Goal: Communication & Community: Answer question/provide support

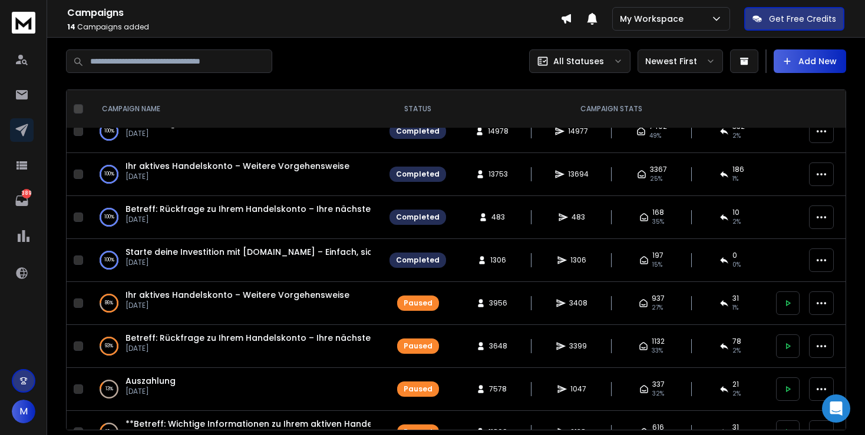
scroll to position [164, 0]
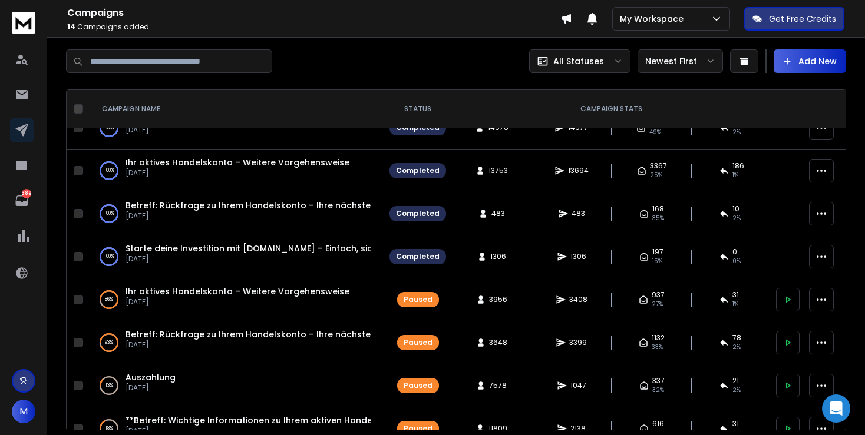
click at [847, 215] on div "Campaigns 14 Campaigns Added All Statuses Newest First Add New CAMPAIGN NAME ST…" at bounding box center [456, 240] width 818 height 405
click at [817, 166] on icon "button" at bounding box center [821, 171] width 12 height 12
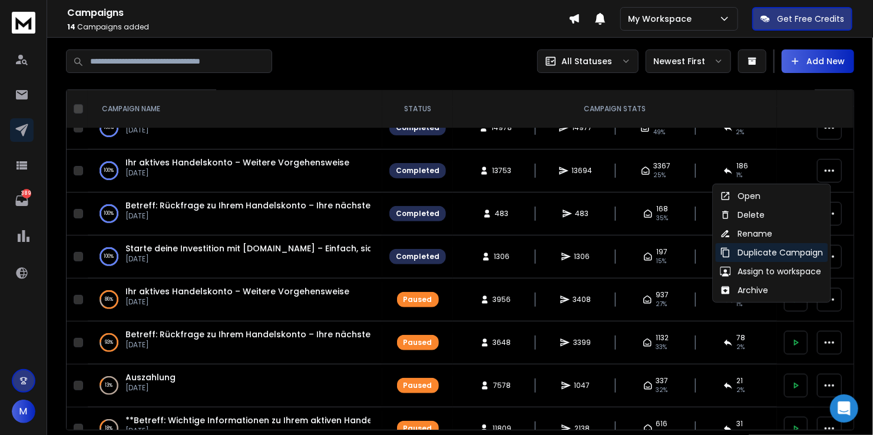
click at [752, 249] on div "Duplicate Campaign" at bounding box center [772, 253] width 103 height 12
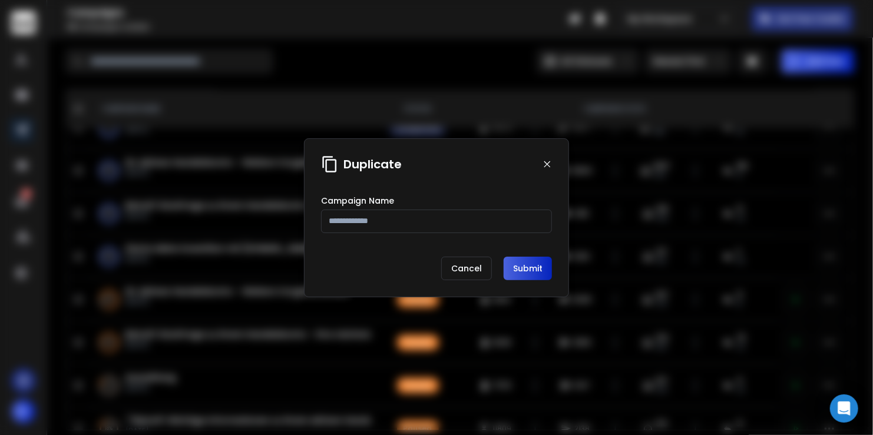
click at [440, 227] on input "text" at bounding box center [436, 222] width 231 height 24
type input "****"
click at [520, 263] on button "Submit" at bounding box center [528, 269] width 48 height 24
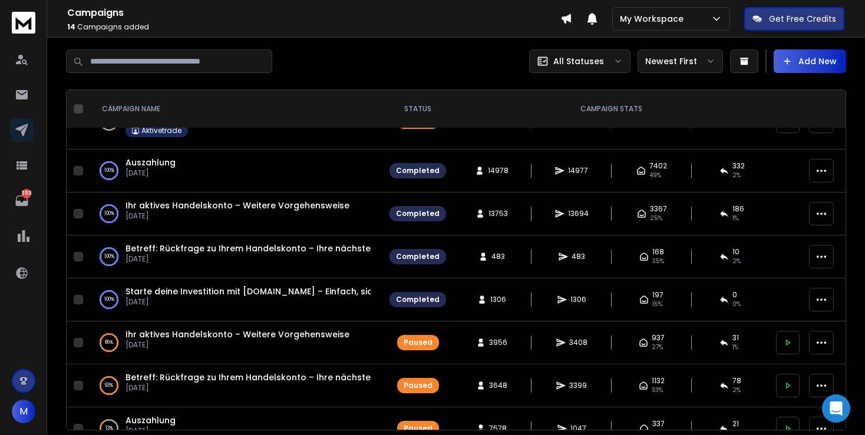
click at [836, 236] on td at bounding box center [807, 257] width 77 height 43
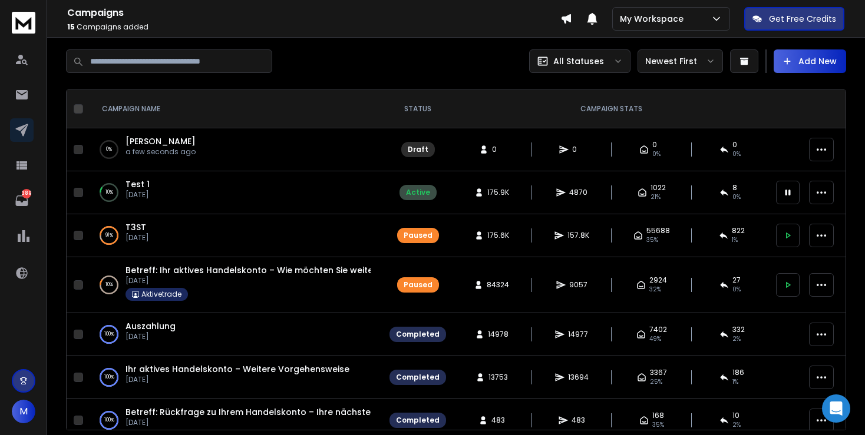
click at [145, 151] on p "a few seconds ago" at bounding box center [160, 151] width 70 height 9
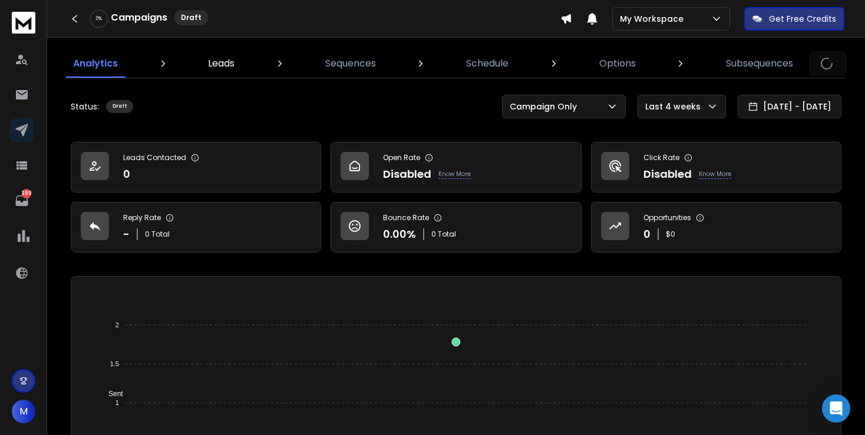
click at [233, 62] on p "Leads" at bounding box center [221, 64] width 27 height 14
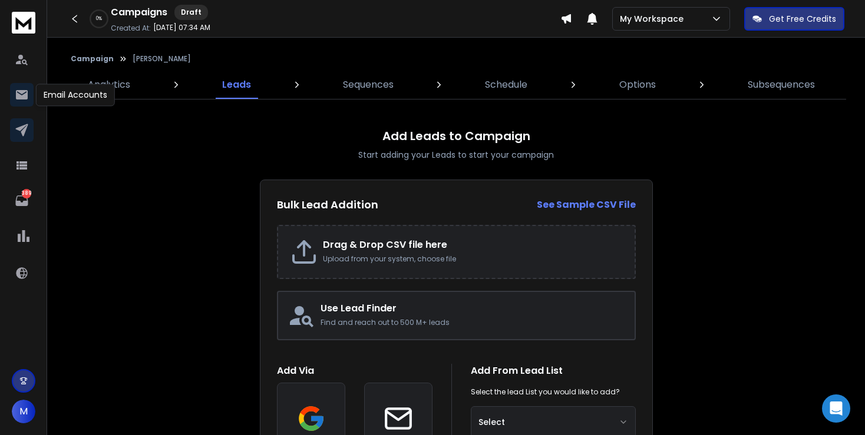
click at [15, 101] on icon at bounding box center [22, 95] width 14 height 14
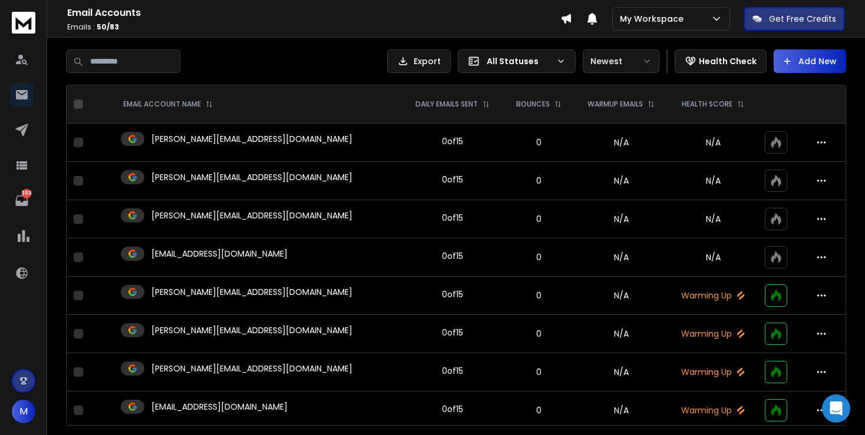
click at [78, 144] on button "button" at bounding box center [78, 142] width 9 height 9
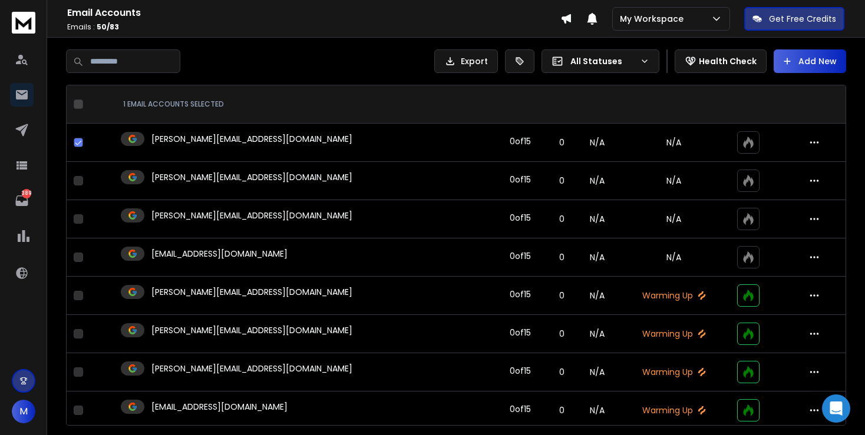
click at [76, 185] on td at bounding box center [90, 181] width 47 height 38
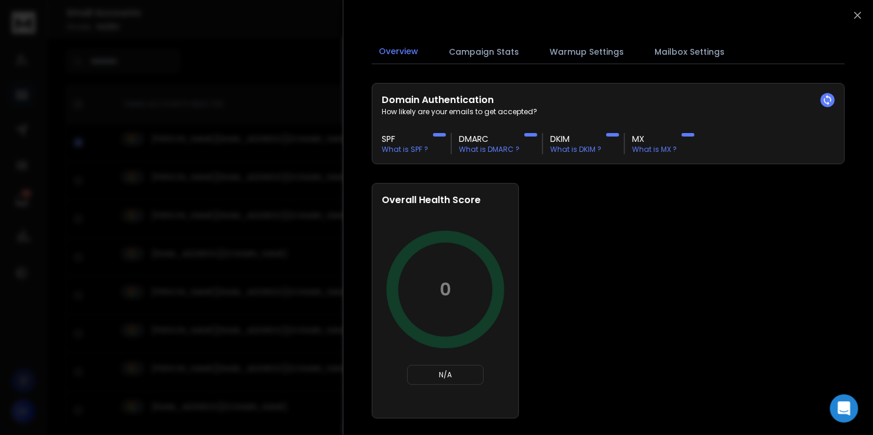
click at [77, 202] on div at bounding box center [436, 217] width 873 height 435
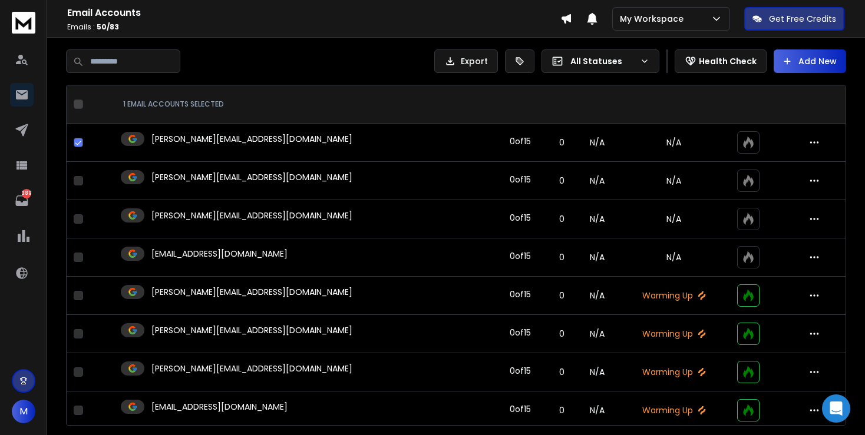
click at [75, 181] on button "button" at bounding box center [78, 180] width 9 height 9
click at [87, 210] on td at bounding box center [90, 219] width 47 height 38
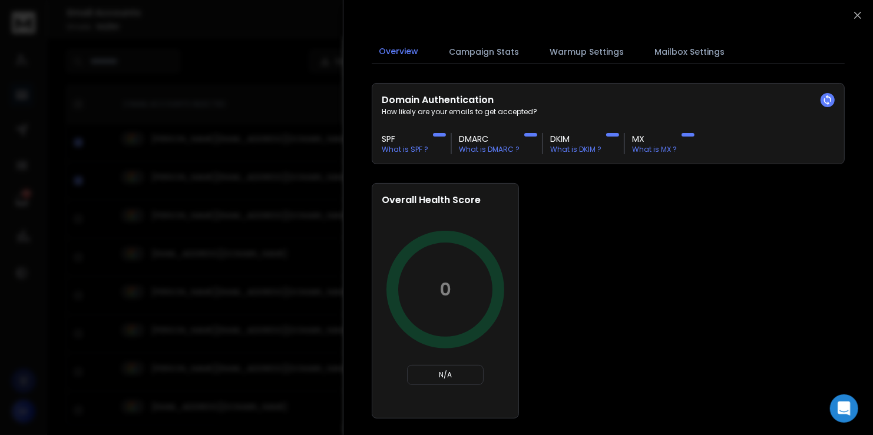
click at [87, 210] on div at bounding box center [436, 217] width 873 height 435
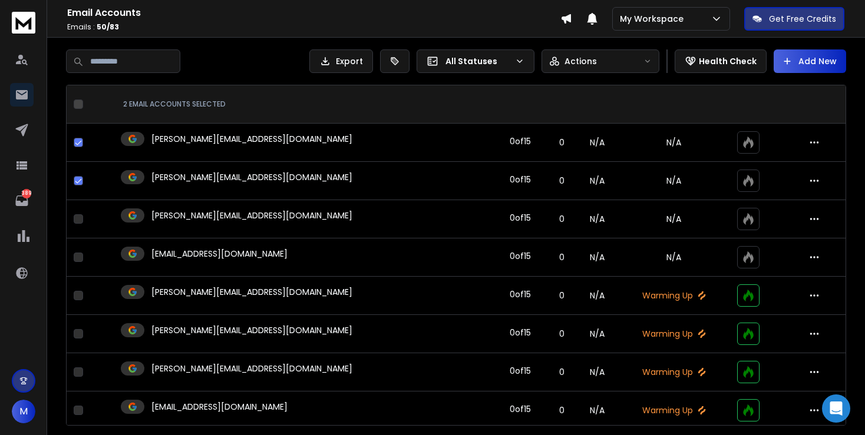
click at [77, 222] on button "button" at bounding box center [78, 218] width 9 height 9
click at [79, 251] on td at bounding box center [90, 258] width 47 height 38
click at [74, 256] on button "button" at bounding box center [78, 257] width 9 height 9
click at [600, 60] on div "Actions" at bounding box center [594, 61] width 90 height 12
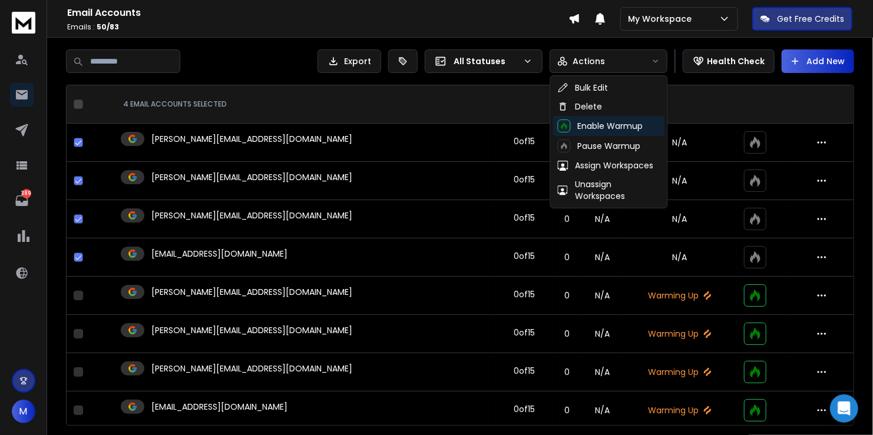
click at [589, 127] on div "Enable Warmup" at bounding box center [600, 126] width 85 height 13
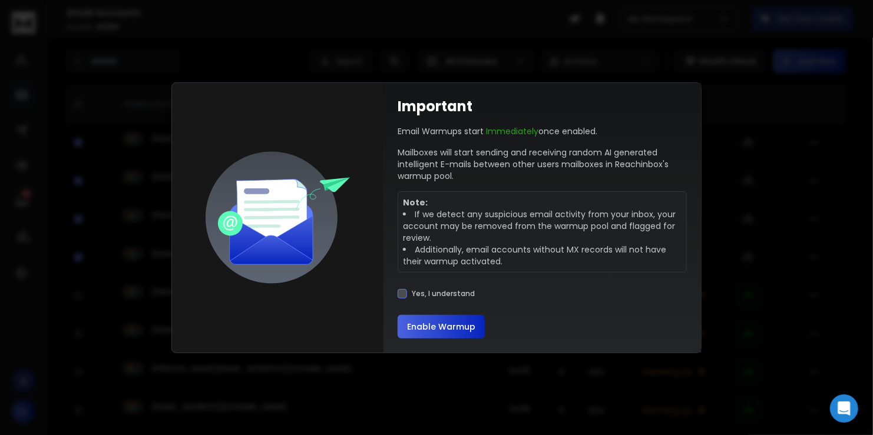
click at [407, 293] on div "Yes, I understand" at bounding box center [436, 293] width 77 height 9
drag, startPoint x: 401, startPoint y: 293, endPoint x: 385, endPoint y: 253, distance: 42.6
click at [385, 253] on div "Important Email Warmups start Immediately once enabled. Mailboxes will start se…" at bounding box center [543, 218] width 318 height 270
click at [402, 291] on button "Yes, I understand" at bounding box center [402, 293] width 9 height 9
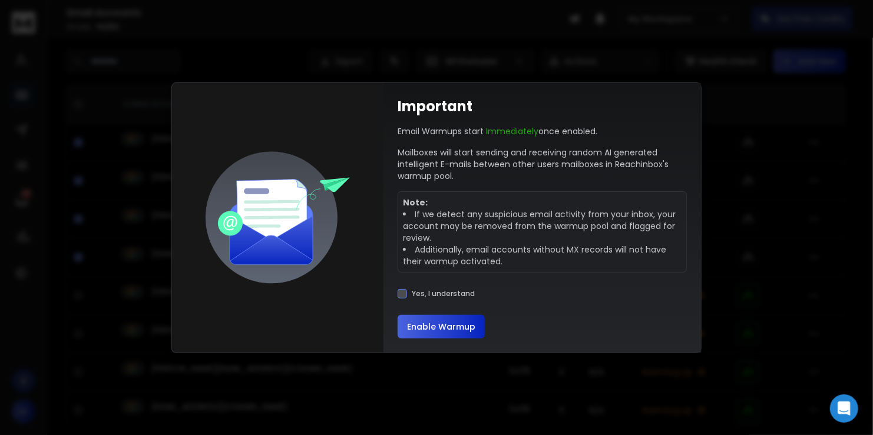
click at [402, 291] on button "Yes, I understand" at bounding box center [402, 293] width 9 height 9
click at [437, 323] on button "Enable Warmup" at bounding box center [441, 327] width 87 height 24
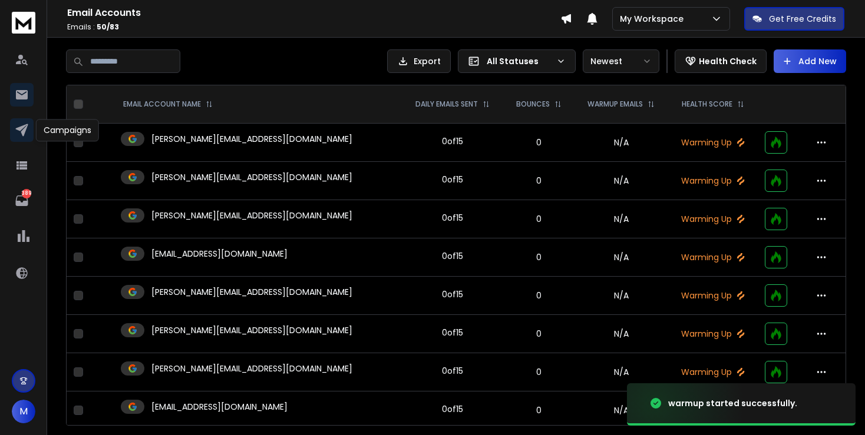
click at [21, 120] on link at bounding box center [22, 130] width 24 height 24
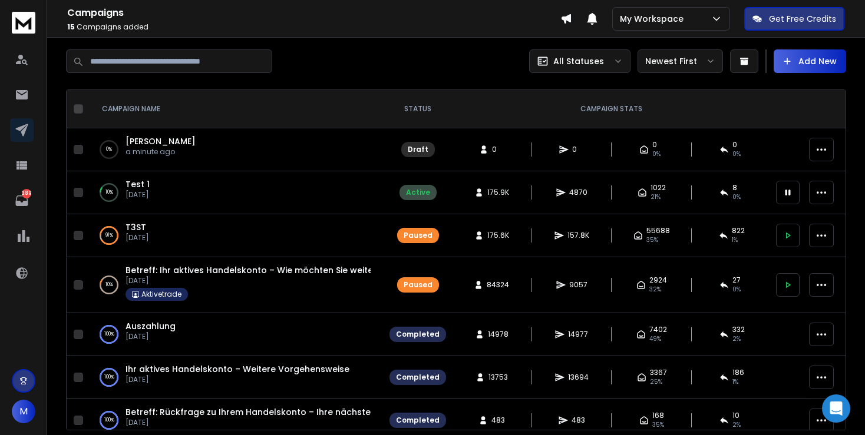
click at [200, 328] on div "100 % Auszahlung 4 months ago" at bounding box center [235, 335] width 271 height 28
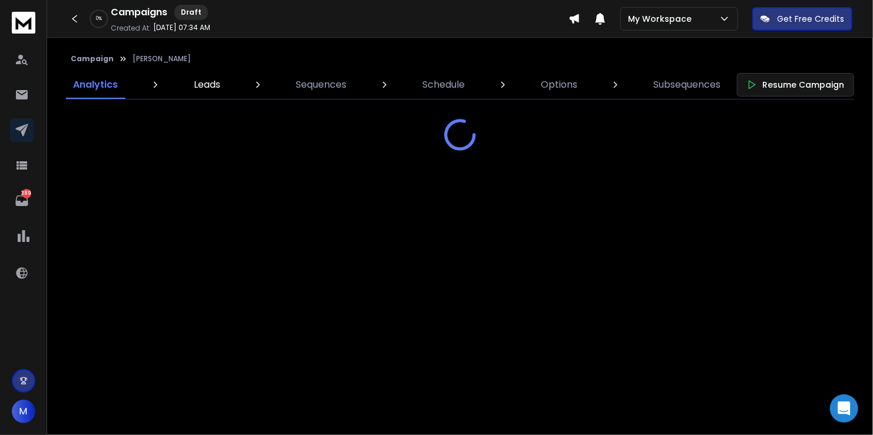
click at [204, 91] on p "Leads" at bounding box center [207, 85] width 27 height 14
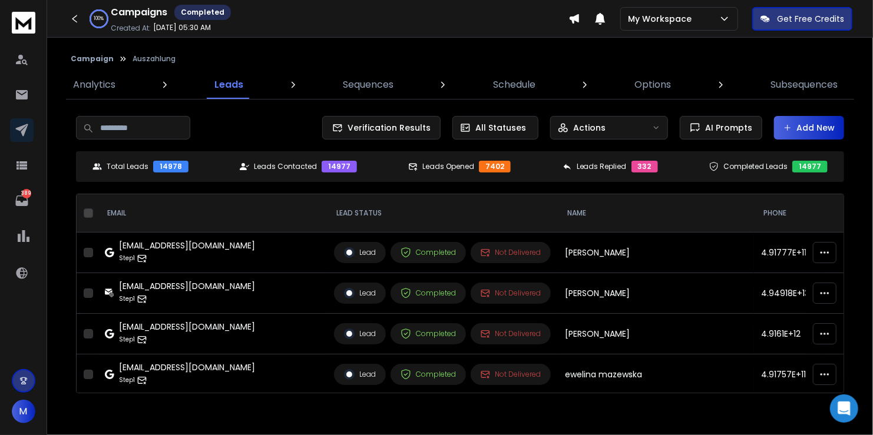
click at [620, 139] on div "Verification Results All Statuses Actions AI Prompts Add New Total Leads 14978 …" at bounding box center [460, 249] width 768 height 266
click at [620, 136] on button "Actions" at bounding box center [609, 128] width 118 height 24
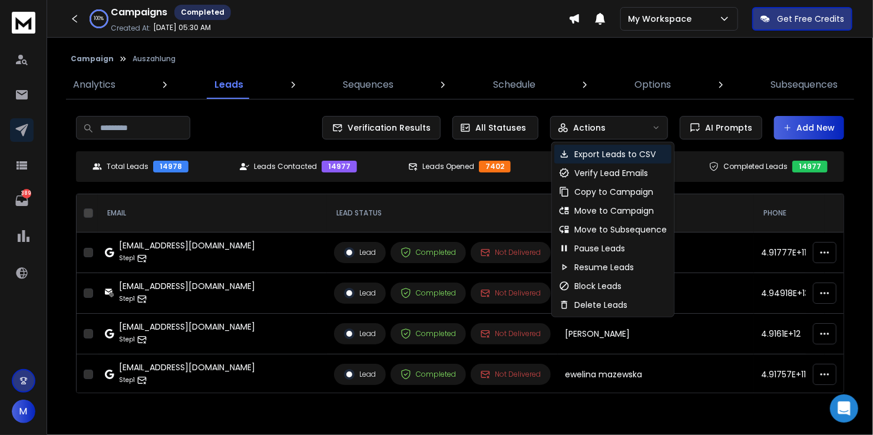
click at [621, 158] on p "Export Leads to CSV" at bounding box center [614, 154] width 81 height 12
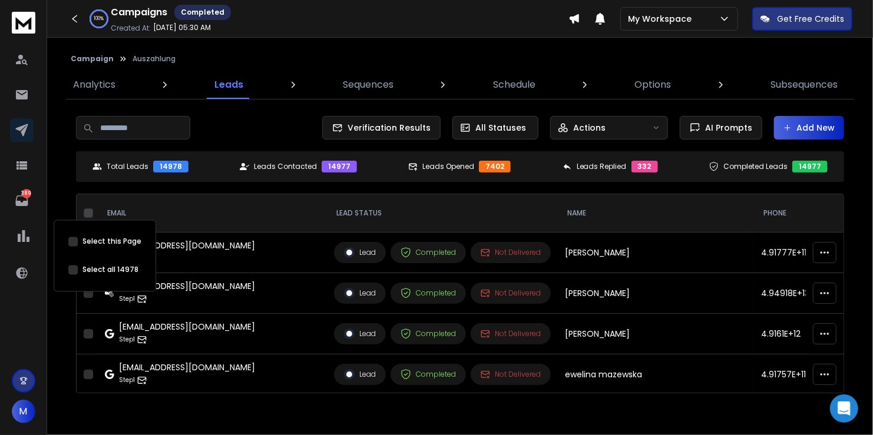
click at [89, 209] on button "Select this Page" at bounding box center [88, 213] width 9 height 9
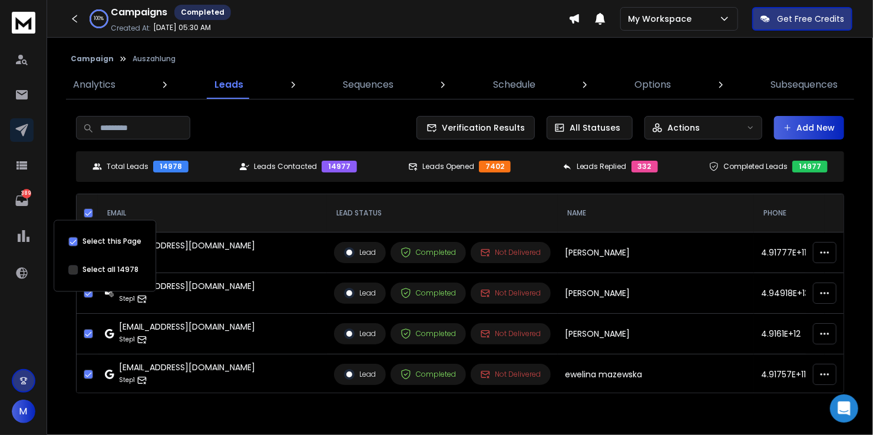
click at [91, 264] on div "Select all 14978" at bounding box center [104, 271] width 73 height 24
click at [90, 280] on div "Select all 14978" at bounding box center [104, 271] width 73 height 24
click at [75, 269] on button "Select this Page" at bounding box center [72, 270] width 9 height 9
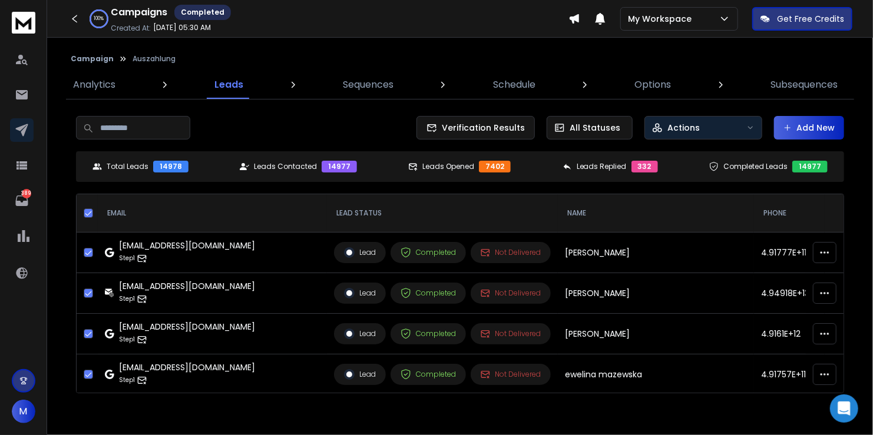
click at [680, 123] on p "Actions" at bounding box center [684, 128] width 32 height 12
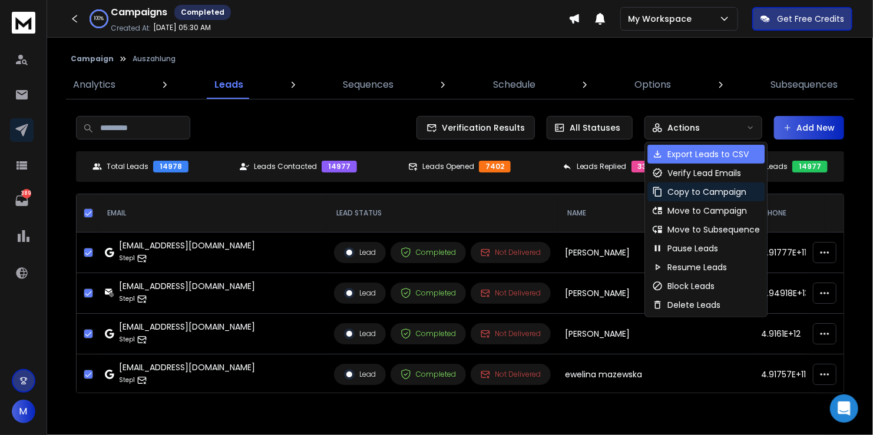
drag, startPoint x: 702, startPoint y: 189, endPoint x: 705, endPoint y: 200, distance: 11.0
click at [705, 200] on div "Copy to Campaign" at bounding box center [706, 192] width 117 height 19
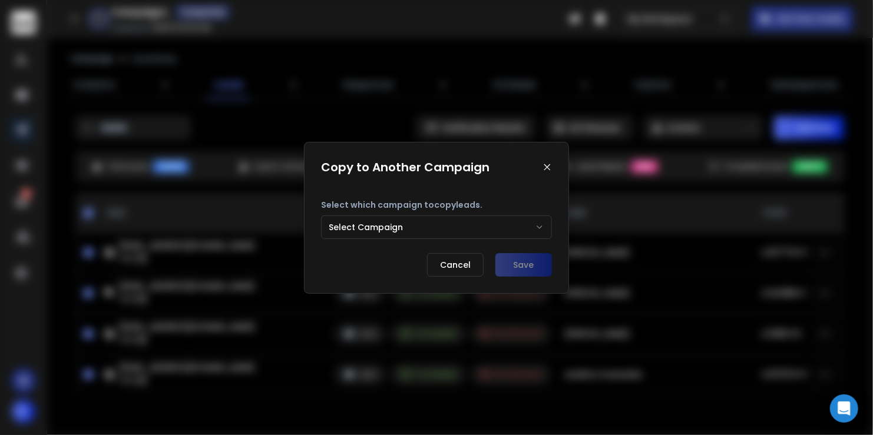
click at [705, 200] on div "Copy to Another Campaign Select which campaign to copy leads. Select Campaign C…" at bounding box center [436, 218] width 873 height 176
click at [494, 222] on button "Select Campaign" at bounding box center [436, 228] width 231 height 24
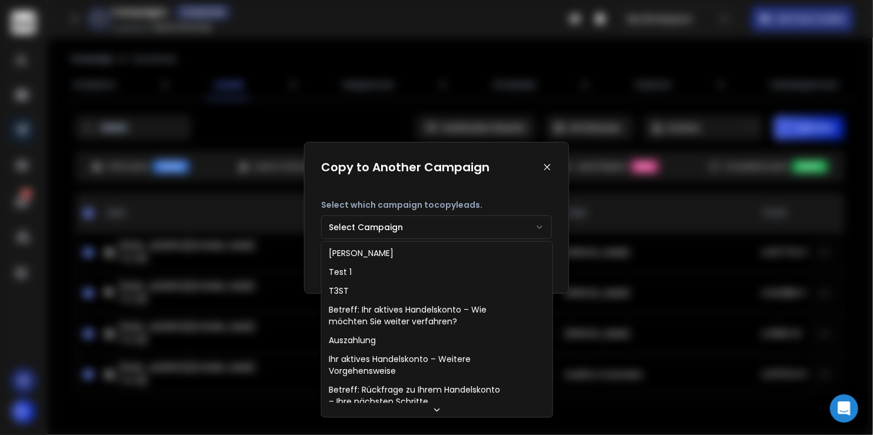
drag, startPoint x: 378, startPoint y: 250, endPoint x: 381, endPoint y: 242, distance: 9.5
click at [381, 242] on div "anna Test 1 T3ST Betreff: Ihr aktives Handelskonto – Wie möchten Sie weiter ver…" at bounding box center [437, 322] width 231 height 161
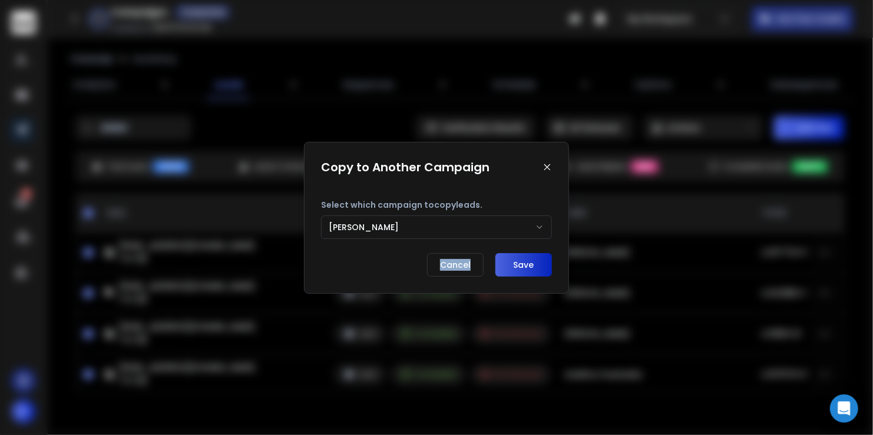
click at [378, 247] on div "Select which campaign to copy leads. anna Cancel Save" at bounding box center [436, 238] width 231 height 78
drag, startPoint x: 506, startPoint y: 269, endPoint x: 520, endPoint y: 259, distance: 17.7
click at [520, 259] on button "Save" at bounding box center [523, 265] width 57 height 24
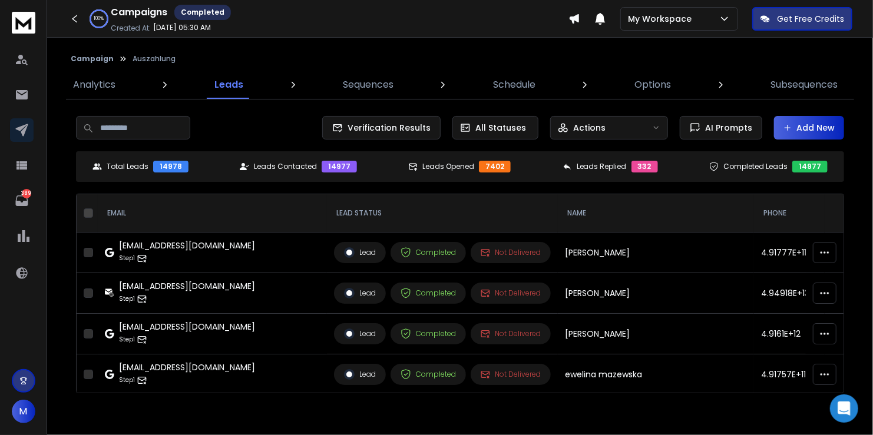
click at [24, 111] on div at bounding box center [23, 97] width 27 height 28
click at [25, 88] on icon at bounding box center [22, 95] width 14 height 14
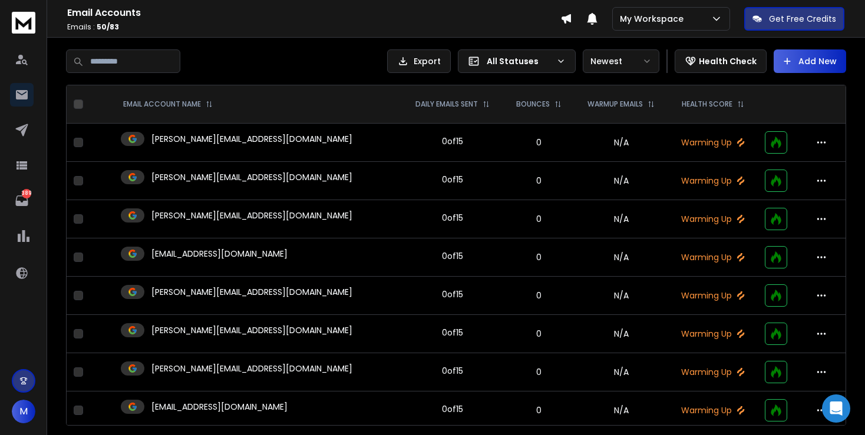
click at [247, 101] on div "EMAIL ACCOUNT NAME" at bounding box center [257, 104] width 269 height 9
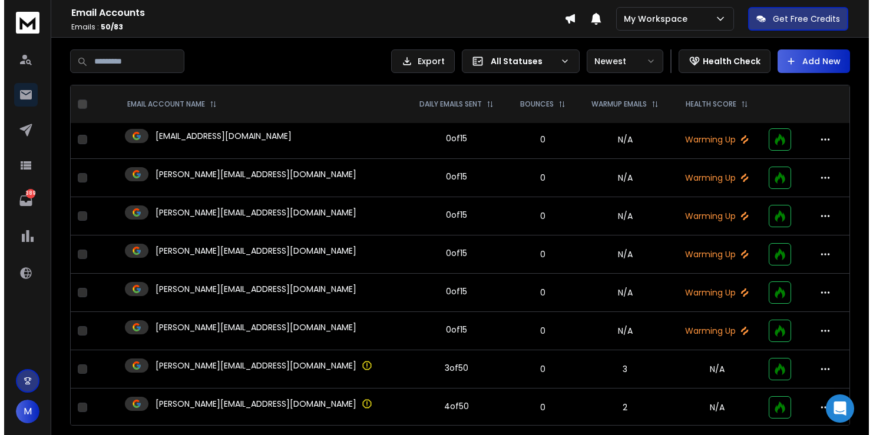
scroll to position [754, 0]
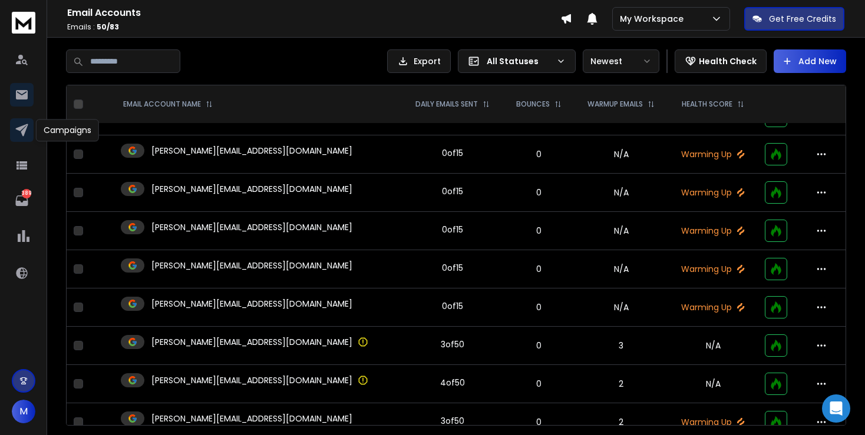
click at [28, 121] on link at bounding box center [22, 130] width 24 height 24
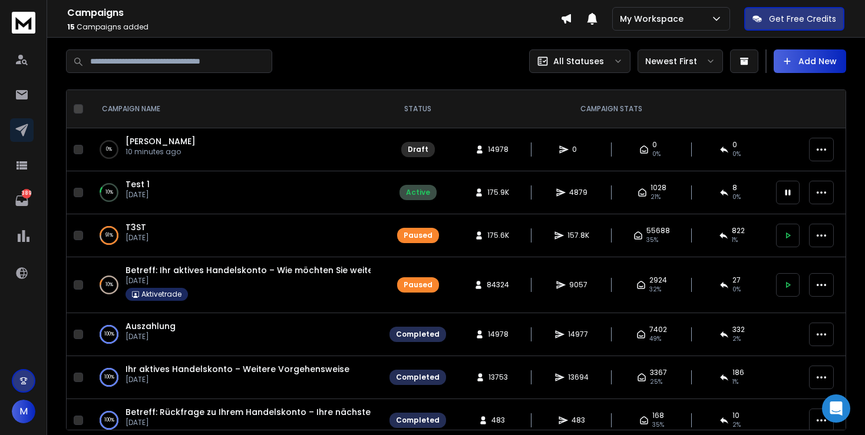
click at [153, 154] on p "10 minutes ago" at bounding box center [160, 151] width 70 height 9
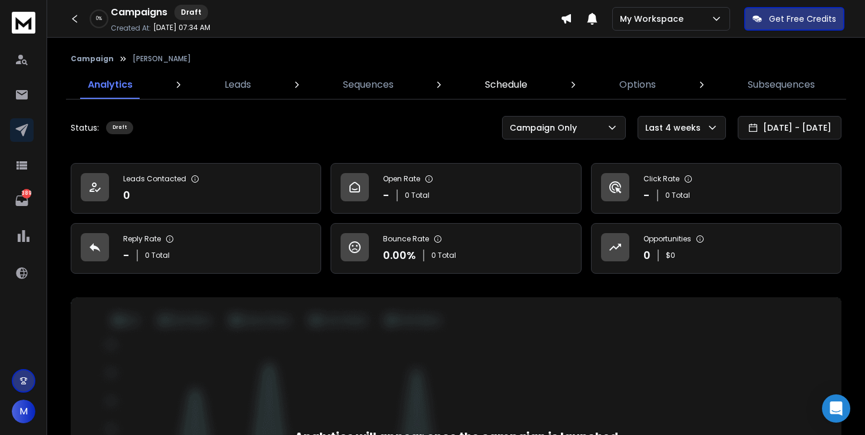
click at [497, 80] on p "Schedule" at bounding box center [506, 85] width 42 height 14
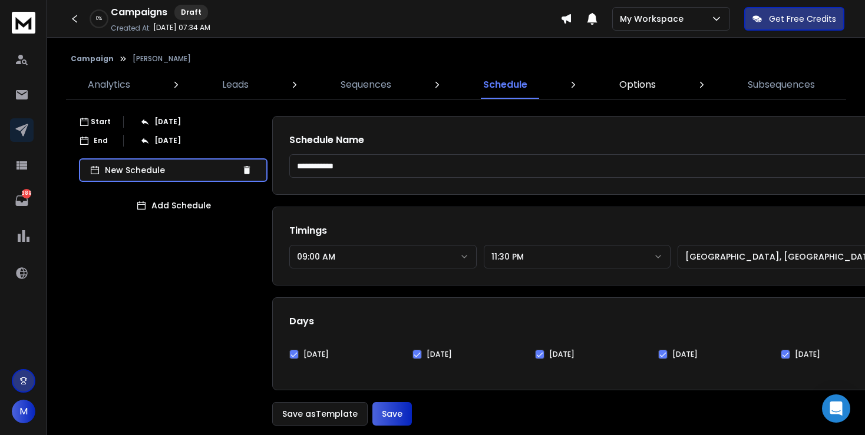
click at [626, 76] on link "Options" at bounding box center [637, 85] width 51 height 28
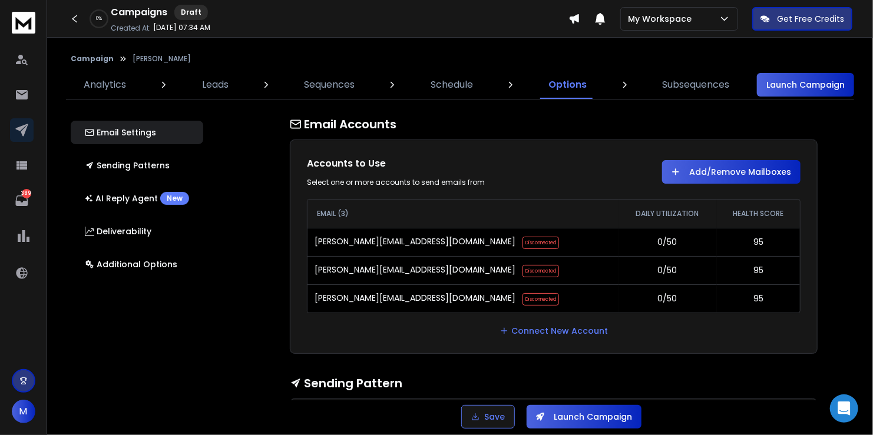
click at [704, 180] on button "Add/Remove Mailboxes" at bounding box center [731, 172] width 138 height 24
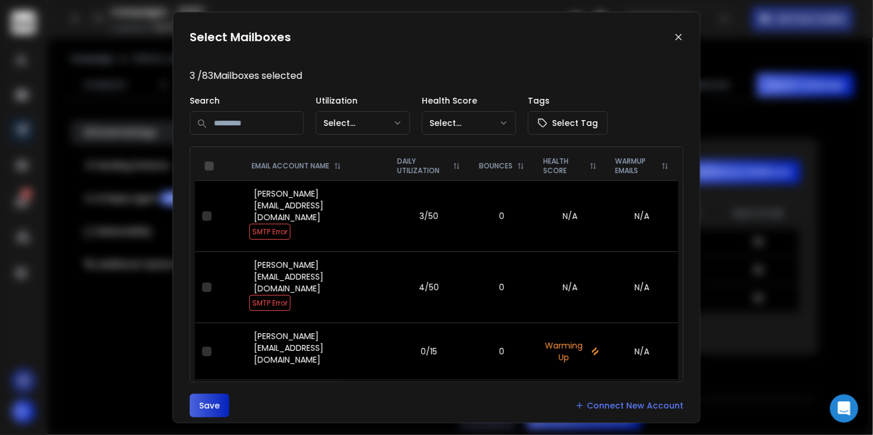
click at [237, 123] on input at bounding box center [247, 123] width 114 height 24
type input "****"
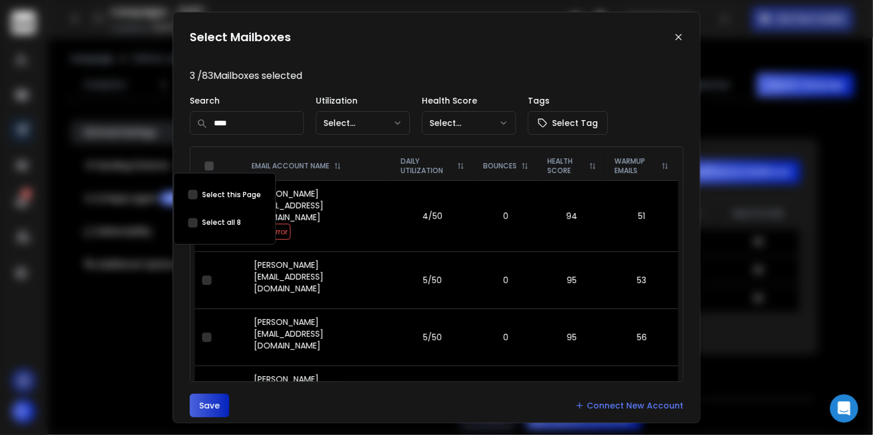
click at [212, 168] on button "Select this Page" at bounding box center [208, 165] width 9 height 9
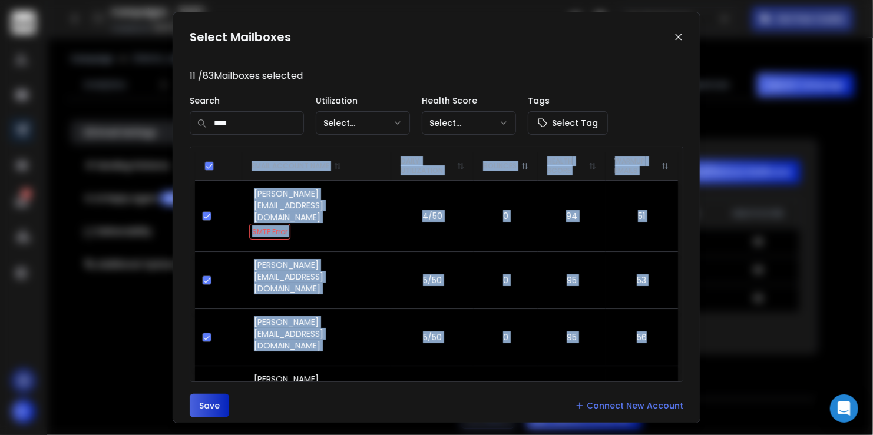
drag, startPoint x: 685, startPoint y: 208, endPoint x: 676, endPoint y: 312, distance: 104.1
click at [676, 312] on div "Select Mailboxes 11 / 83 Mailboxes selected Search **** Utilization Select... H…" at bounding box center [437, 218] width 528 height 412
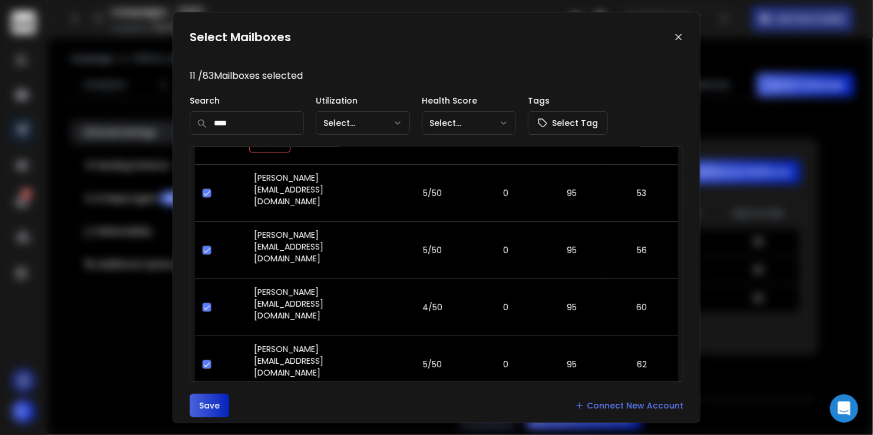
scroll to position [127, 0]
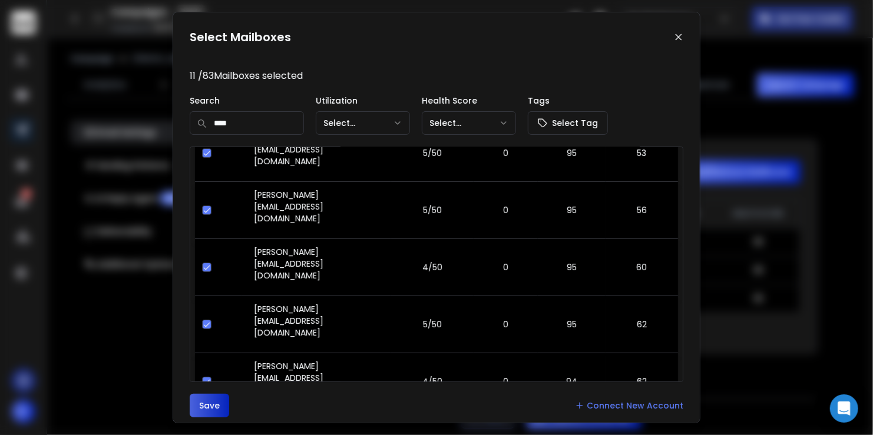
click at [205, 409] on button "Save" at bounding box center [209, 406] width 39 height 24
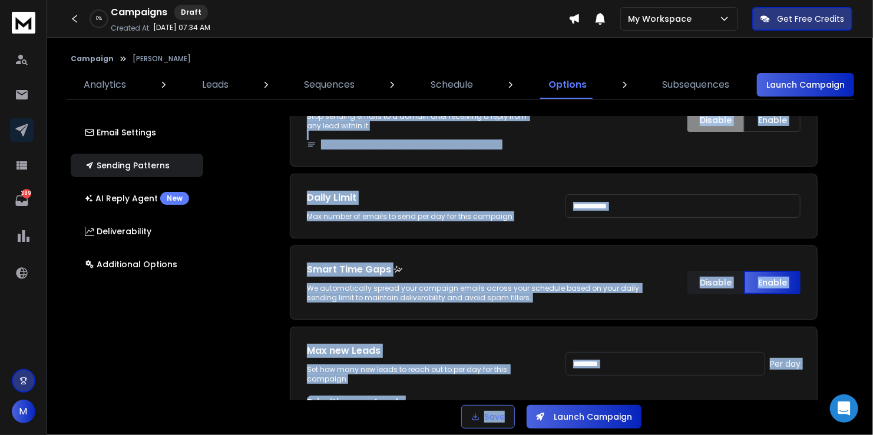
scroll to position [625, 0]
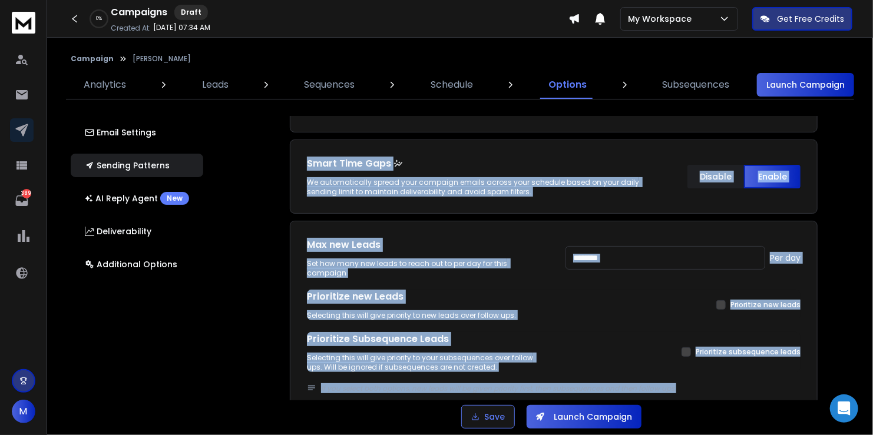
drag, startPoint x: 797, startPoint y: 164, endPoint x: 709, endPoint y: 383, distance: 235.9
click at [644, 253] on input "*****" at bounding box center [666, 258] width 200 height 24
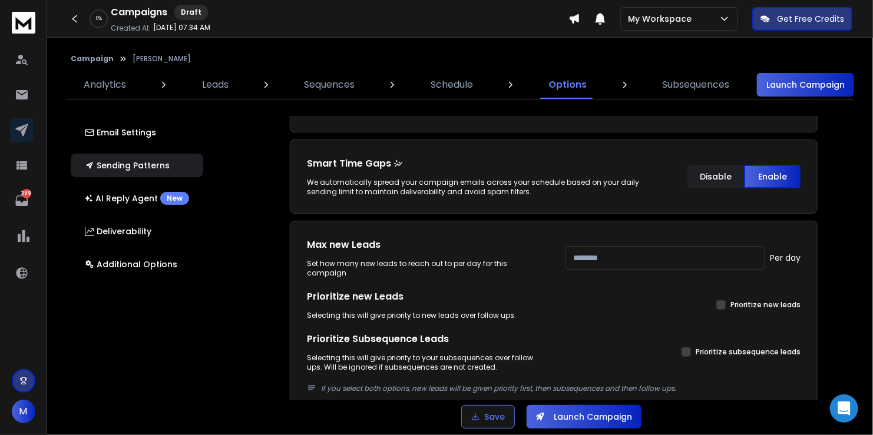
click at [644, 253] on input "*****" at bounding box center [666, 258] width 200 height 24
type input "*****"
click at [440, 196] on div "Smart Time Gaps We automatically spread your campaign emails across your schedu…" at bounding box center [554, 177] width 528 height 74
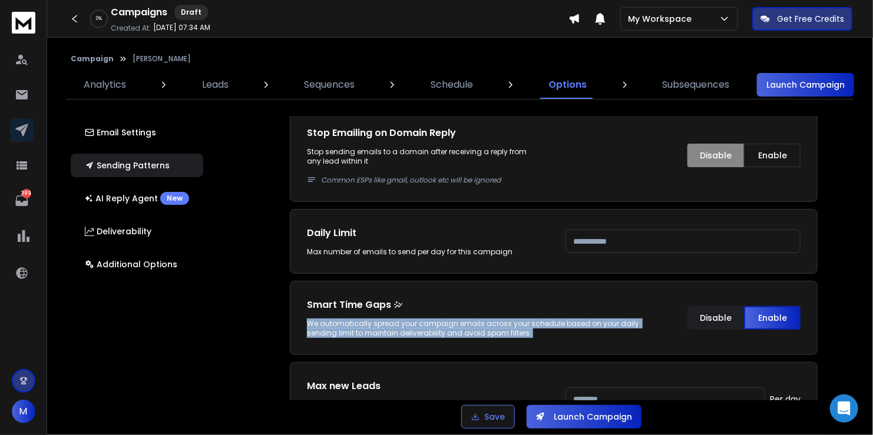
scroll to position [460, 0]
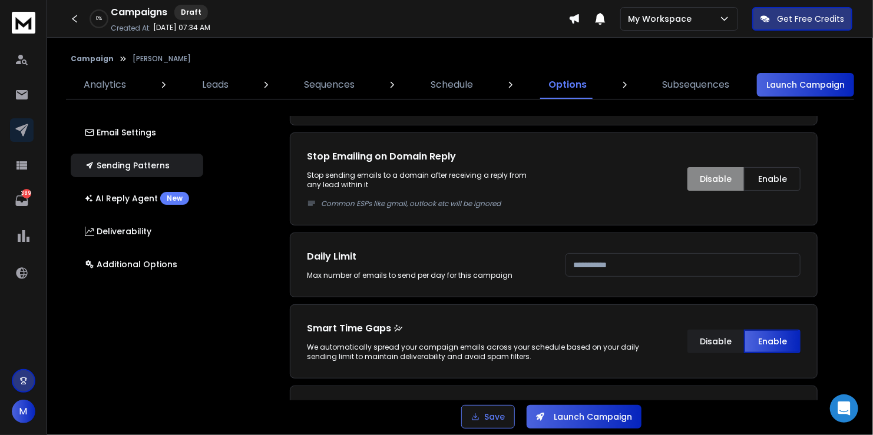
click at [652, 257] on input "****" at bounding box center [683, 265] width 235 height 24
type input "***"
click at [638, 238] on div "Daily Limit Max number of emails to send per day for this campaign ***" at bounding box center [554, 265] width 528 height 65
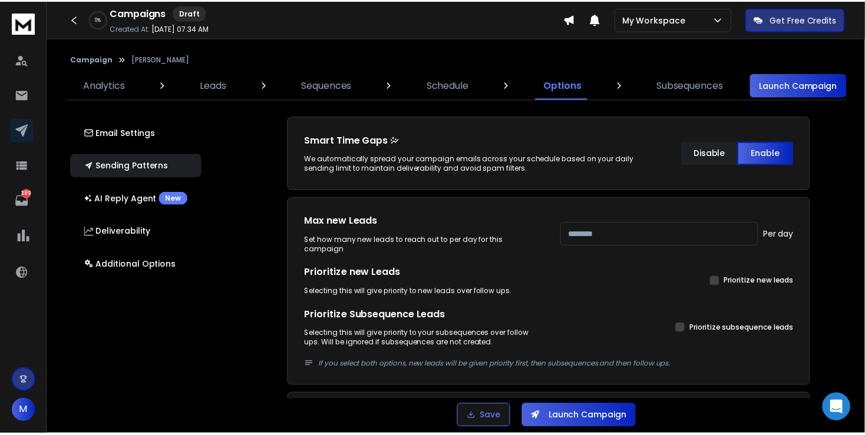
scroll to position [672, 0]
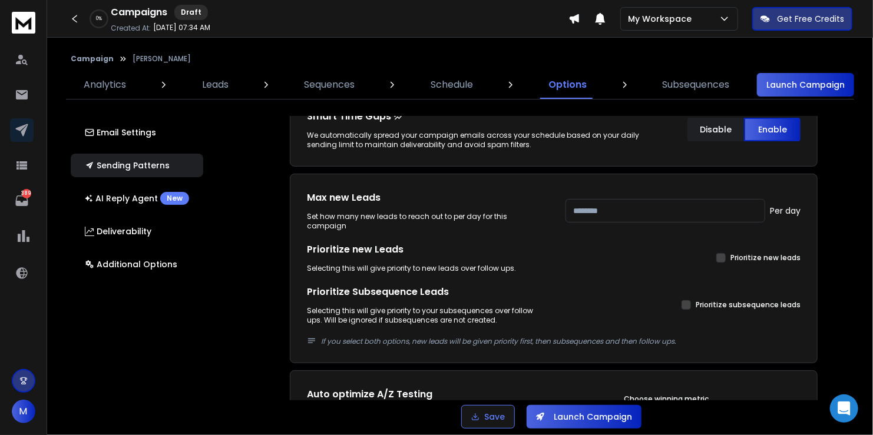
click at [616, 207] on input "*****" at bounding box center [666, 211] width 200 height 24
type input "***"
click at [501, 424] on button "Save" at bounding box center [488, 417] width 54 height 24
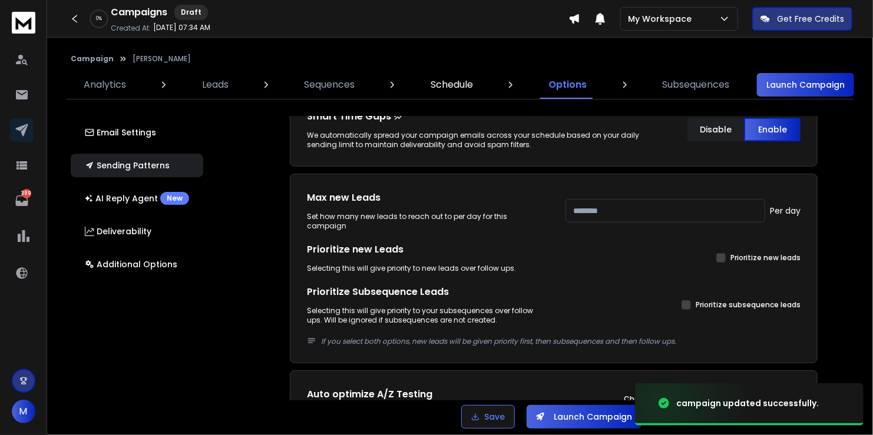
click at [437, 95] on link "Schedule" at bounding box center [452, 85] width 57 height 28
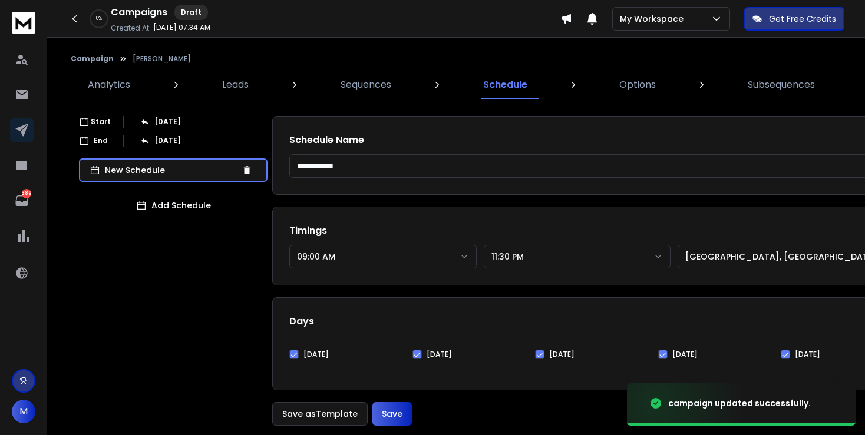
click at [437, 95] on div "Analytics Leads Sequences Schedule Options Subsequences" at bounding box center [451, 85] width 771 height 28
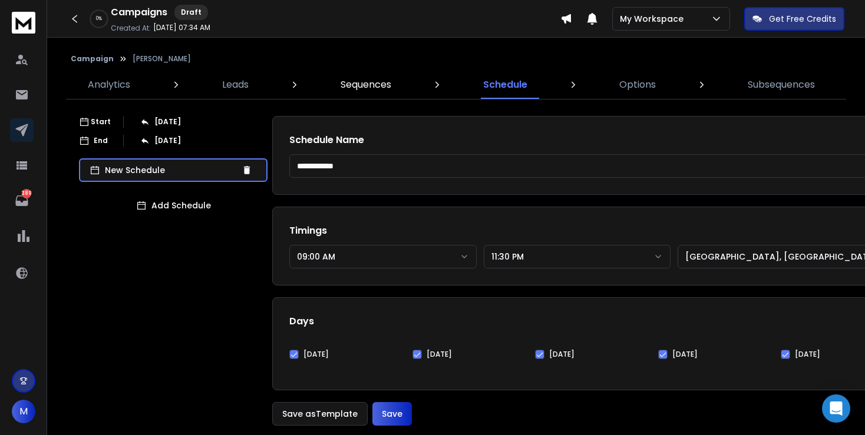
click at [351, 91] on p "Sequences" at bounding box center [366, 85] width 51 height 14
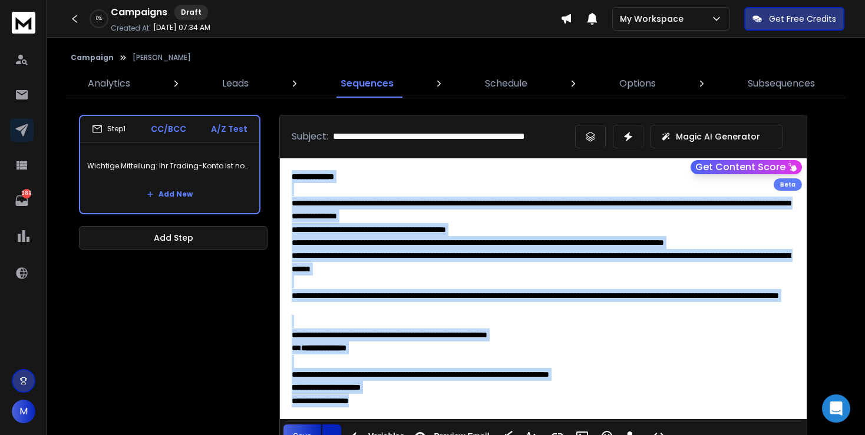
scroll to position [35, 0]
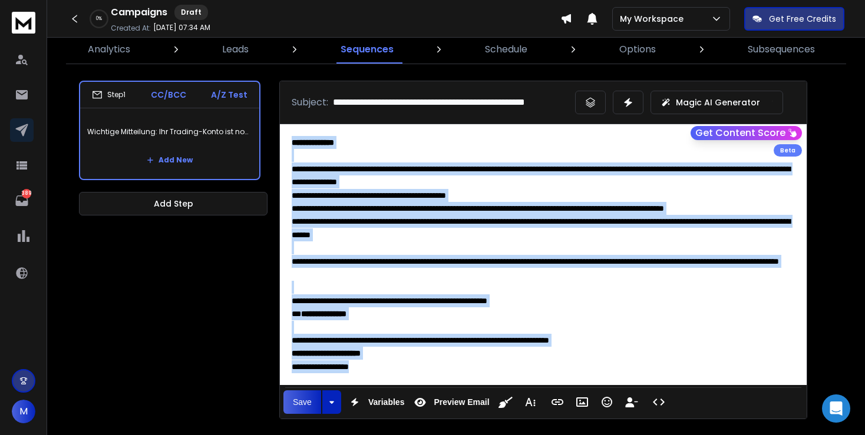
drag, startPoint x: 293, startPoint y: 177, endPoint x: 394, endPoint y: 382, distance: 228.7
click at [394, 382] on div "**********" at bounding box center [543, 254] width 527 height 261
click at [16, 94] on icon at bounding box center [22, 94] width 12 height 9
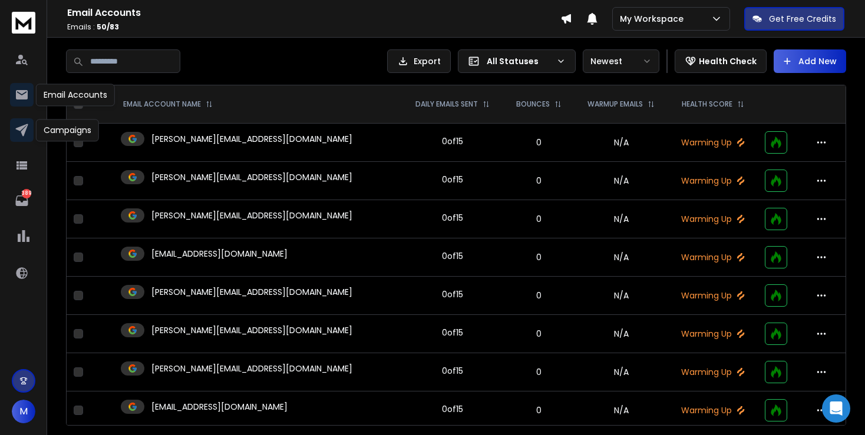
click at [21, 139] on link at bounding box center [22, 130] width 24 height 24
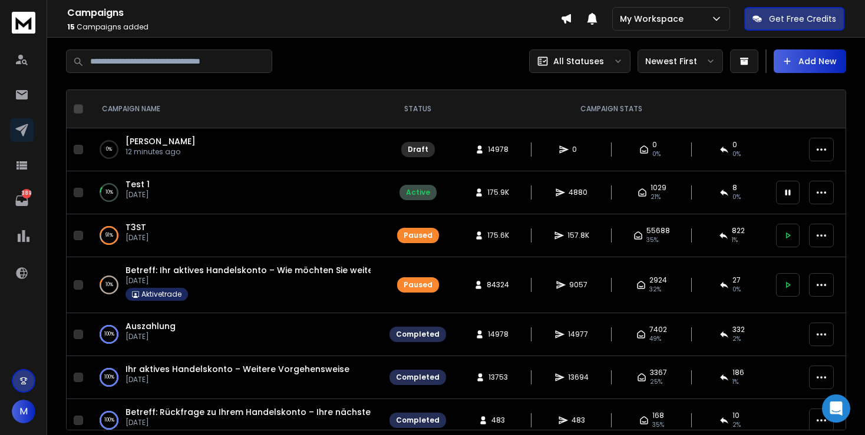
click at [150, 191] on p "[DATE]" at bounding box center [137, 194] width 24 height 9
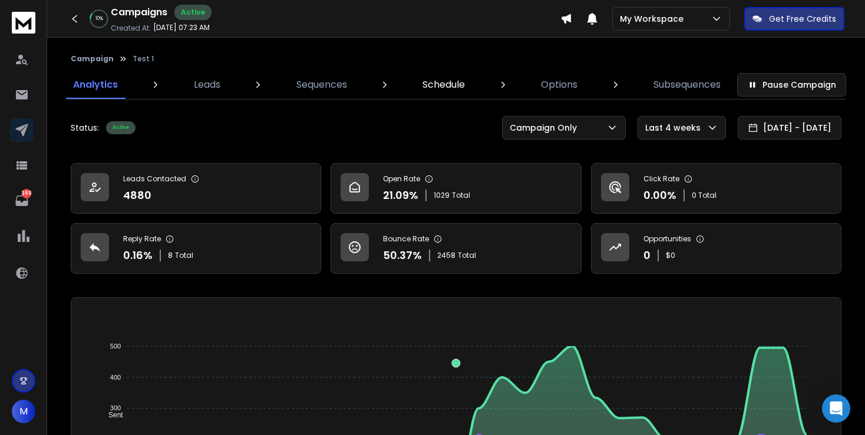
click at [440, 94] on link "Schedule" at bounding box center [443, 85] width 57 height 28
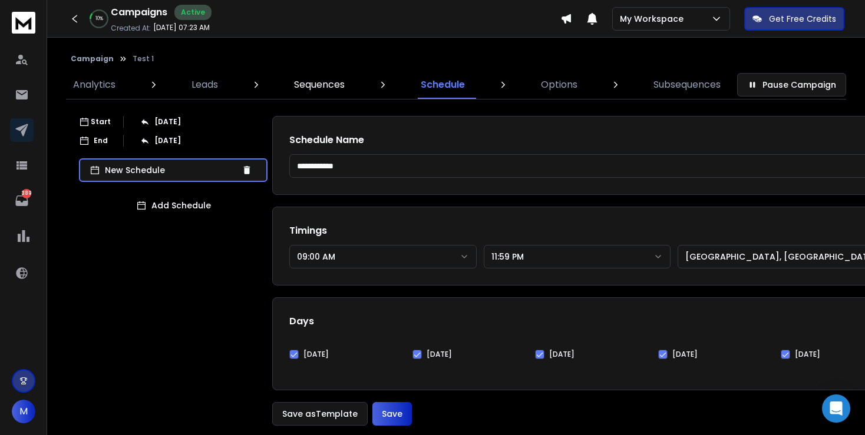
click at [340, 87] on p "Sequences" at bounding box center [319, 85] width 51 height 14
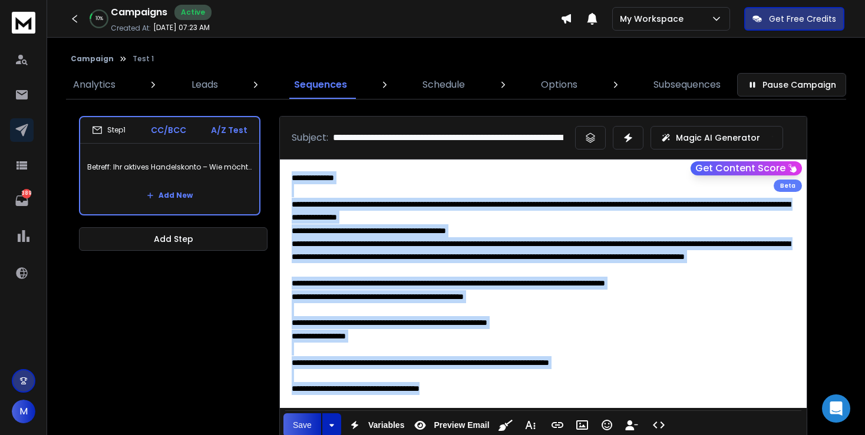
scroll to position [24, 0]
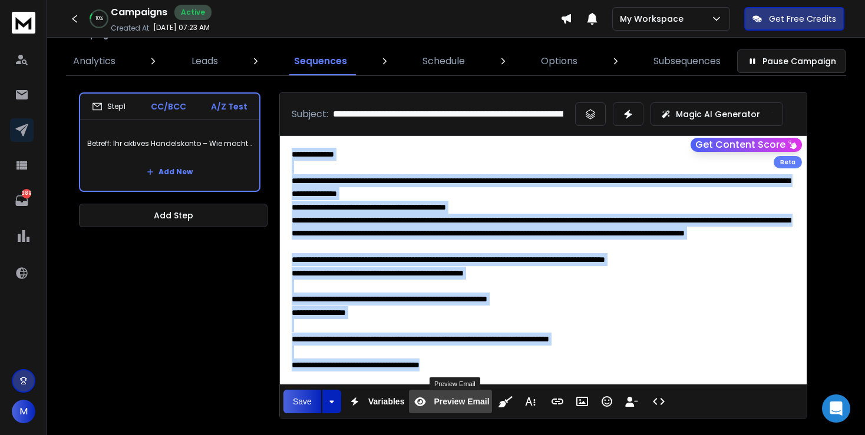
drag, startPoint x: 282, startPoint y: 173, endPoint x: 481, endPoint y: 395, distance: 298.8
click at [481, 395] on div "**********" at bounding box center [543, 277] width 527 height 282
copy div "**********"
click at [388, 165] on div at bounding box center [543, 167] width 503 height 13
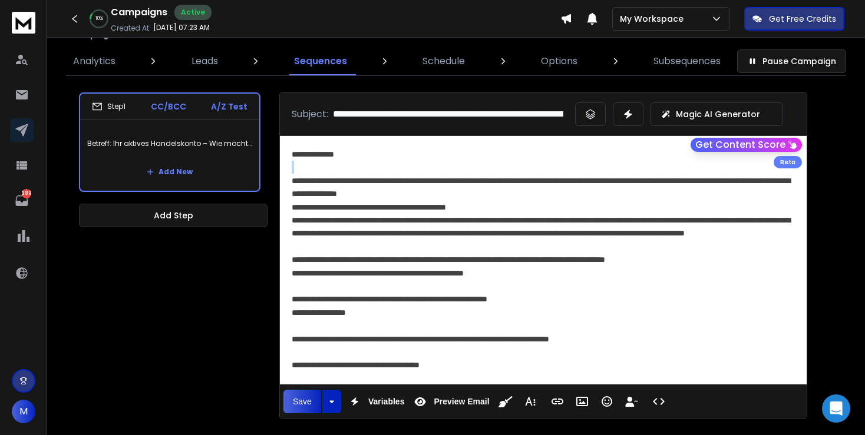
click at [388, 165] on div at bounding box center [543, 167] width 503 height 13
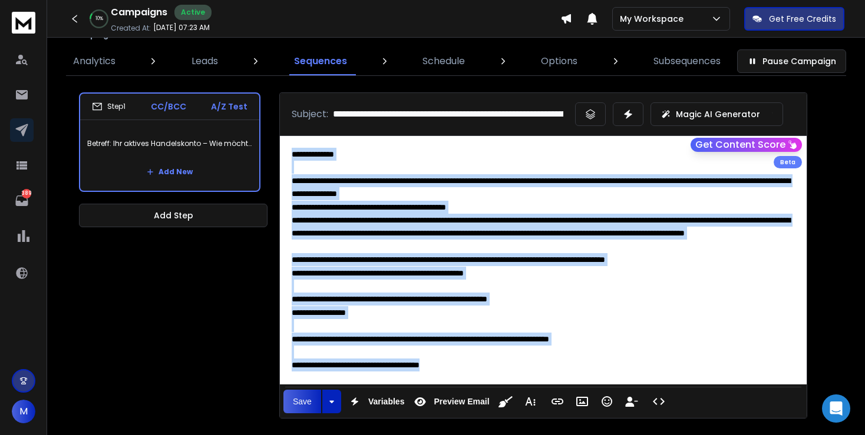
drag, startPoint x: 493, startPoint y: 358, endPoint x: 220, endPoint y: 130, distance: 355.1
click at [220, 130] on div "**********" at bounding box center [456, 256] width 754 height 326
click at [14, 100] on link at bounding box center [22, 95] width 24 height 24
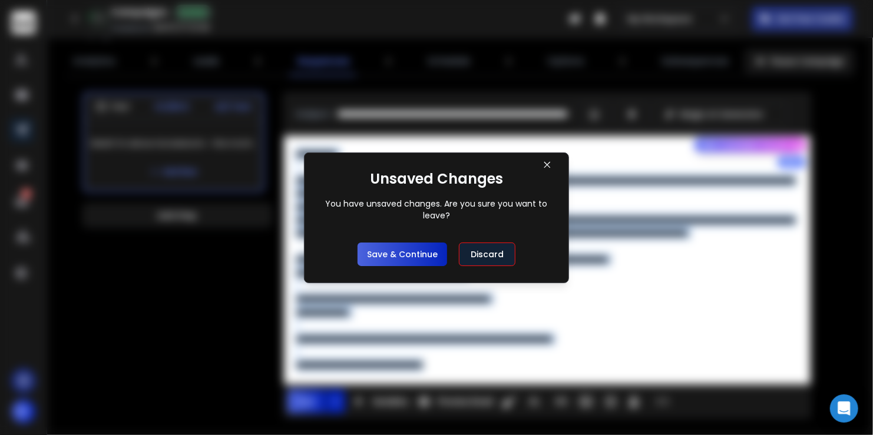
click at [491, 255] on button "Discard" at bounding box center [487, 255] width 57 height 24
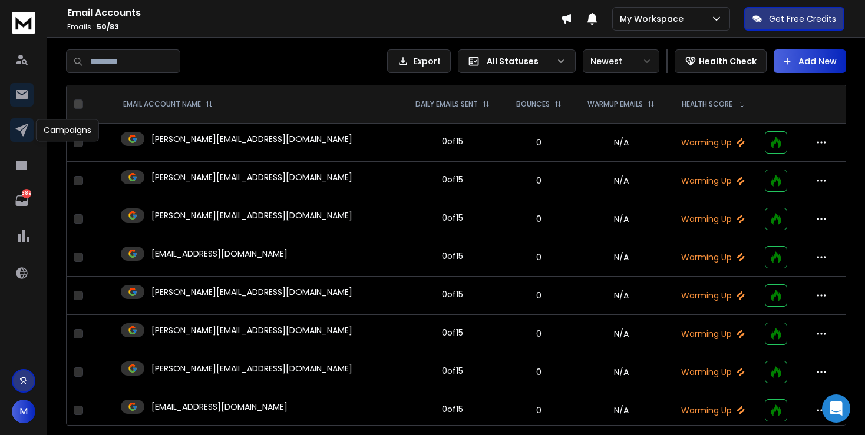
click at [28, 127] on icon at bounding box center [22, 130] width 14 height 14
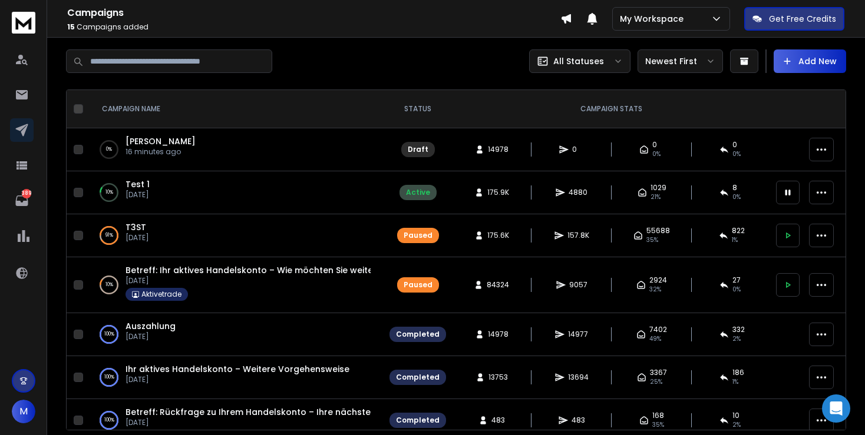
click at [285, 148] on div "0 % anna 16 minutes ago" at bounding box center [235, 150] width 271 height 28
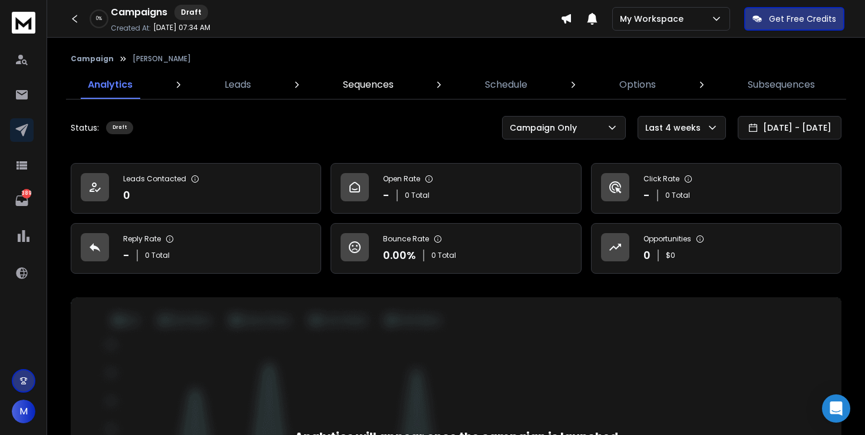
click at [365, 89] on p "Sequences" at bounding box center [368, 85] width 51 height 14
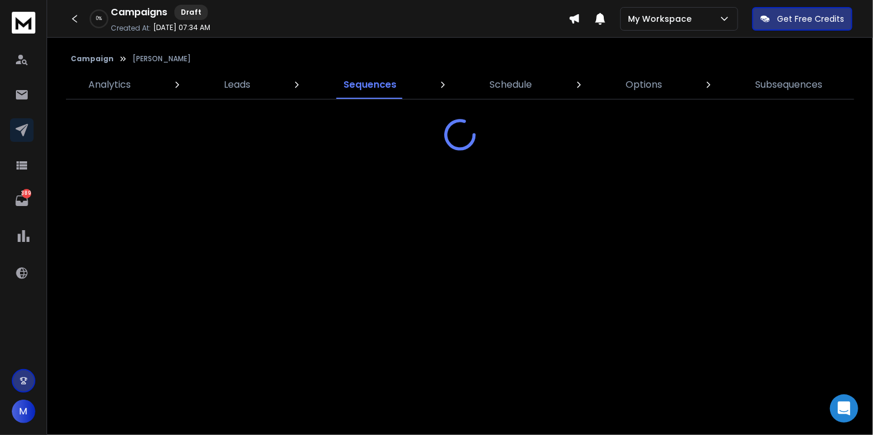
click at [365, 89] on p "Sequences" at bounding box center [369, 85] width 53 height 14
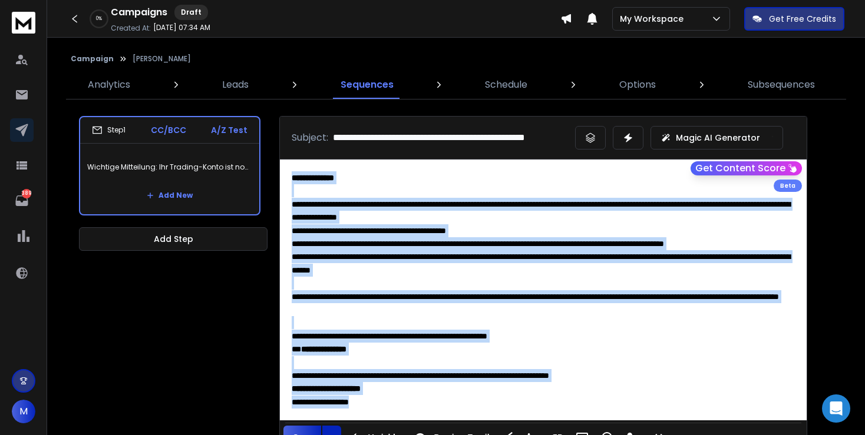
drag, startPoint x: 428, startPoint y: 410, endPoint x: 169, endPoint y: 49, distance: 444.4
click at [169, 49] on div "**********" at bounding box center [456, 254] width 780 height 410
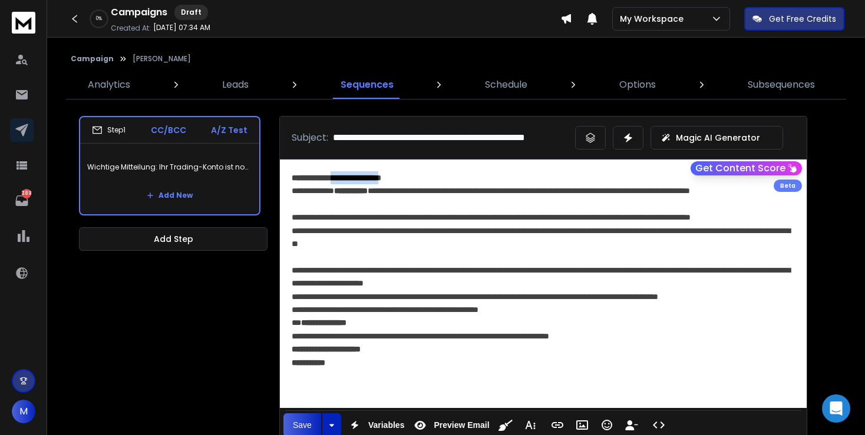
drag, startPoint x: 426, startPoint y: 179, endPoint x: 348, endPoint y: 175, distance: 78.5
click at [348, 175] on strong "**********" at bounding box center [337, 178] width 90 height 8
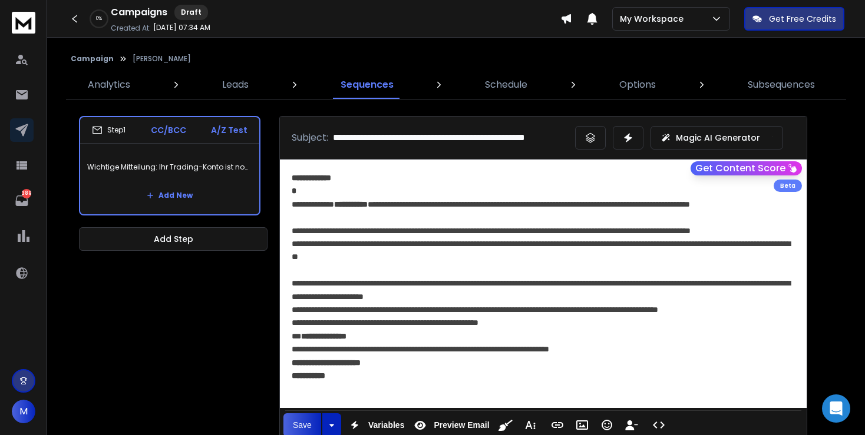
click at [513, 272] on p "**********" at bounding box center [543, 250] width 503 height 53
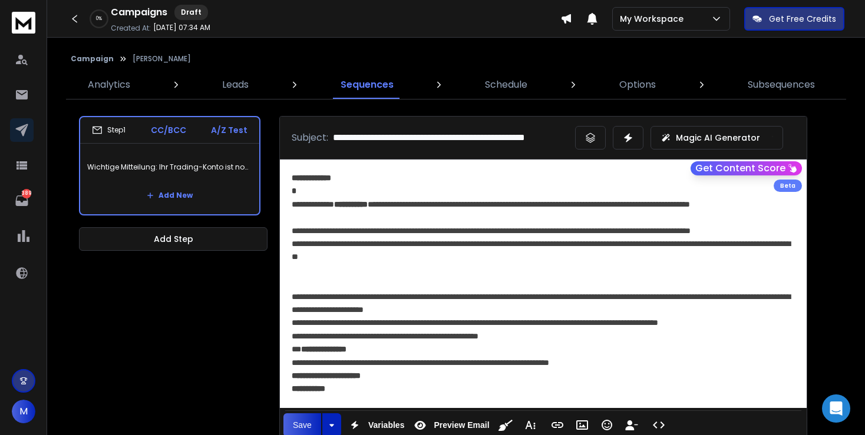
click at [560, 305] on p "**********" at bounding box center [543, 303] width 503 height 27
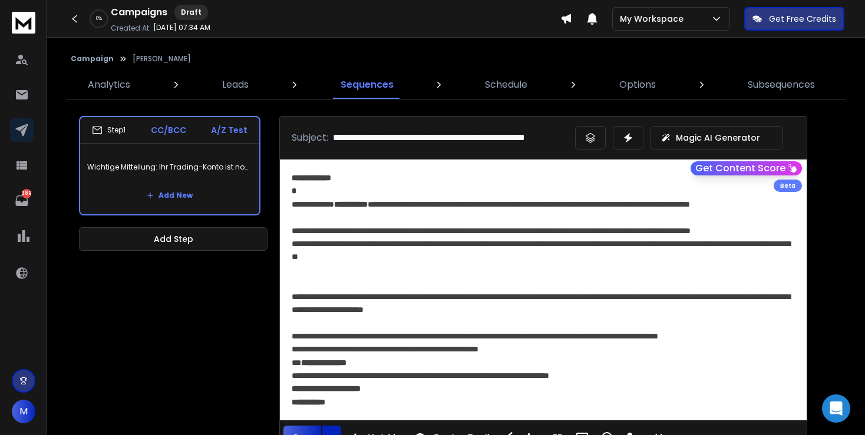
click at [779, 339] on p "**********" at bounding box center [543, 349] width 503 height 39
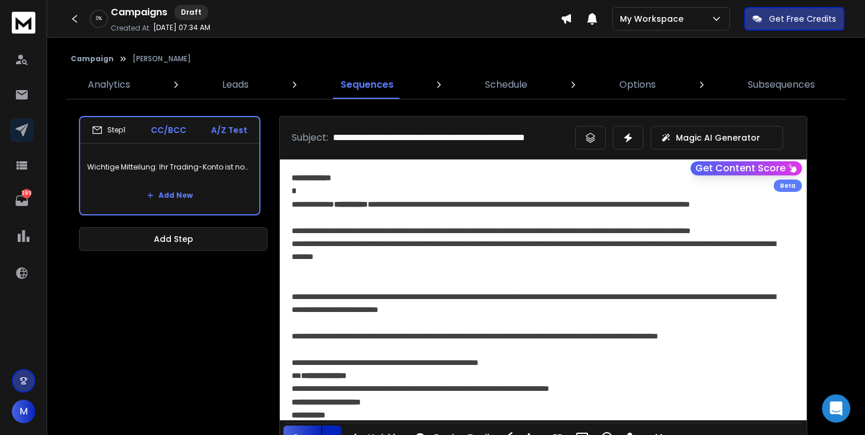
click at [559, 373] on p "**********" at bounding box center [539, 362] width 495 height 39
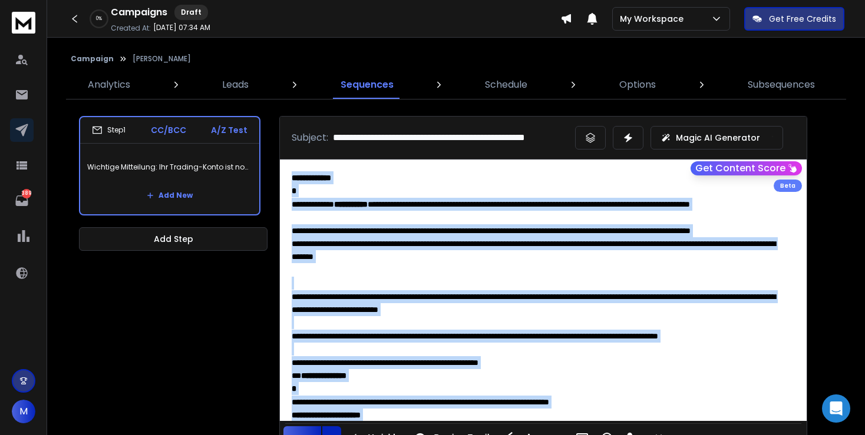
drag, startPoint x: 445, startPoint y: 417, endPoint x: 283, endPoint y: 132, distance: 328.3
click at [283, 132] on div "**********" at bounding box center [543, 285] width 528 height 339
copy div "**********"
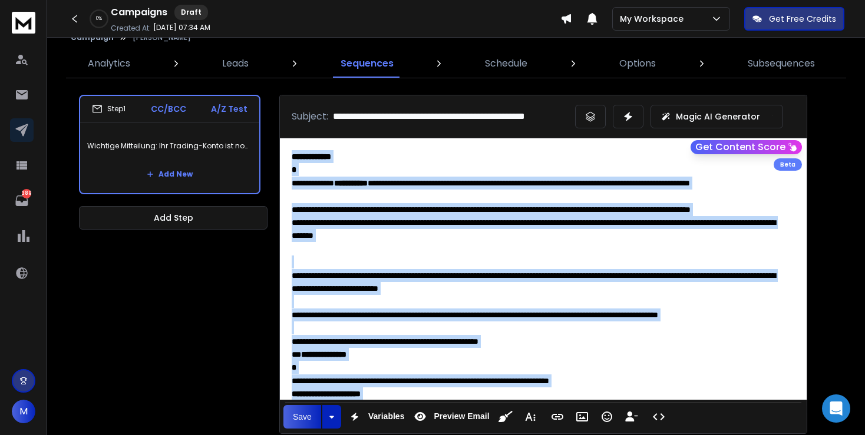
scroll to position [35, 0]
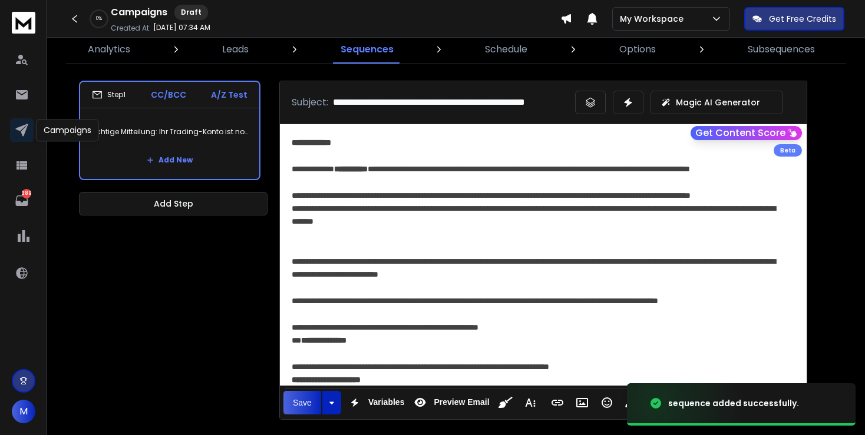
click at [24, 131] on icon at bounding box center [21, 130] width 12 height 12
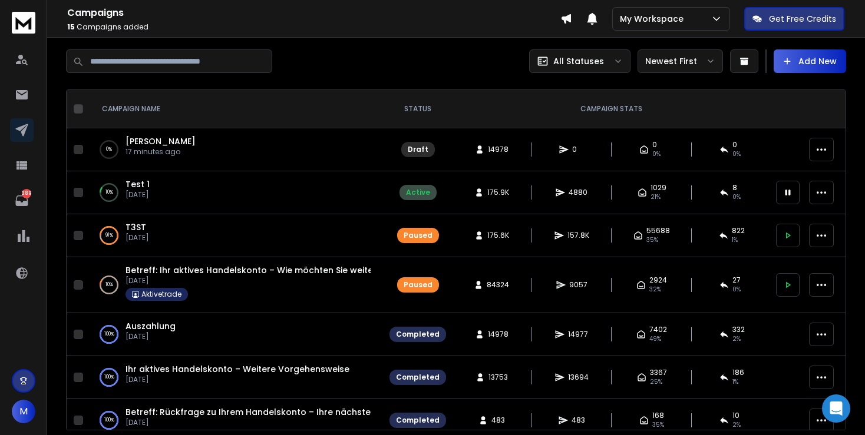
click at [822, 66] on button "Add New" at bounding box center [810, 61] width 72 height 24
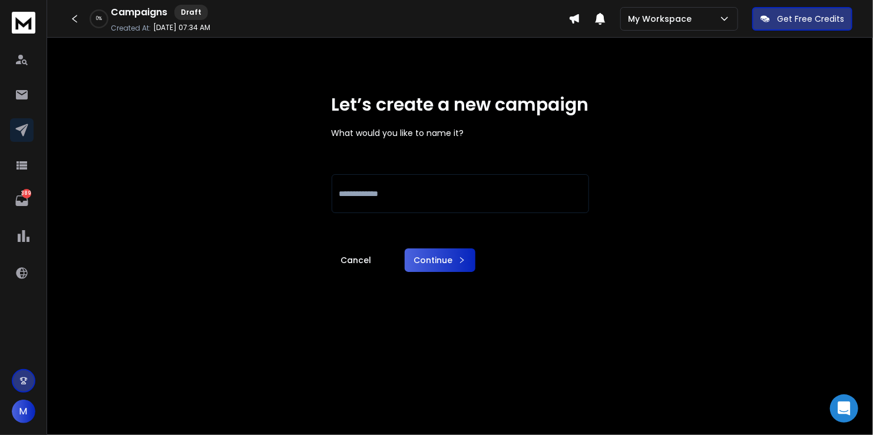
click at [424, 181] on input at bounding box center [460, 193] width 257 height 39
type input "******"
click at [429, 268] on button "Continue" at bounding box center [440, 261] width 71 height 24
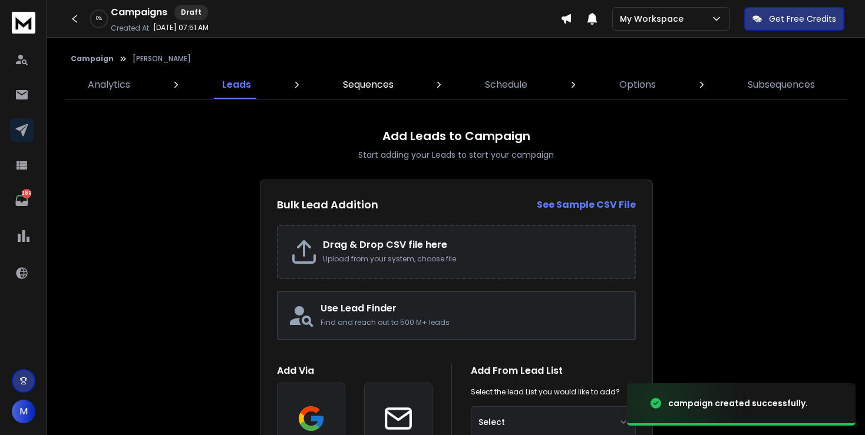
click at [373, 91] on p "Sequences" at bounding box center [368, 85] width 51 height 14
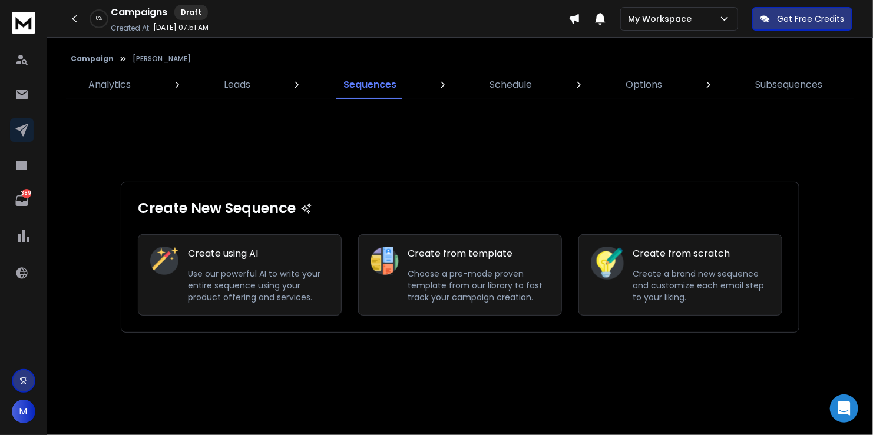
click at [447, 291] on p "Choose a pre-made proven template from our library to fast track your campaign …" at bounding box center [478, 285] width 141 height 35
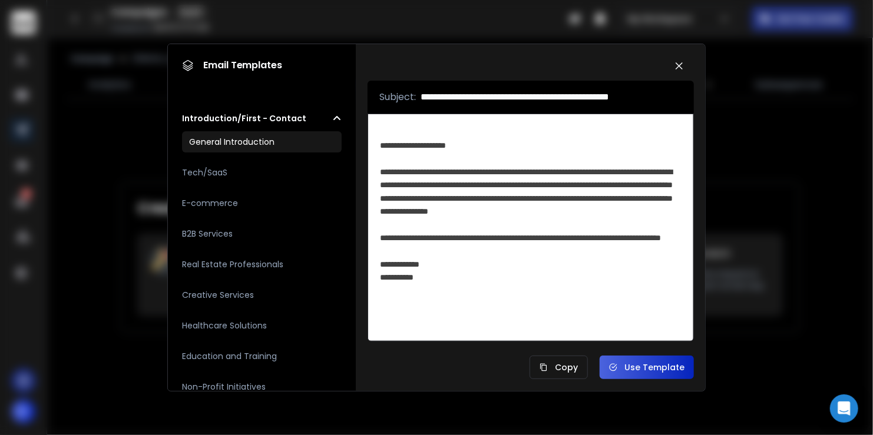
click at [678, 59] on div at bounding box center [531, 65] width 326 height 29
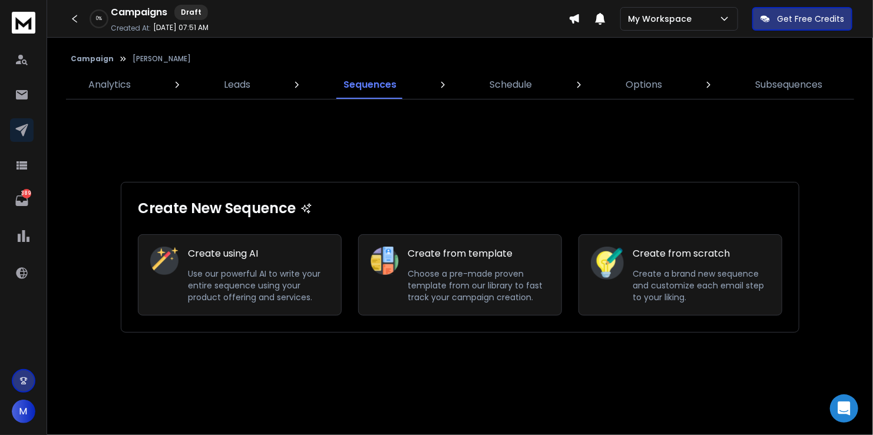
click at [721, 280] on p "Create a brand new sequence and customize each email step to your liking." at bounding box center [701, 285] width 137 height 35
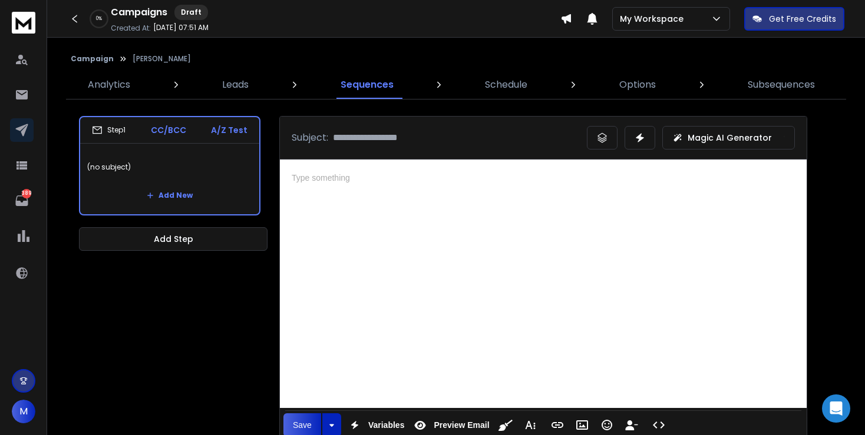
click at [519, 255] on div at bounding box center [543, 284] width 527 height 249
click at [325, 194] on div at bounding box center [543, 284] width 527 height 249
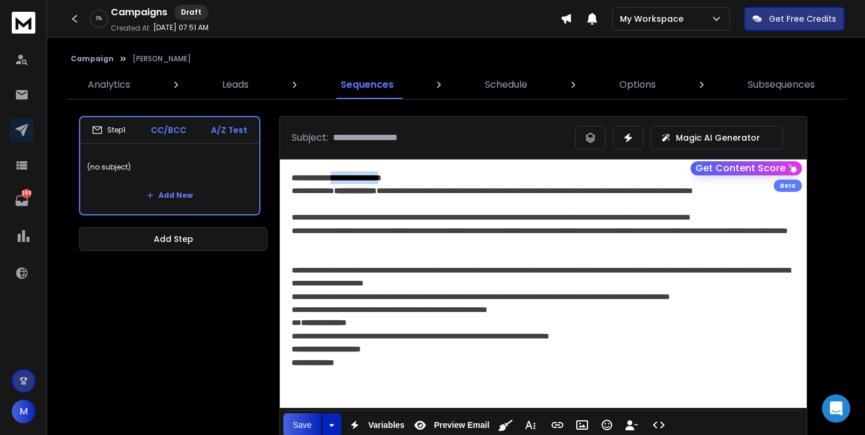
drag, startPoint x: 426, startPoint y: 177, endPoint x: 348, endPoint y: 179, distance: 77.8
click at [348, 179] on strong "**********" at bounding box center [337, 178] width 90 height 8
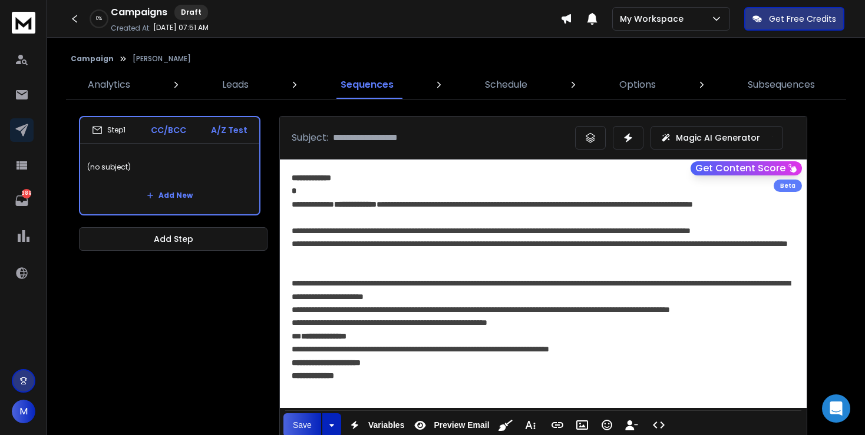
click at [455, 270] on p "**********" at bounding box center [543, 250] width 503 height 53
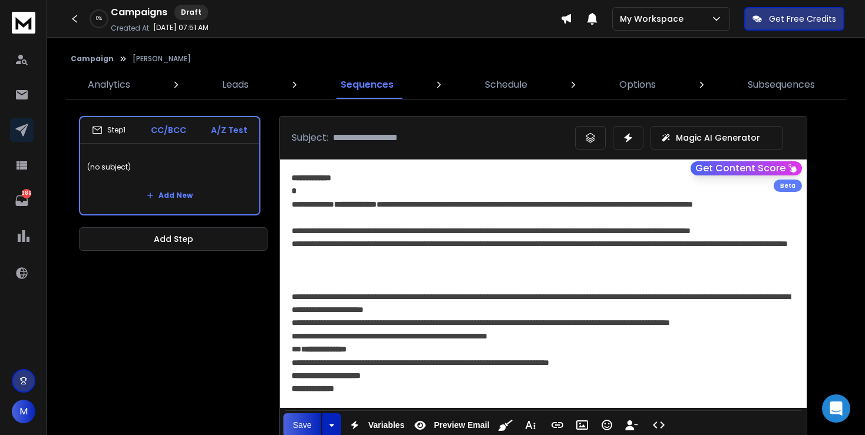
click at [568, 303] on p "**********" at bounding box center [543, 303] width 503 height 27
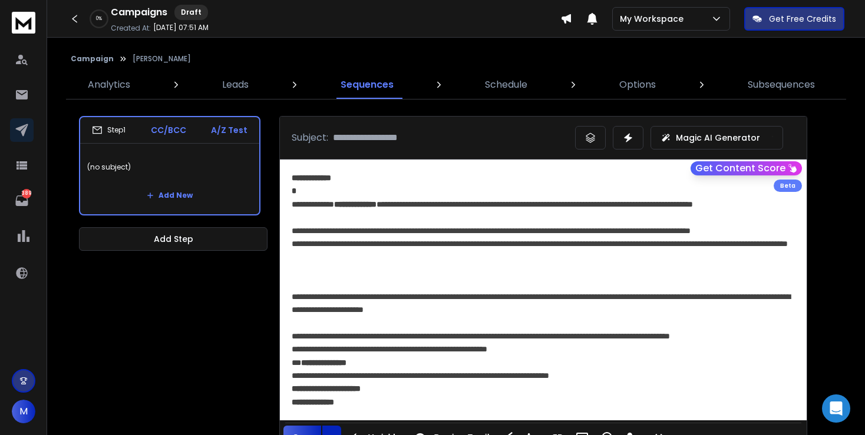
click at [770, 333] on p "**********" at bounding box center [543, 349] width 503 height 39
click at [796, 329] on div "**********" at bounding box center [543, 290] width 527 height 261
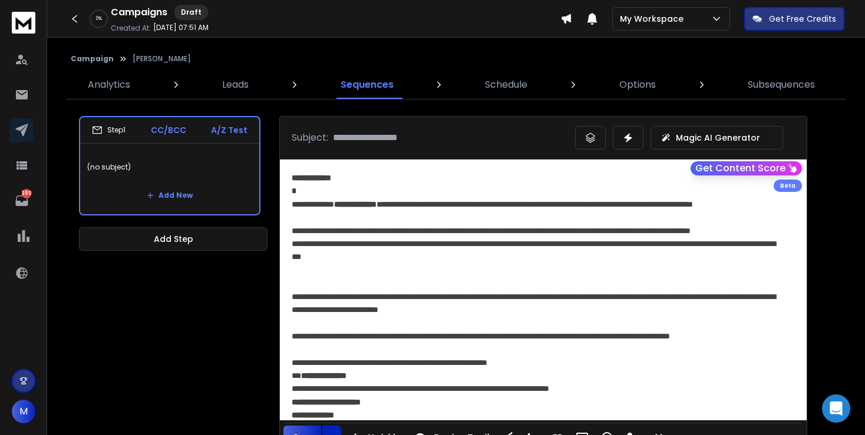
click at [563, 382] on p "**********" at bounding box center [539, 362] width 495 height 39
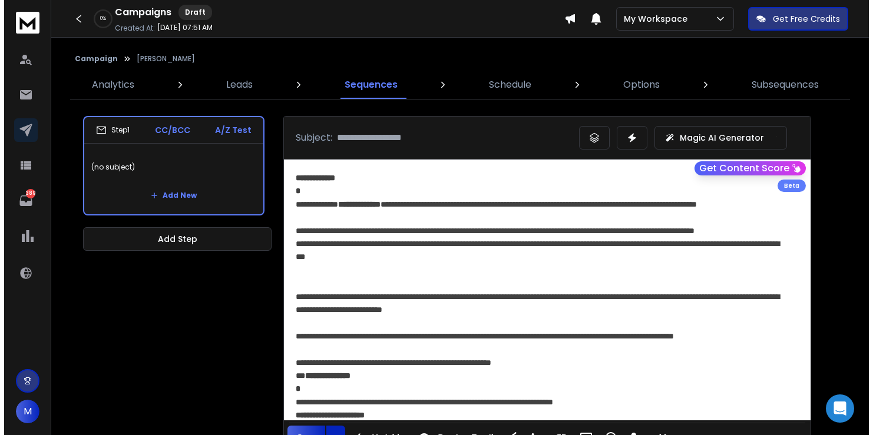
scroll to position [26, 0]
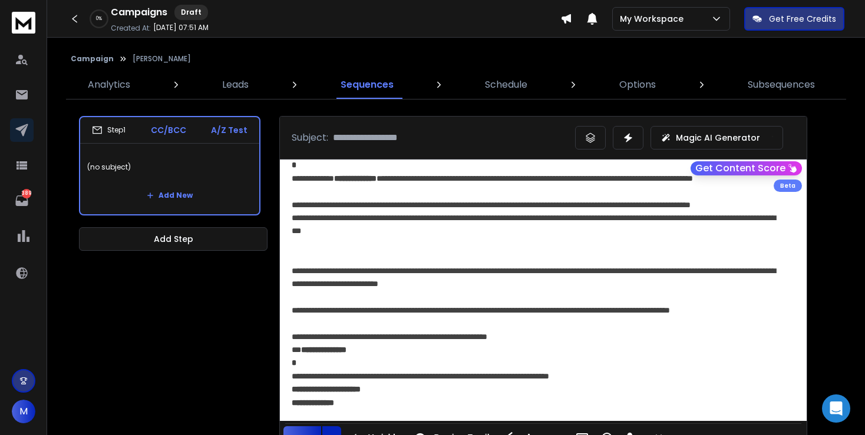
click at [623, 370] on p "**********" at bounding box center [539, 376] width 495 height 13
click at [138, 401] on div "Step 1 CC/BCC A/Z Test (no subject) Add New Add Step" at bounding box center [173, 285] width 189 height 339
click at [501, 85] on p "Schedule" at bounding box center [506, 85] width 42 height 14
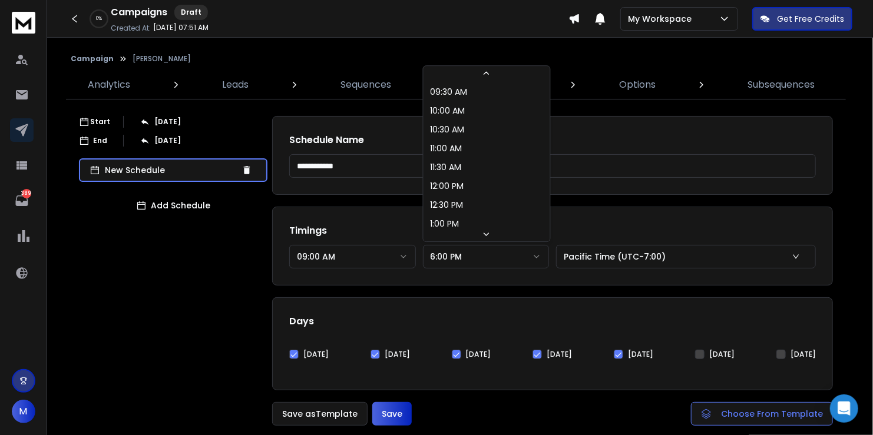
click at [466, 247] on button "6:00 PM" at bounding box center [486, 257] width 127 height 24
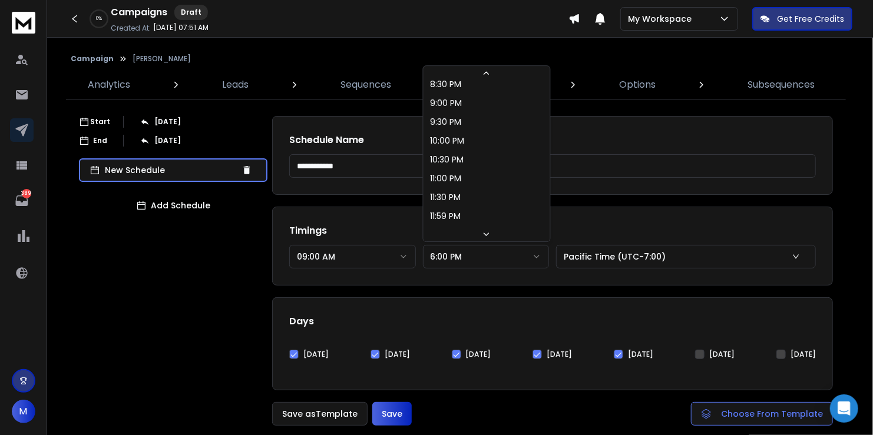
scroll to position [408, 0]
select select "********"
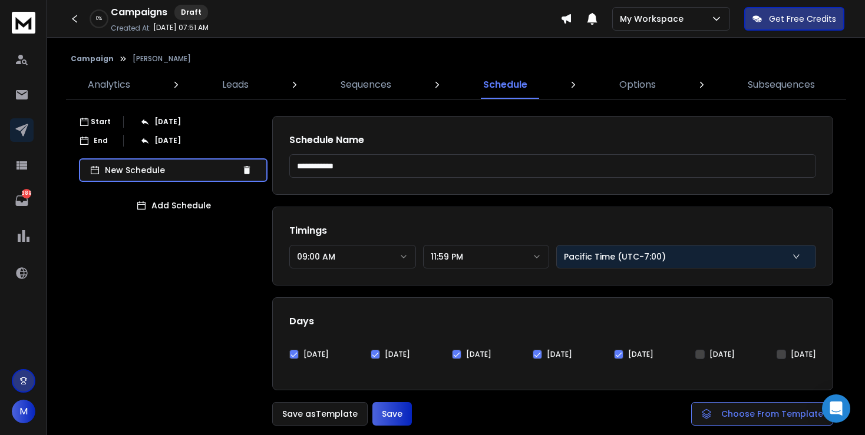
click at [594, 260] on p "Pacific Time (UTC-7:00)" at bounding box center [617, 257] width 107 height 12
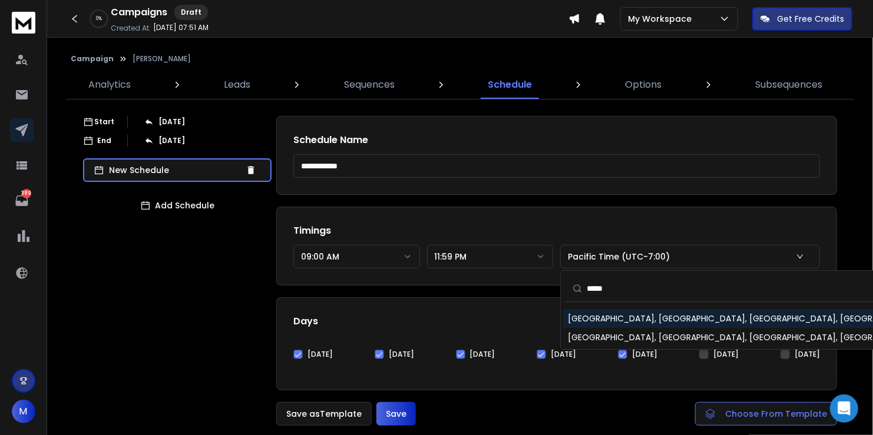
type input "******"
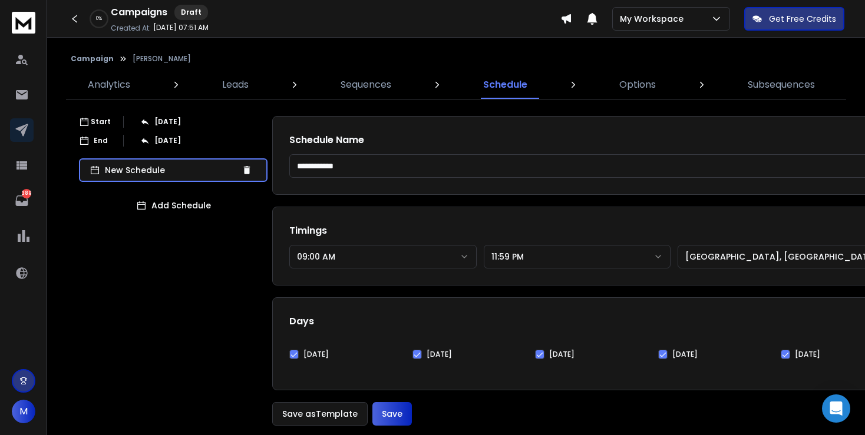
click at [402, 417] on button "Save" at bounding box center [391, 414] width 39 height 24
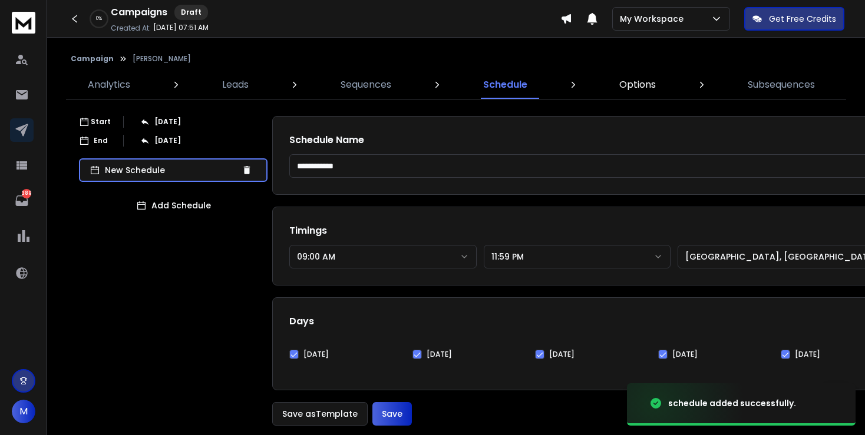
click at [624, 90] on p "Options" at bounding box center [637, 85] width 37 height 14
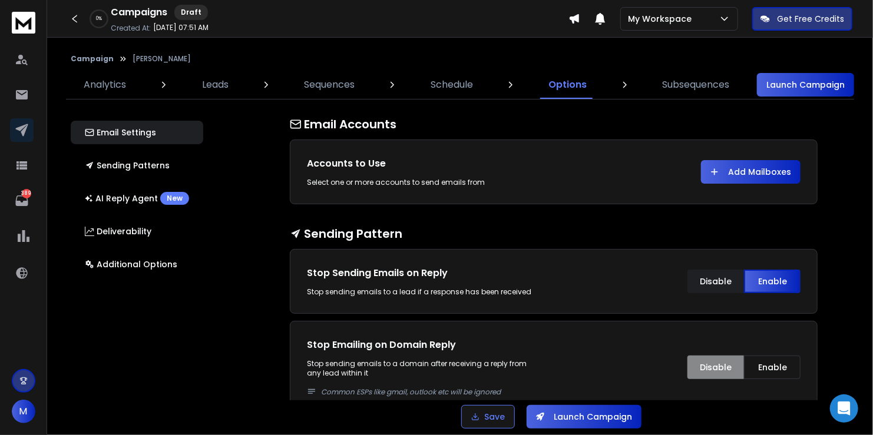
click at [735, 179] on button "Add Mailboxes" at bounding box center [751, 172] width 100 height 24
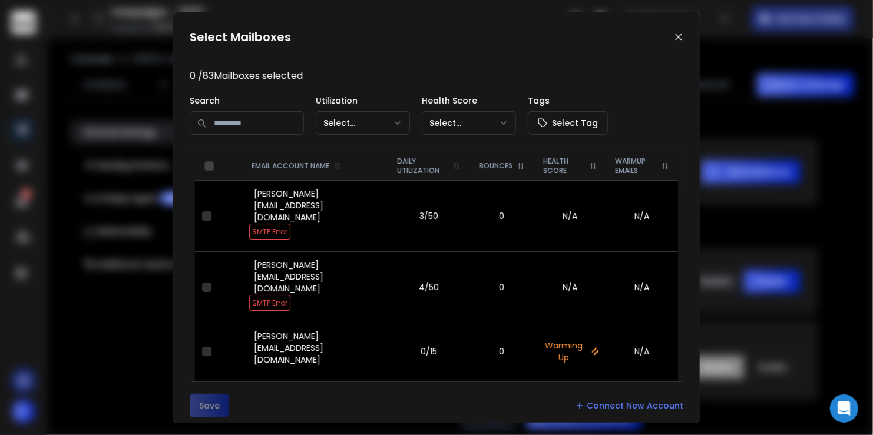
click at [233, 128] on input at bounding box center [247, 123] width 114 height 24
type input "******"
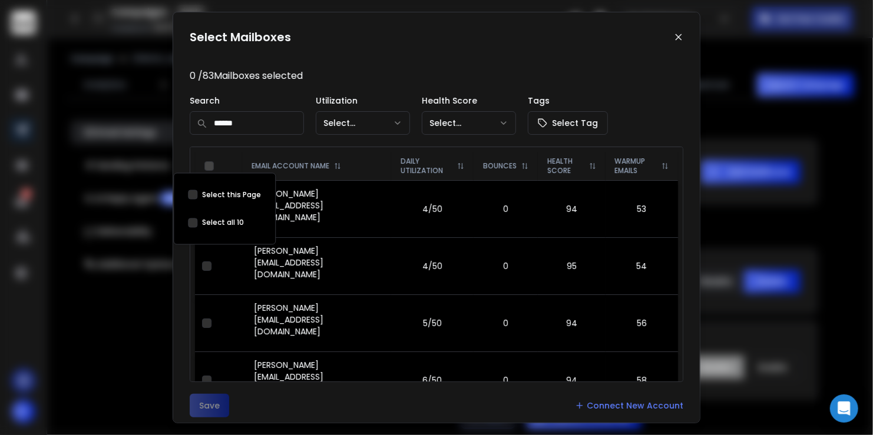
click at [211, 163] on button "Select this Page" at bounding box center [208, 165] width 9 height 9
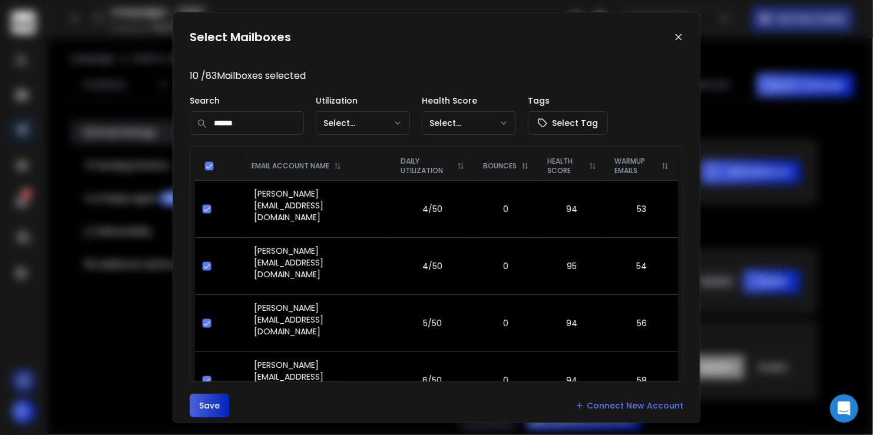
click at [206, 408] on button "Save" at bounding box center [209, 406] width 39 height 24
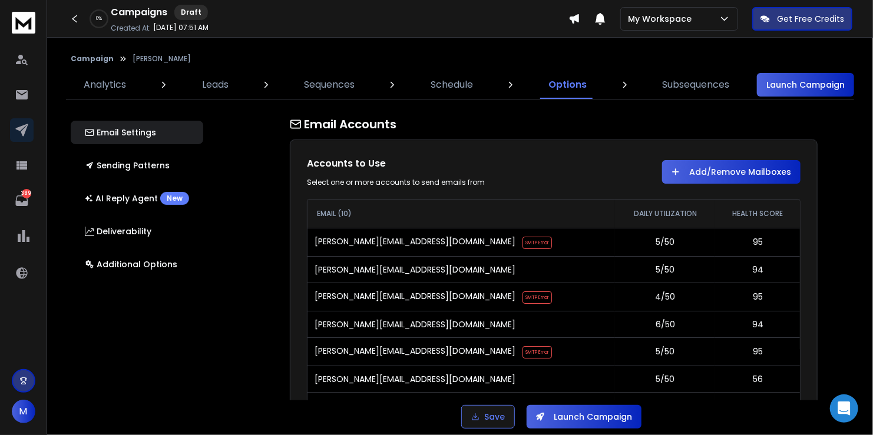
click at [871, 108] on div "Campaign Thomas Analytics Leads Sequences Schedule Options Subsequences Launch …" at bounding box center [460, 85] width 826 height 95
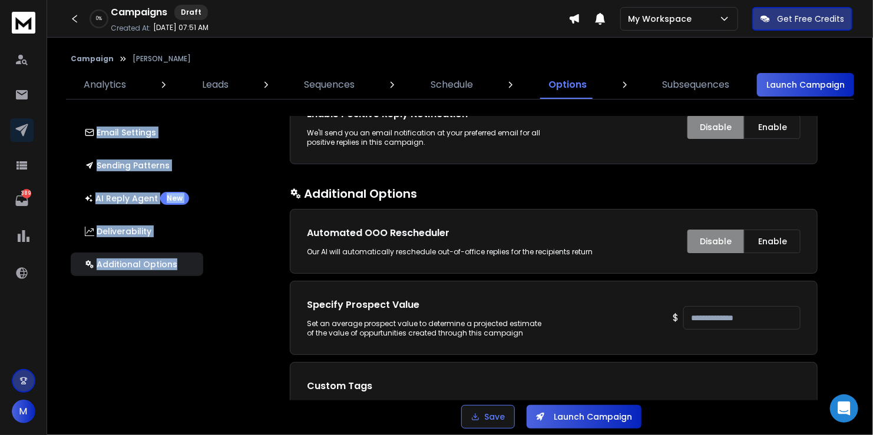
scroll to position [2338, 0]
drag, startPoint x: 679, startPoint y: 153, endPoint x: 778, endPoint y: 459, distance: 321.2
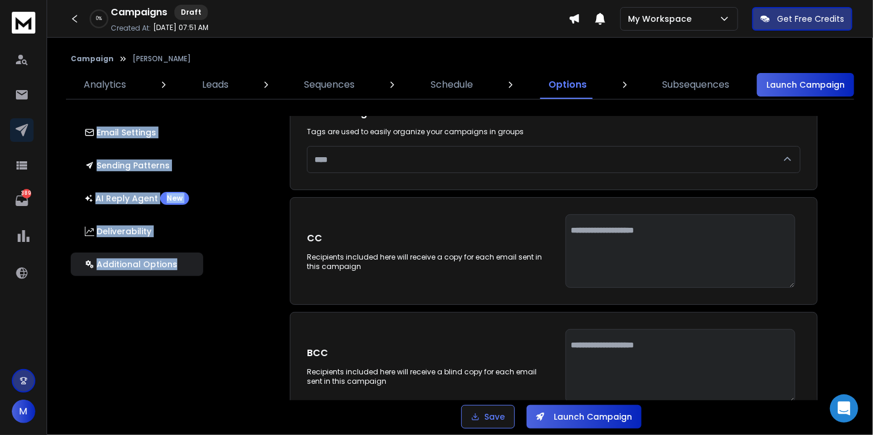
click at [778, 435] on html "Get only verified leads with our AI-powered Lead Finder, starting at $22/mo Try…" at bounding box center [436, 217] width 873 height 435
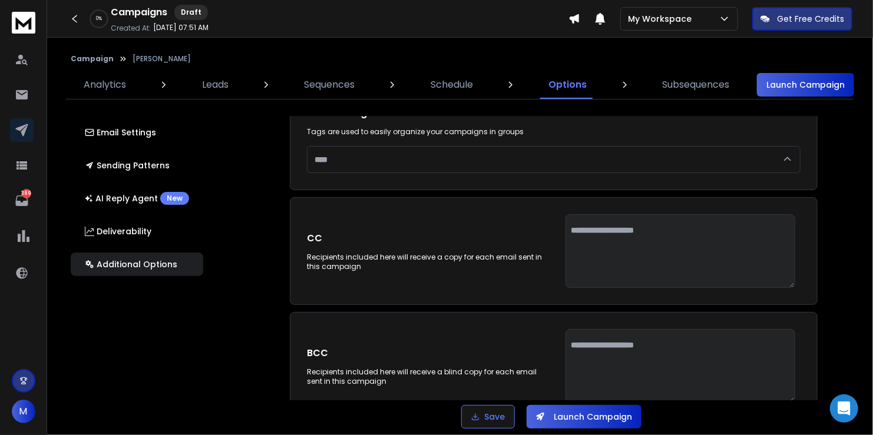
click at [818, 315] on div "Email Accounts Accounts to Use Select one or more accounts to send emails from …" at bounding box center [561, 258] width 678 height 285
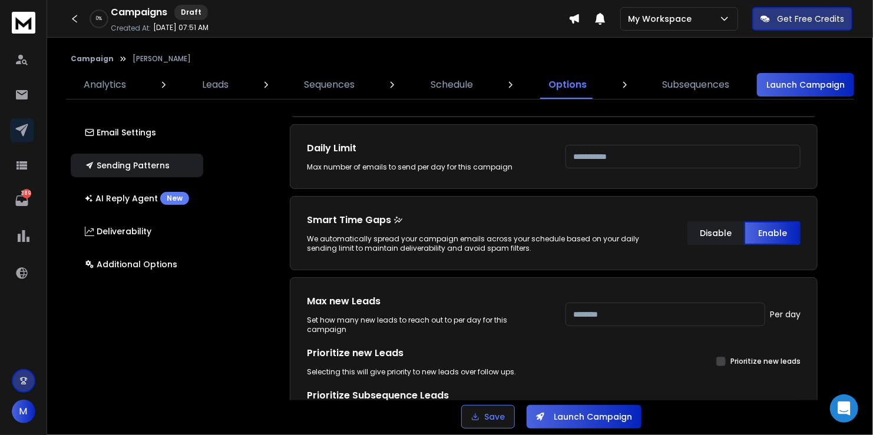
scroll to position [0, 0]
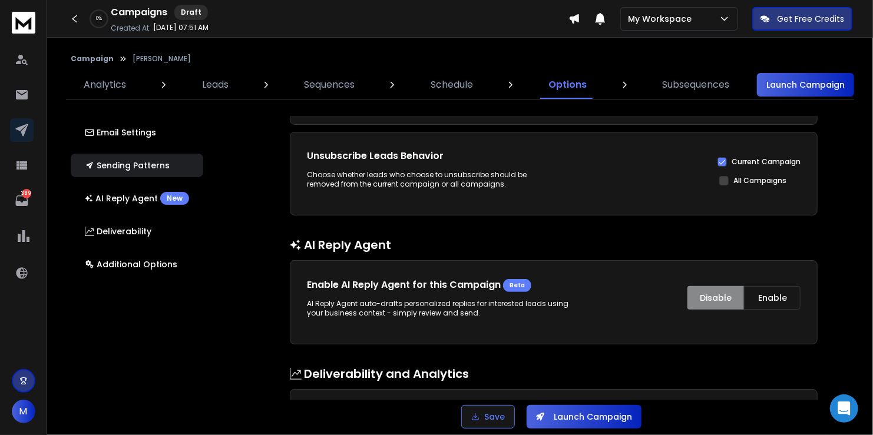
drag, startPoint x: 708, startPoint y: 276, endPoint x: 610, endPoint y: 406, distance: 162.7
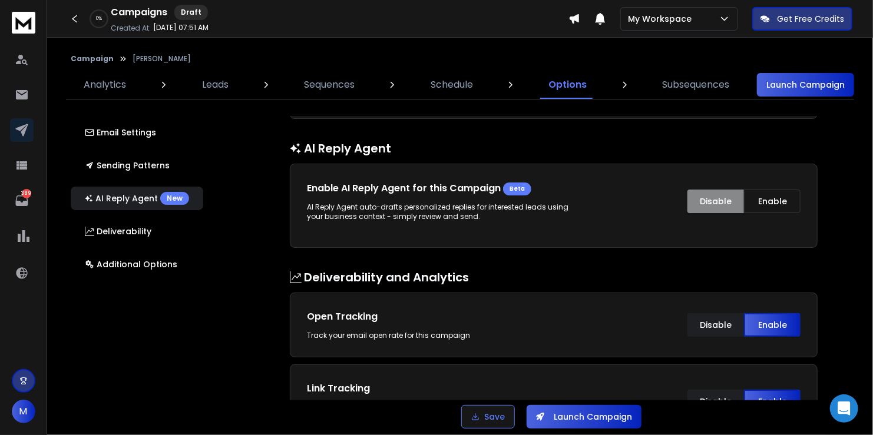
drag, startPoint x: 702, startPoint y: 195, endPoint x: 566, endPoint y: 52, distance: 197.5
click at [566, 52] on div "Campaign Thomas Analytics Leads Sequences Schedule Options Subsequences Launch …" at bounding box center [460, 84] width 788 height 71
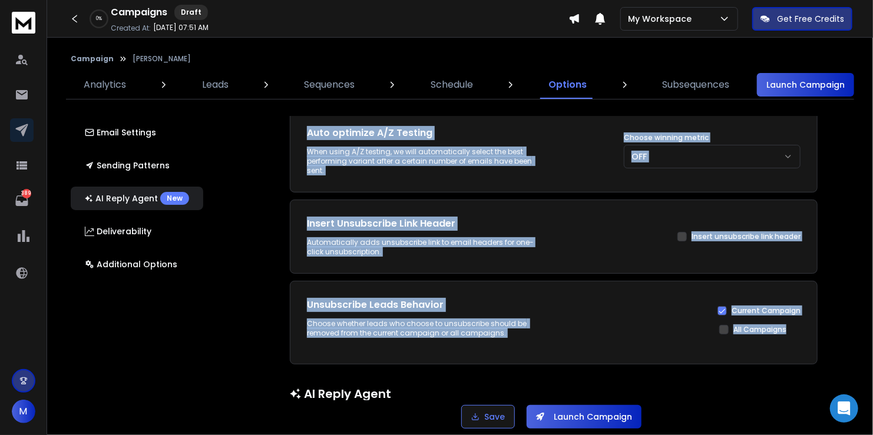
scroll to position [916, 0]
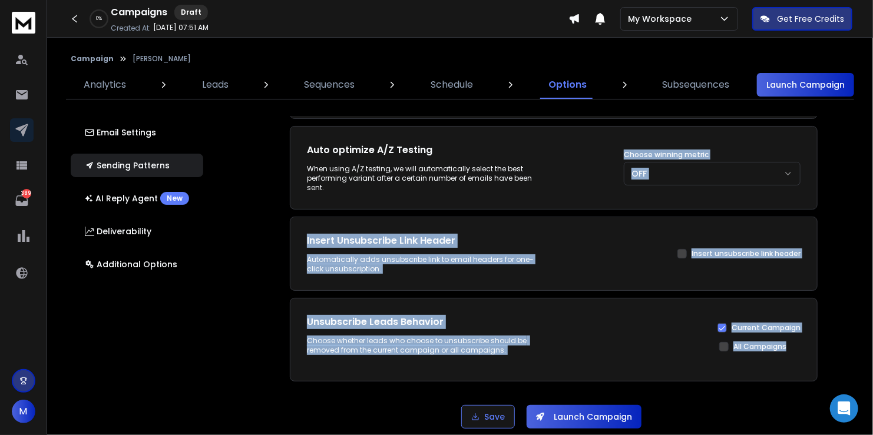
drag, startPoint x: 395, startPoint y: 141, endPoint x: 341, endPoint y: 194, distance: 75.8
drag, startPoint x: 553, startPoint y: 137, endPoint x: 487, endPoint y: 203, distance: 93.7
click at [553, 137] on div "**********" at bounding box center [554, 168] width 528 height 84
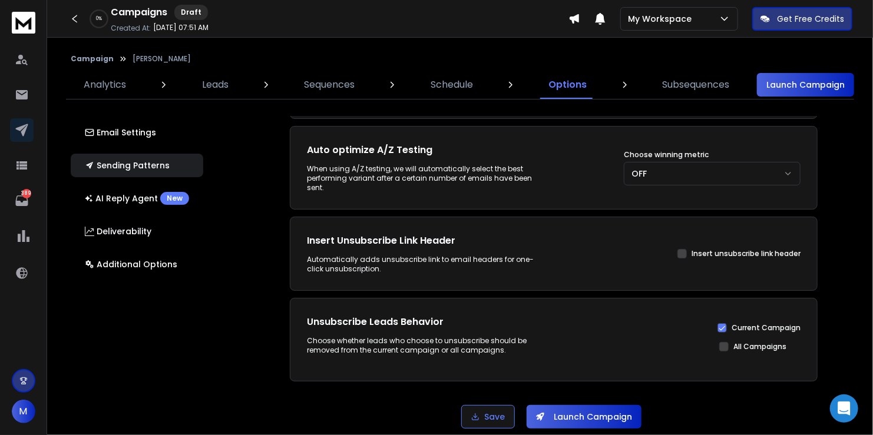
click at [485, 205] on div "**********" at bounding box center [554, 168] width 528 height 84
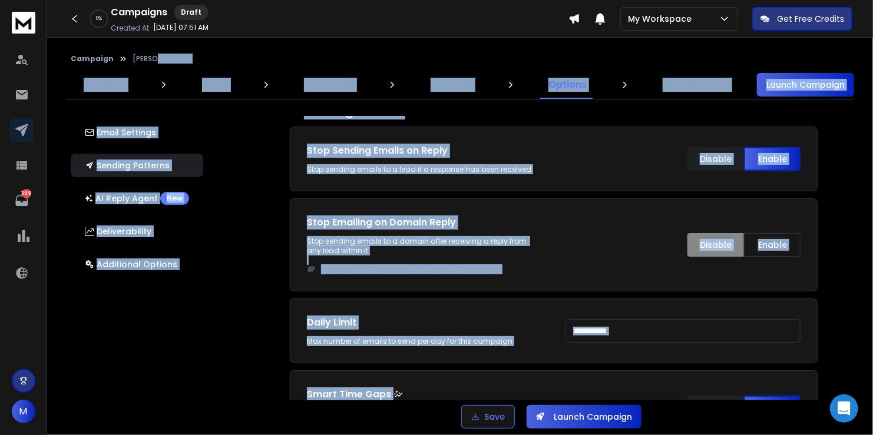
scroll to position [20, 0]
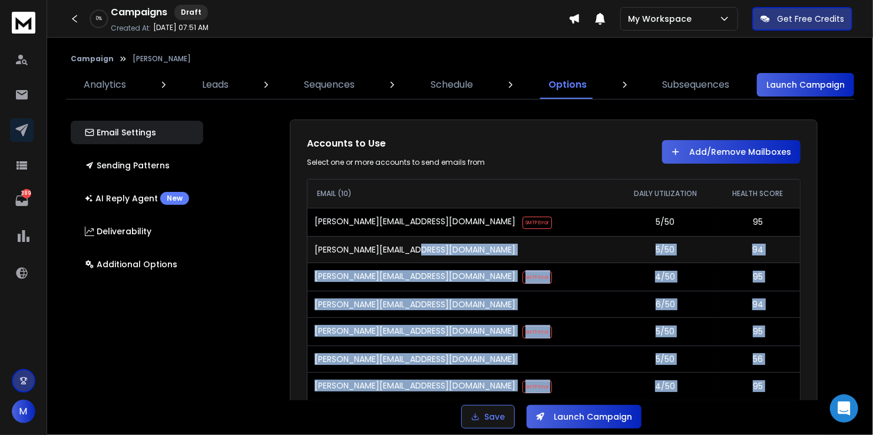
drag, startPoint x: 485, startPoint y: 205, endPoint x: 490, endPoint y: 255, distance: 49.7
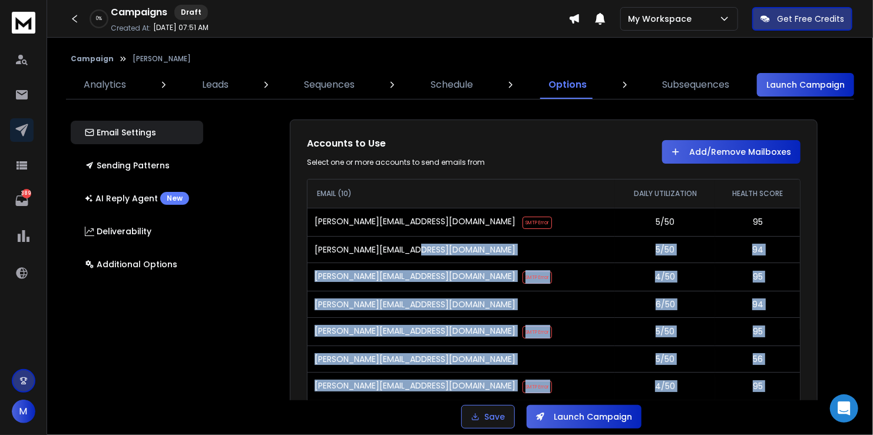
click at [838, 321] on div "Email Accounts Accounts to Use Select one or more accounts to send emails from …" at bounding box center [561, 258] width 678 height 285
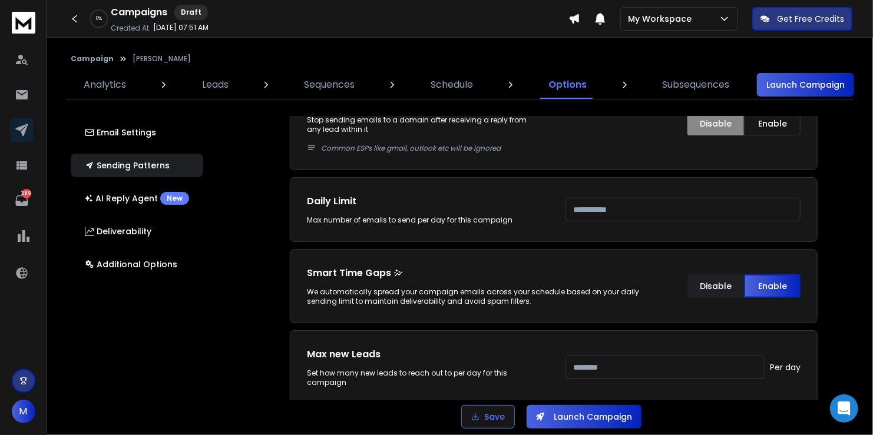
scroll to position [539, 0]
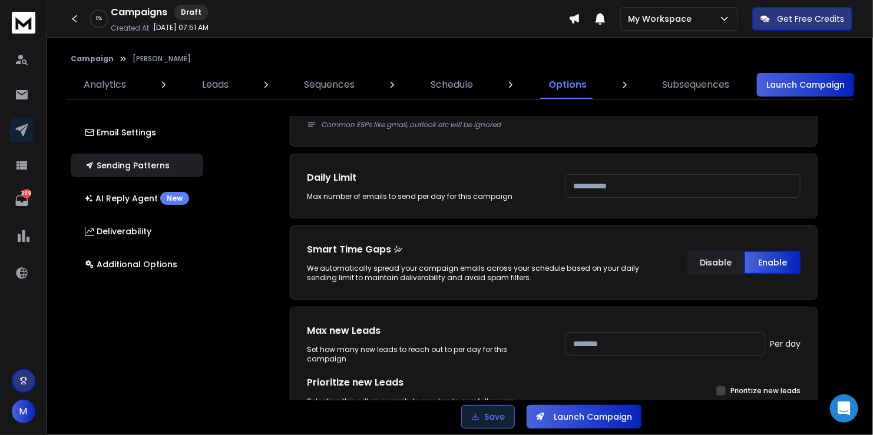
click at [475, 417] on line "submit" at bounding box center [475, 416] width 0 height 4
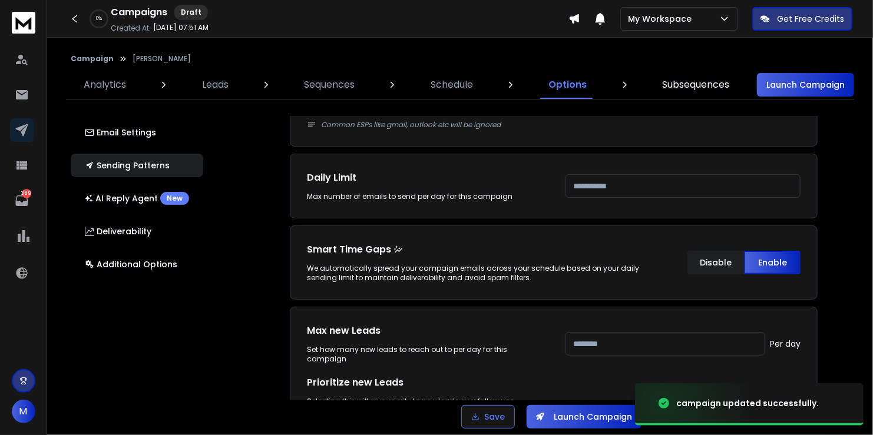
click at [699, 84] on p "Subsequences" at bounding box center [696, 85] width 67 height 14
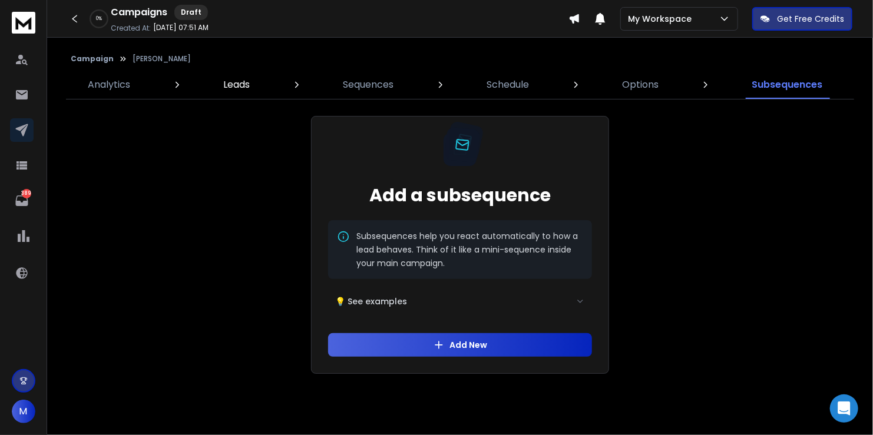
click at [233, 88] on p "Leads" at bounding box center [237, 85] width 27 height 14
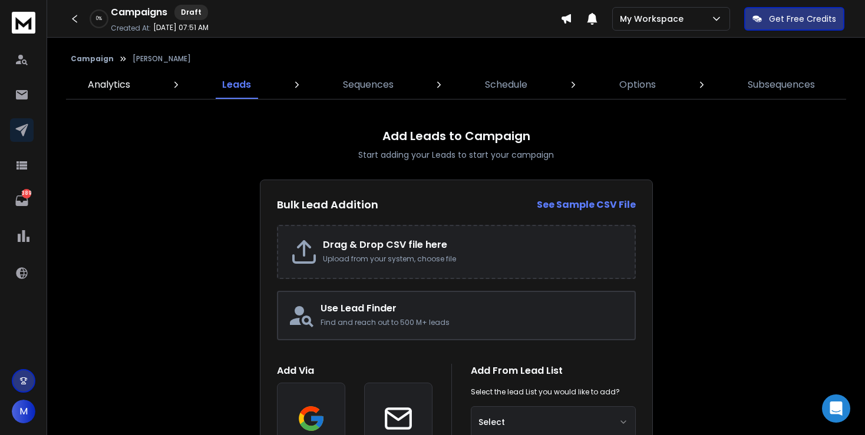
click at [88, 83] on p "Analytics" at bounding box center [109, 85] width 42 height 14
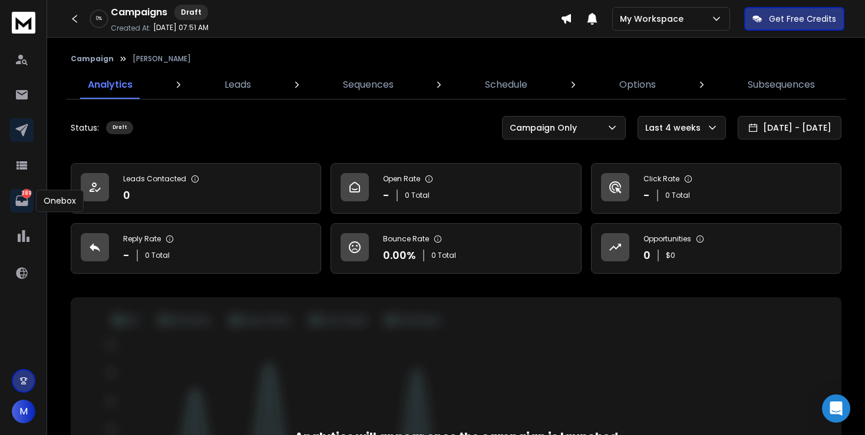
click at [22, 200] on icon at bounding box center [22, 201] width 14 height 14
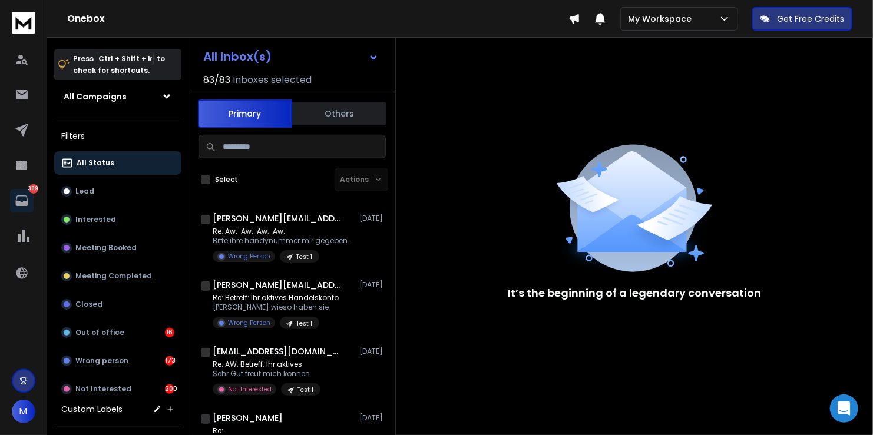
click at [358, 111] on button "Others" at bounding box center [339, 114] width 94 height 26
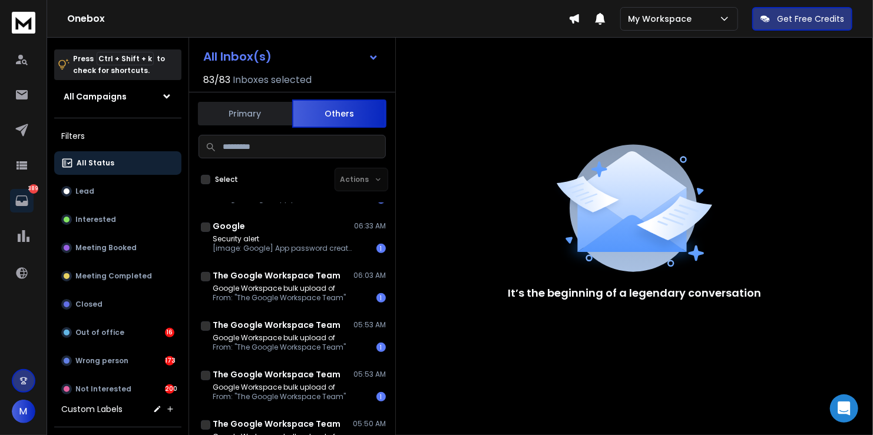
scroll to position [259, 0]
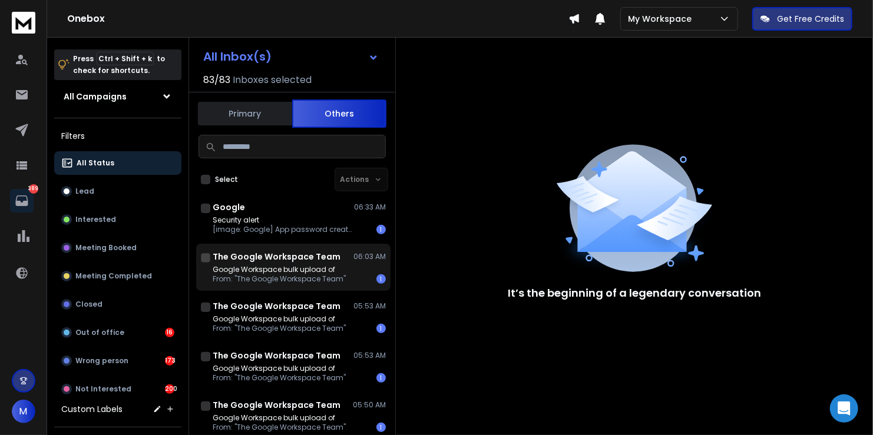
click at [297, 260] on h1 "The Google Workspace Team" at bounding box center [277, 257] width 128 height 12
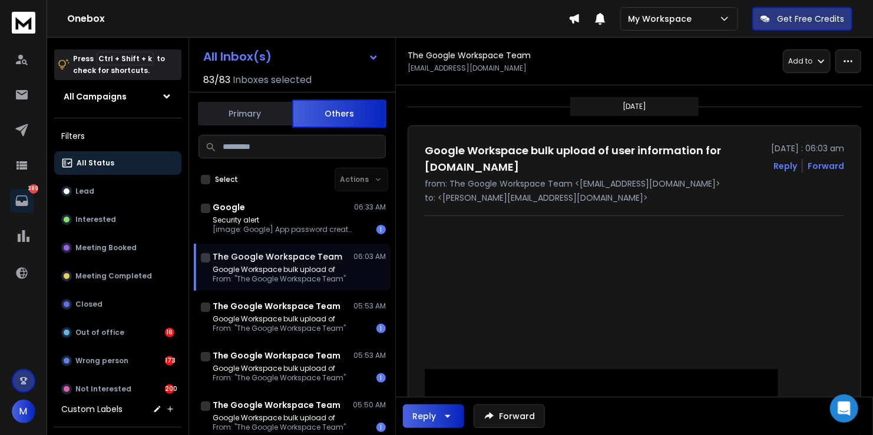
click at [564, 172] on h1 "Google Workspace bulk upload of user information for actevetreder.com" at bounding box center [594, 159] width 339 height 33
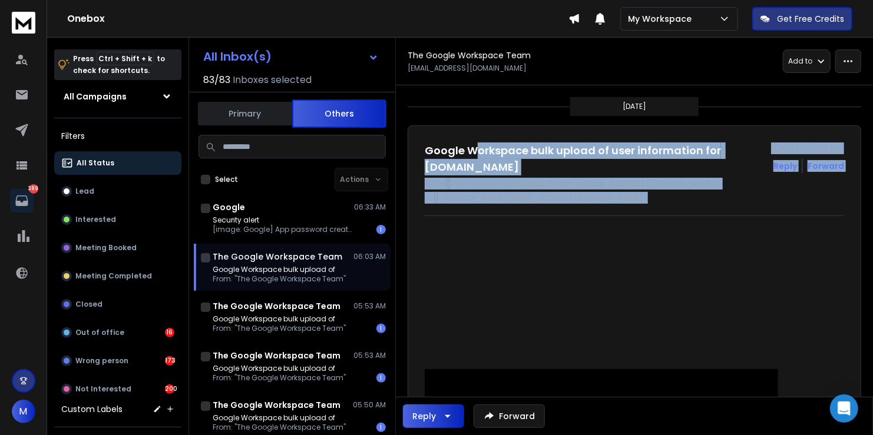
drag, startPoint x: 480, startPoint y: 152, endPoint x: 857, endPoint y: 236, distance: 386.4
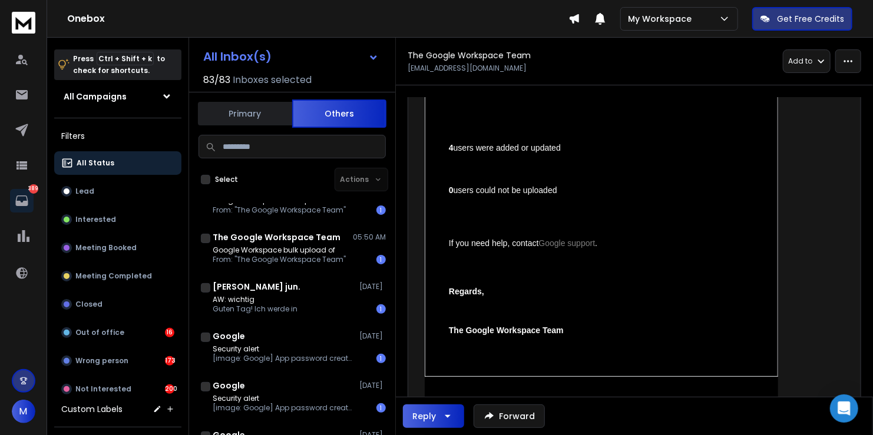
scroll to position [483, 0]
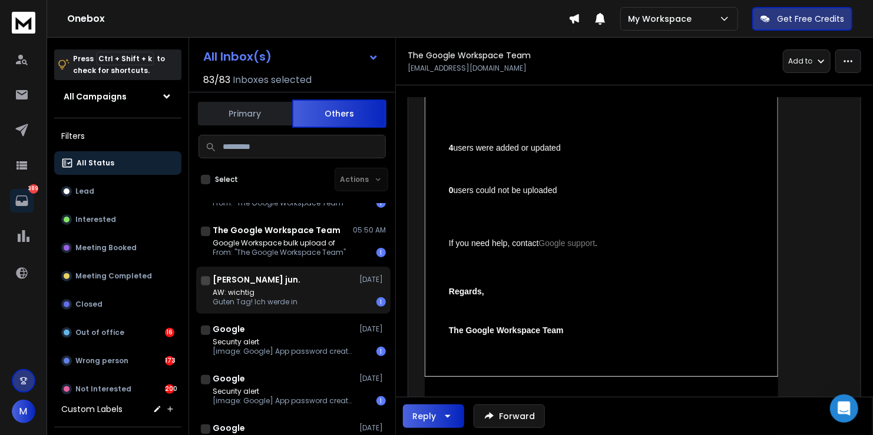
click at [343, 303] on div "AW: wichtig Guten Tag! Ich werde in 1" at bounding box center [299, 297] width 173 height 19
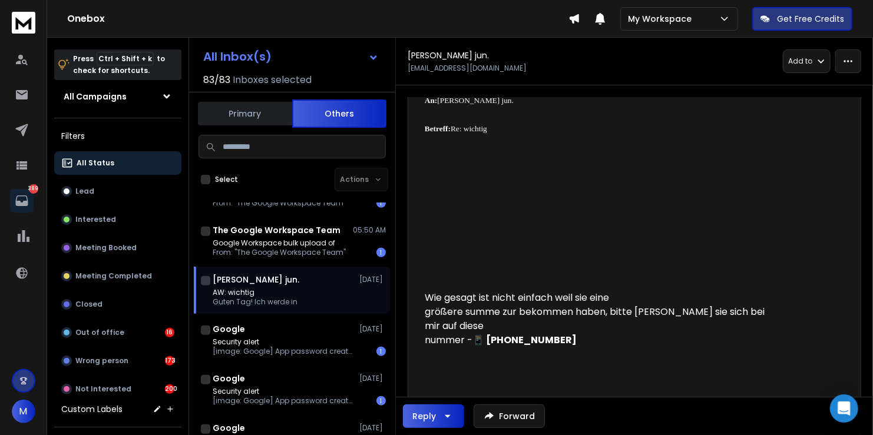
scroll to position [646, 0]
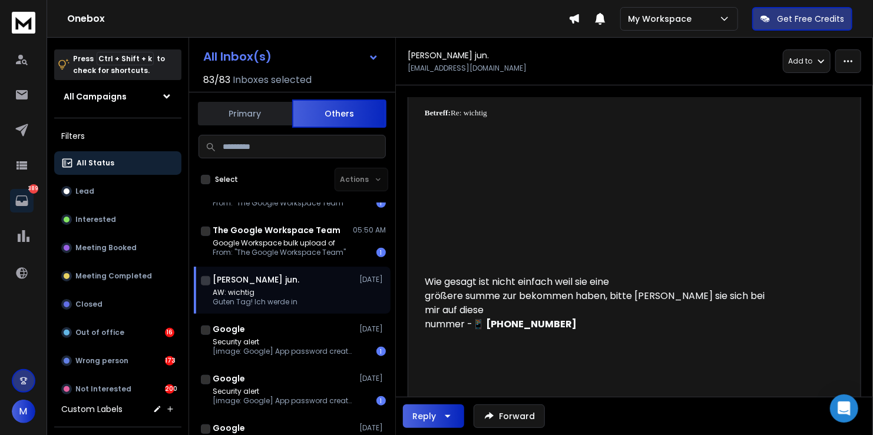
drag, startPoint x: 635, startPoint y: 331, endPoint x: 414, endPoint y: 280, distance: 226.8
copy p "Wie gesagt ist nicht einfach weil sie eine größere summe zur bekommen haben, bi…"
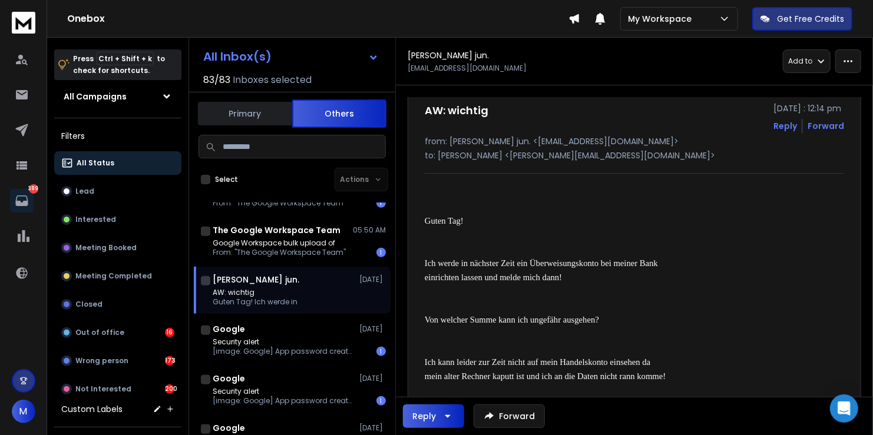
scroll to position [24, 0]
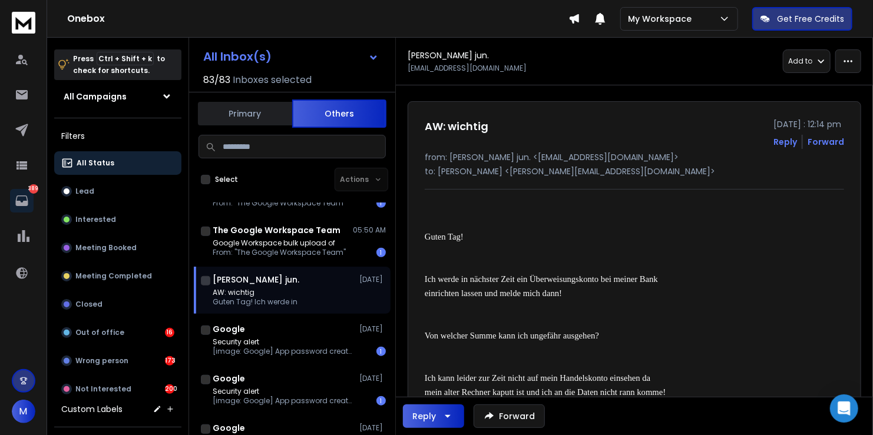
click at [779, 145] on button "Reply" at bounding box center [786, 142] width 24 height 12
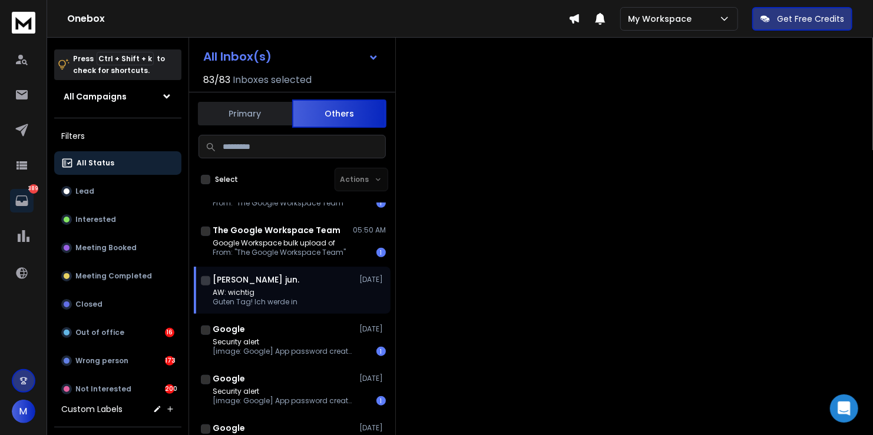
scroll to position [0, 0]
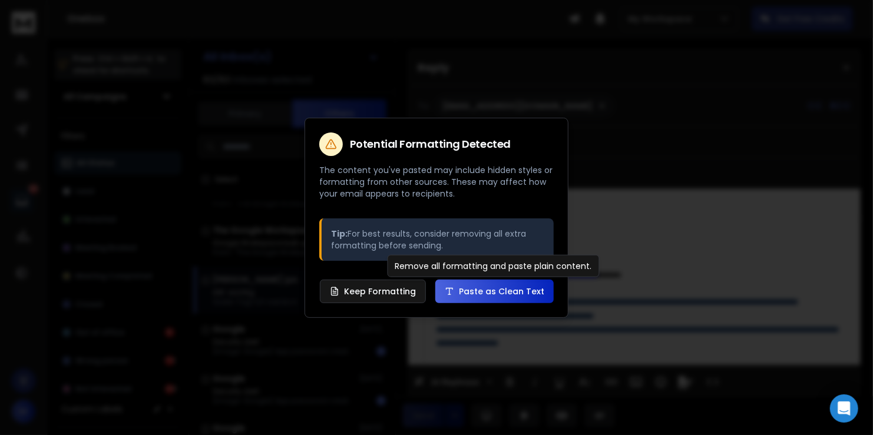
drag, startPoint x: 464, startPoint y: 288, endPoint x: 473, endPoint y: 259, distance: 30.8
click at [473, 259] on body "Get only verified leads with our AI-powered Lead Finder, starting at $22/mo Try…" at bounding box center [436, 217] width 873 height 435
click at [476, 288] on button "Paste as Clean Text" at bounding box center [494, 292] width 118 height 24
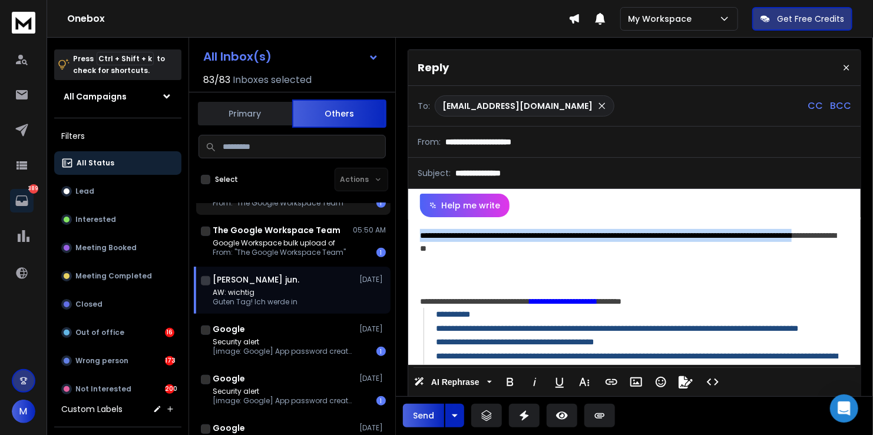
drag, startPoint x: 497, startPoint y: 243, endPoint x: 374, endPoint y: 210, distance: 127.1
click at [374, 210] on div "All Inbox(s) 83 / 83 Inboxes selected Primary Others Select Actions Google 07:0…" at bounding box center [531, 255] width 685 height 435
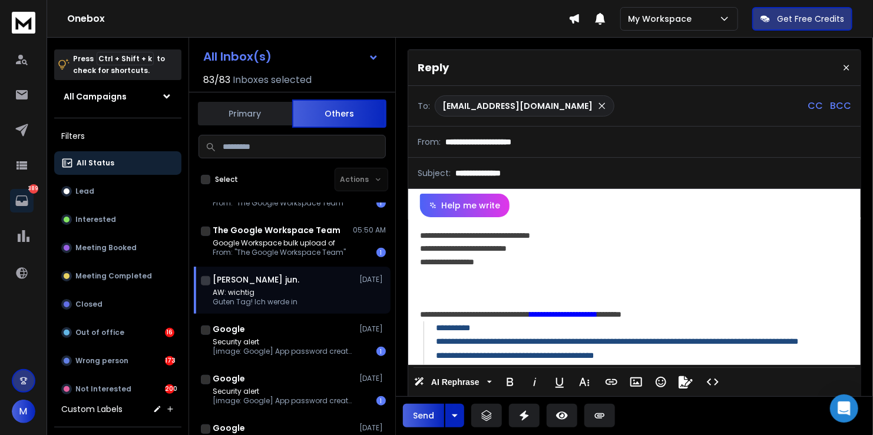
click at [601, 148] on div "**********" at bounding box center [634, 142] width 452 height 31
click at [440, 421] on button "Send" at bounding box center [423, 416] width 41 height 24
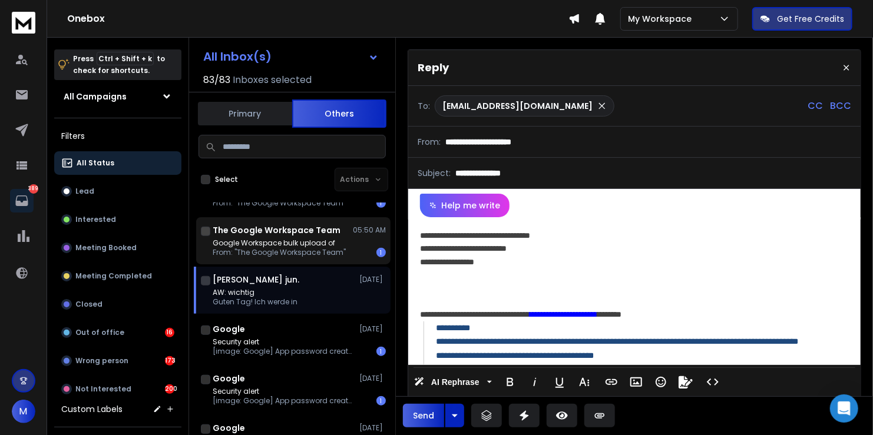
click at [381, 246] on div "Google Workspace bulk upload of From: "The Google Workspace Team" 1" at bounding box center [299, 248] width 173 height 19
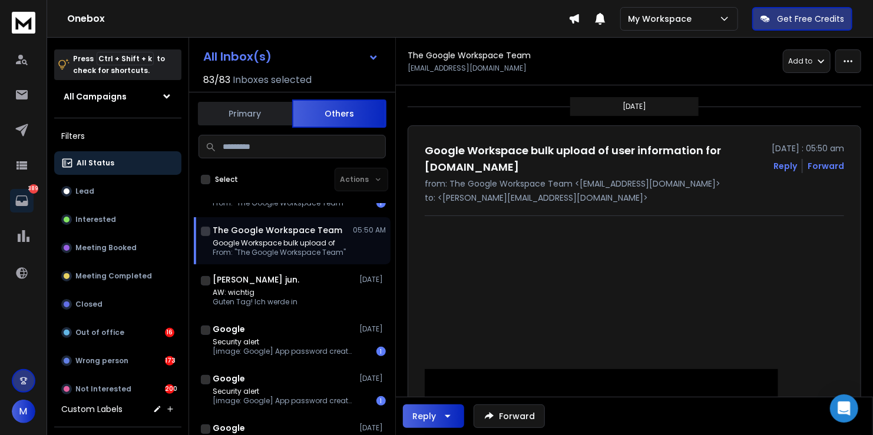
drag, startPoint x: 396, startPoint y: 278, endPoint x: 396, endPoint y: 288, distance: 10.0
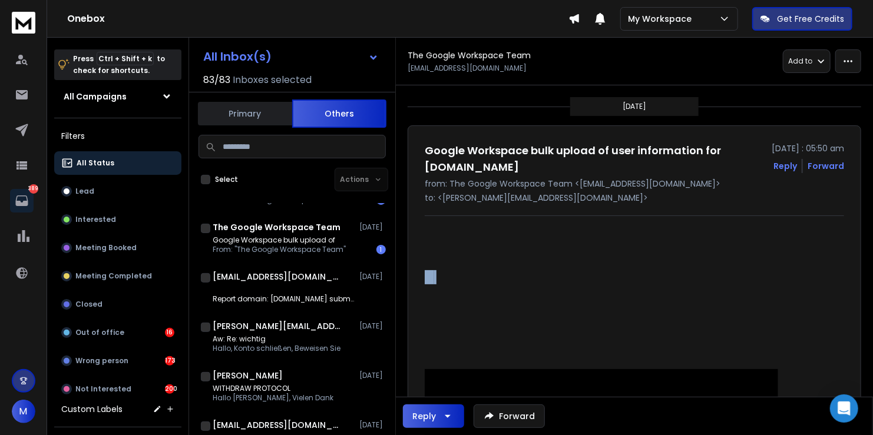
scroll to position [1042, 0]
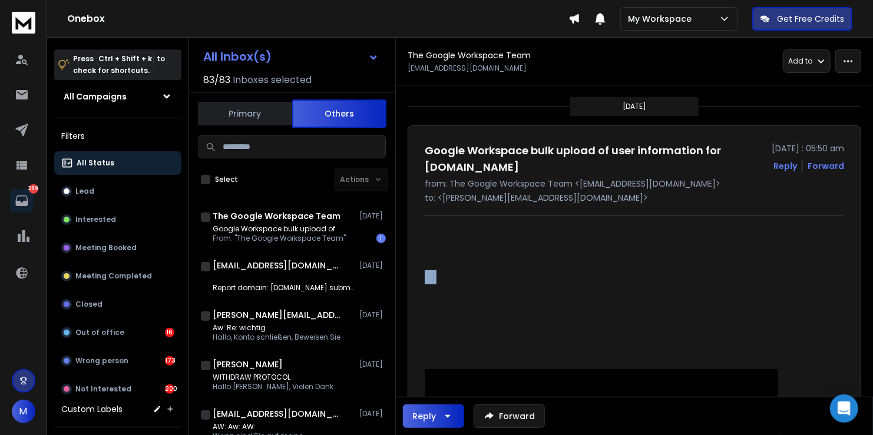
click at [25, 150] on div "389" at bounding box center [23, 169] width 27 height 242
click at [19, 122] on link at bounding box center [22, 130] width 24 height 24
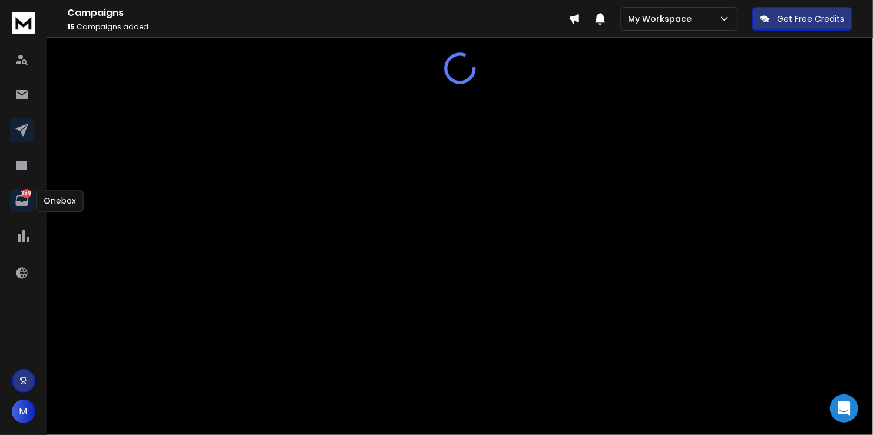
click at [28, 194] on p "389" at bounding box center [26, 193] width 9 height 9
click at [28, 194] on link "389" at bounding box center [22, 201] width 24 height 24
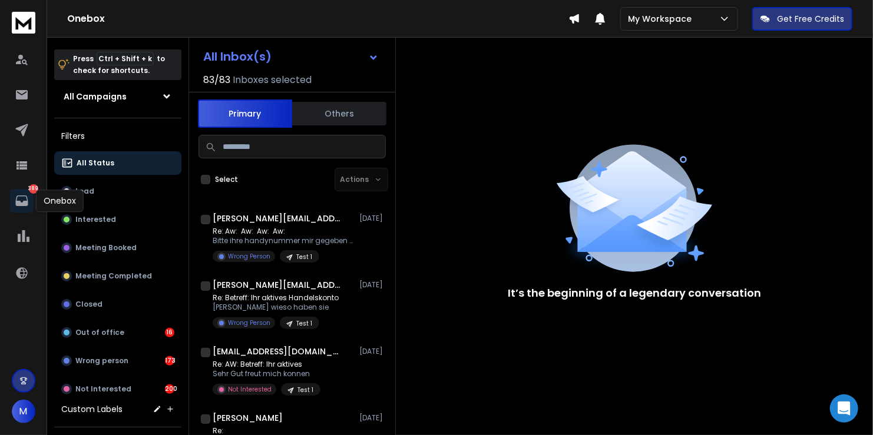
click at [256, 149] on input at bounding box center [292, 147] width 187 height 24
paste input "**********"
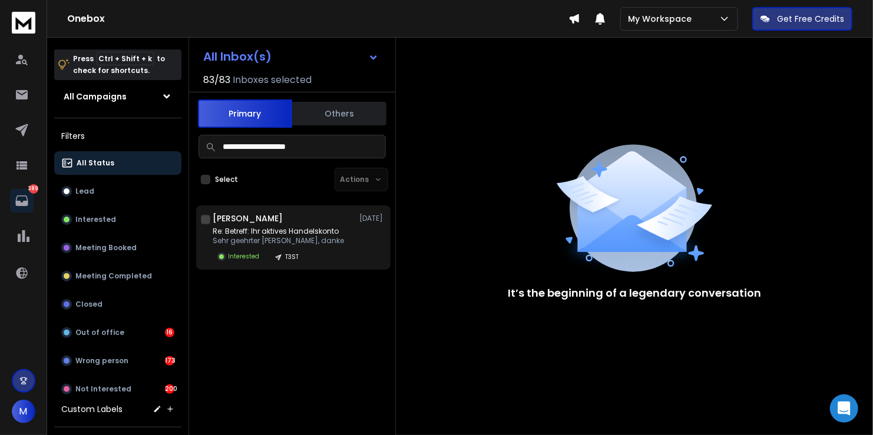
type input "**********"
click at [296, 216] on div "John Bastiaans 28 Jun" at bounding box center [299, 219] width 173 height 12
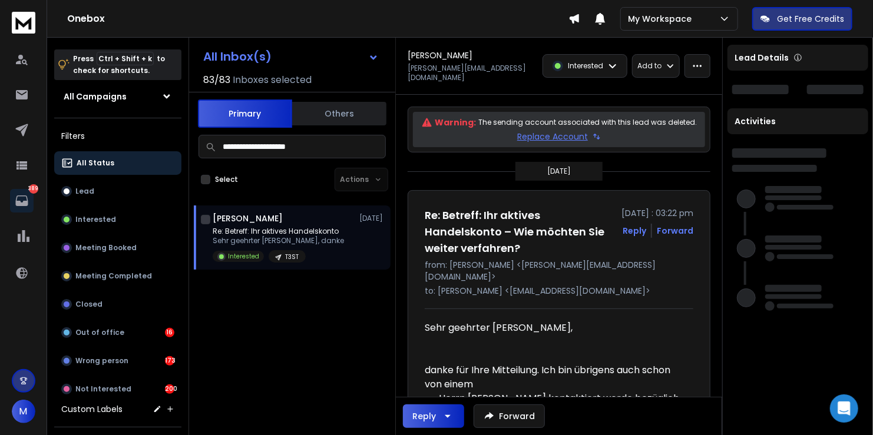
click at [413, 422] on div "Reply" at bounding box center [433, 416] width 42 height 14
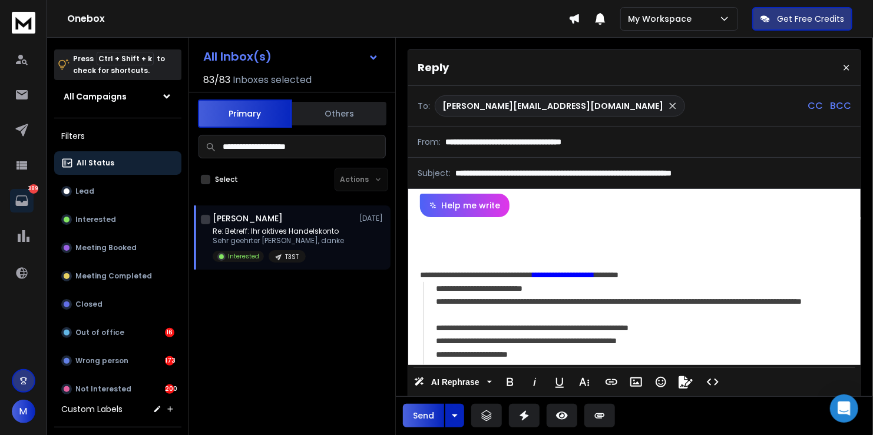
click at [555, 142] on input "**********" at bounding box center [648, 142] width 406 height 12
click at [485, 259] on div at bounding box center [634, 262] width 429 height 13
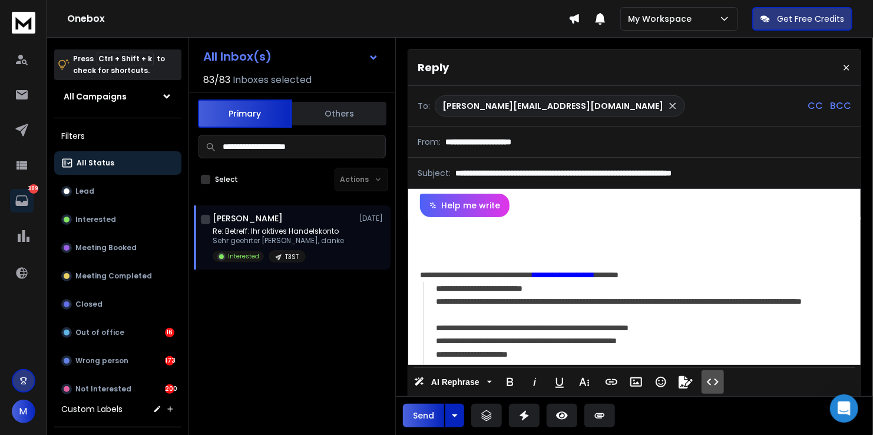
click at [719, 377] on icon "button" at bounding box center [713, 382] width 14 height 14
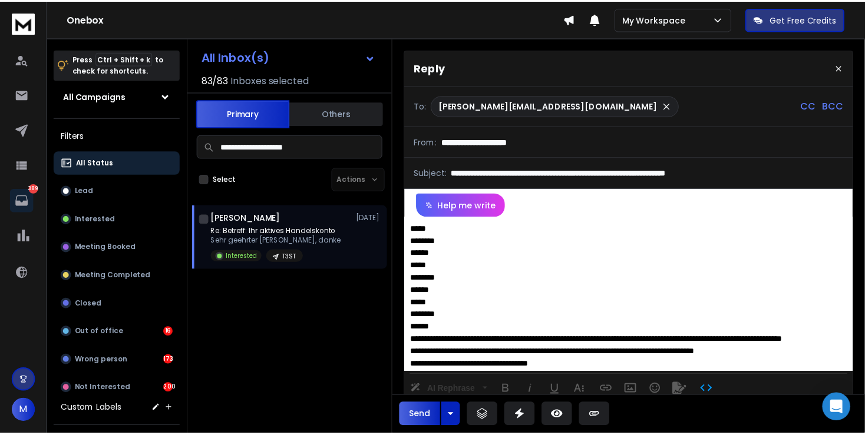
scroll to position [772, 0]
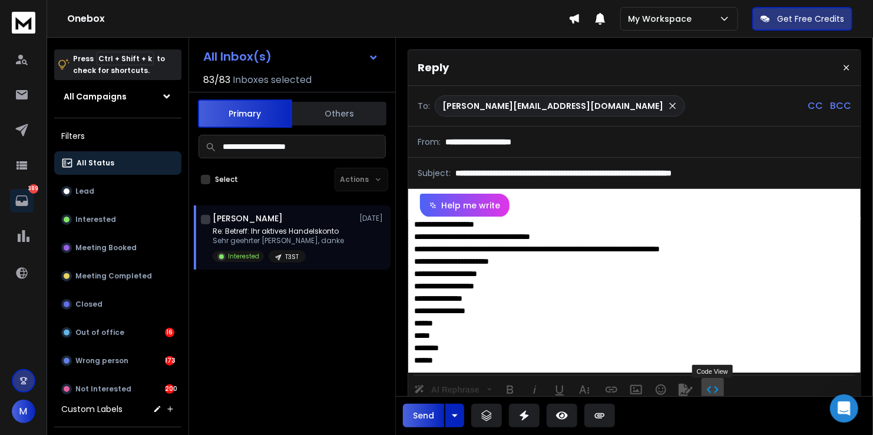
click at [715, 388] on icon "button" at bounding box center [713, 390] width 12 height 7
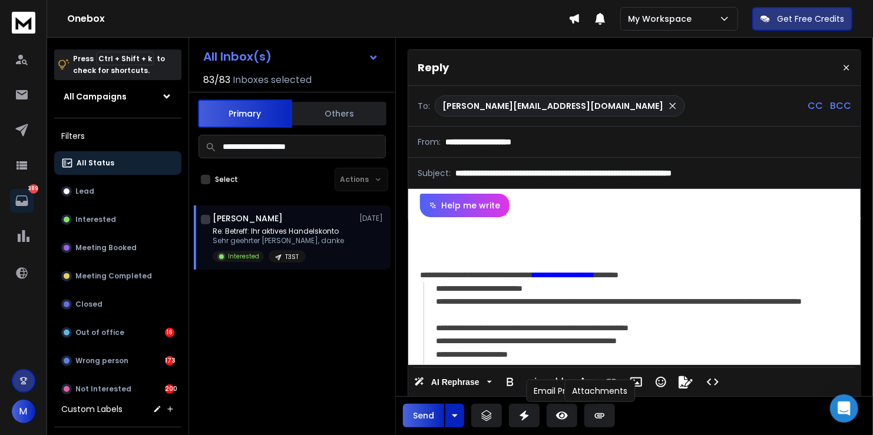
click at [603, 412] on icon at bounding box center [600, 416] width 12 height 12
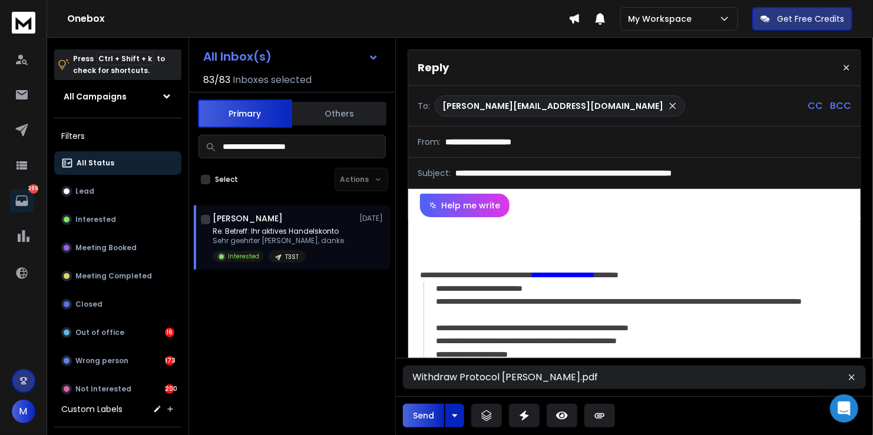
click at [856, 376] on icon at bounding box center [851, 377] width 9 height 9
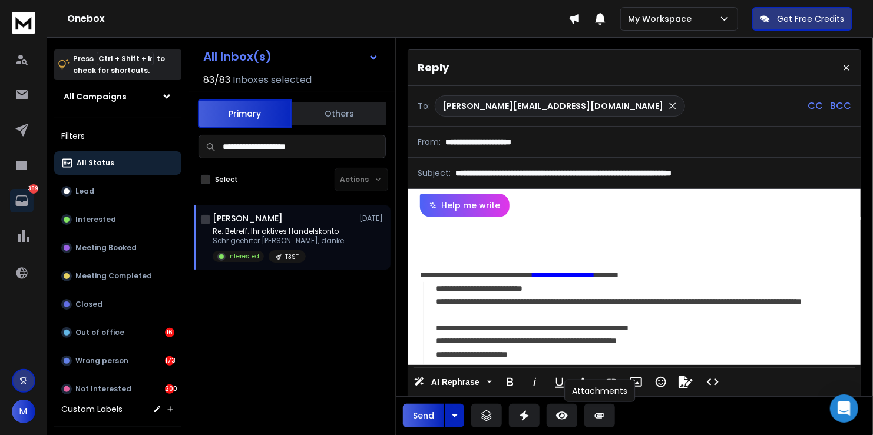
click at [601, 424] on button at bounding box center [599, 416] width 31 height 24
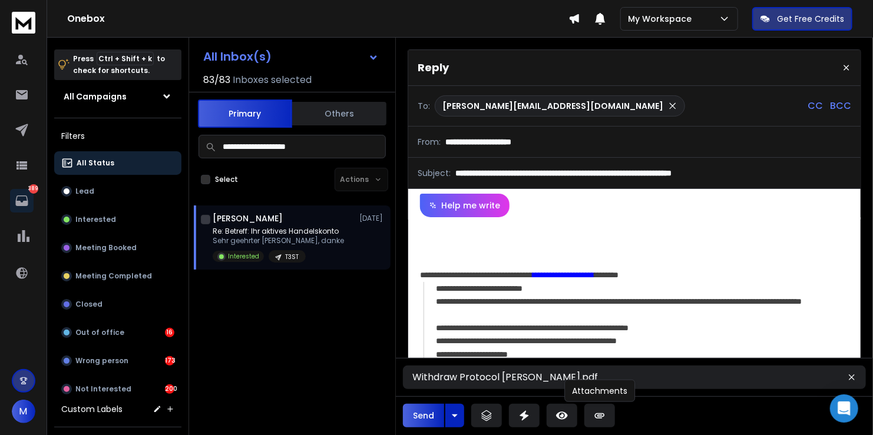
click at [412, 417] on button "Send" at bounding box center [423, 416] width 41 height 24
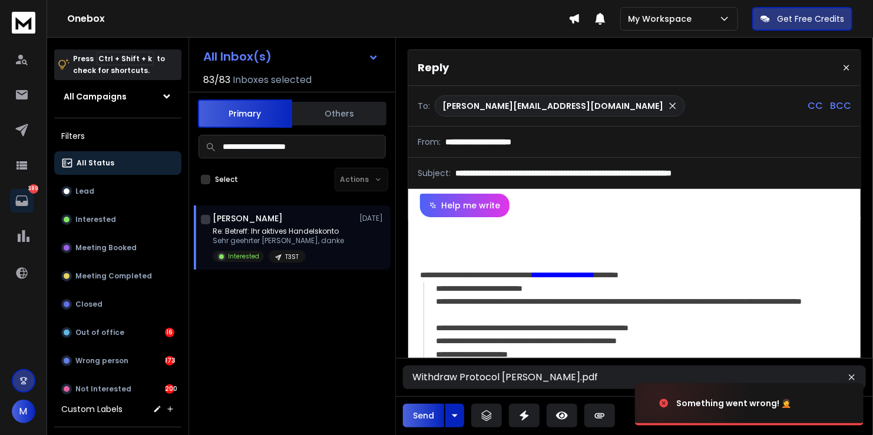
click at [487, 134] on div "**********" at bounding box center [634, 142] width 452 height 31
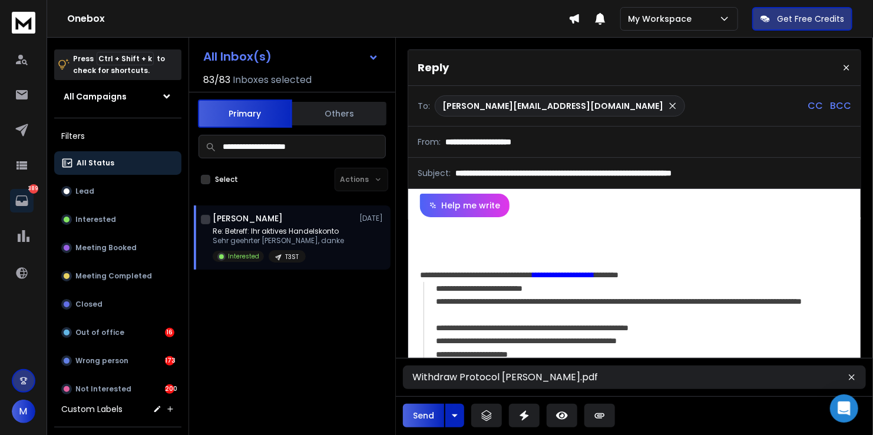
drag, startPoint x: 487, startPoint y: 134, endPoint x: 500, endPoint y: 158, distance: 26.6
click at [500, 158] on div "**********" at bounding box center [635, 224] width 454 height 350
type input "*"
paste input "**********"
type input "**********"
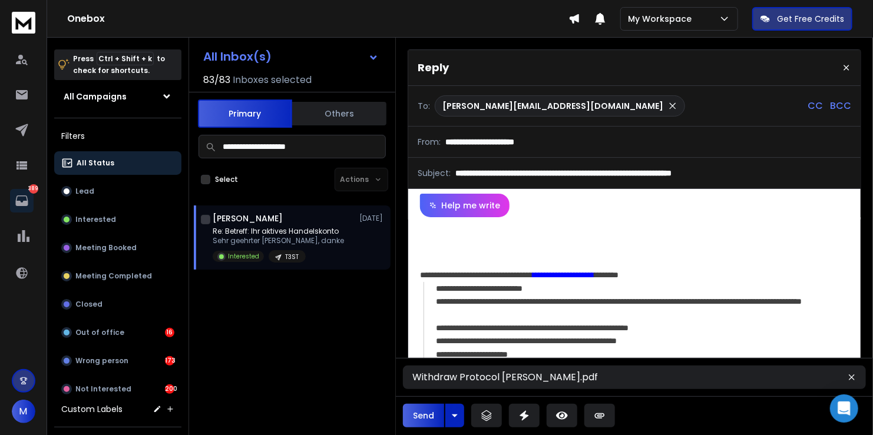
click at [457, 241] on div at bounding box center [634, 235] width 429 height 13
click at [428, 422] on button "Send" at bounding box center [423, 416] width 41 height 24
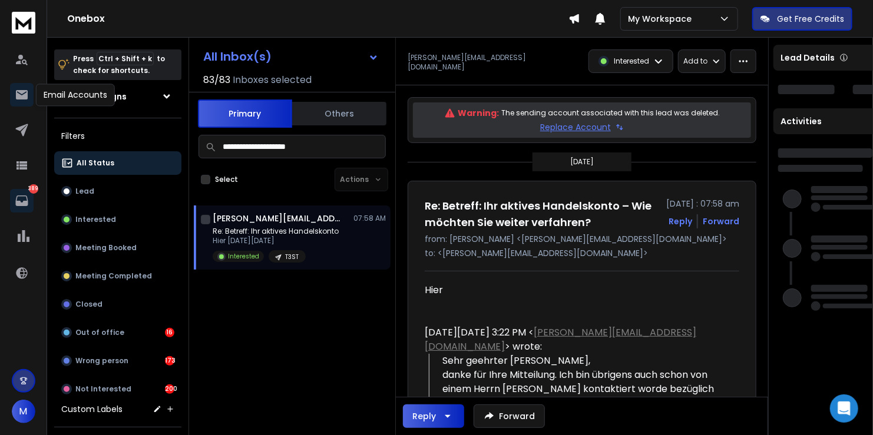
click at [21, 103] on link at bounding box center [22, 95] width 24 height 24
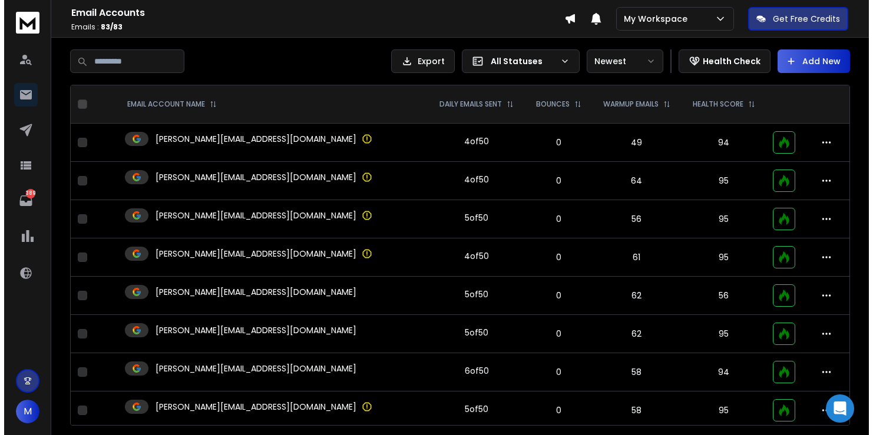
scroll to position [2916, 0]
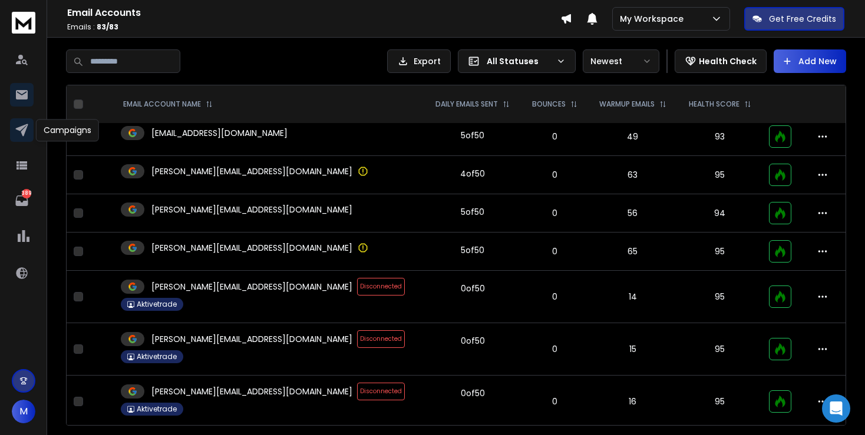
drag, startPoint x: 17, startPoint y: 118, endPoint x: 25, endPoint y: 130, distance: 13.6
click at [25, 130] on icon at bounding box center [21, 130] width 12 height 12
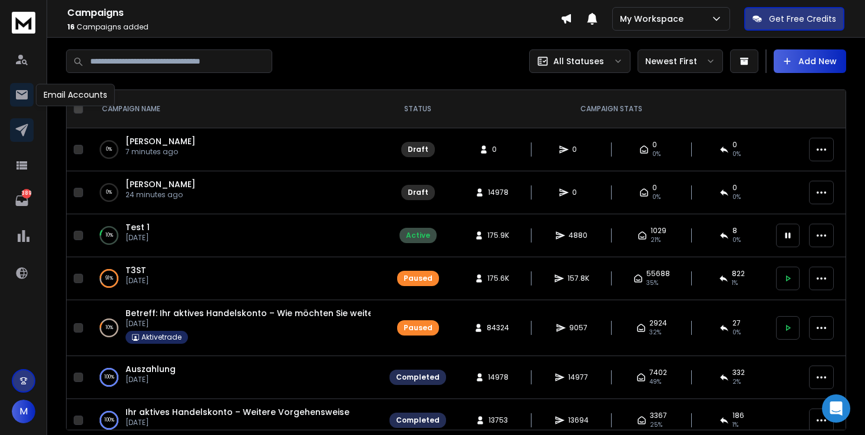
click at [21, 100] on icon at bounding box center [22, 95] width 14 height 14
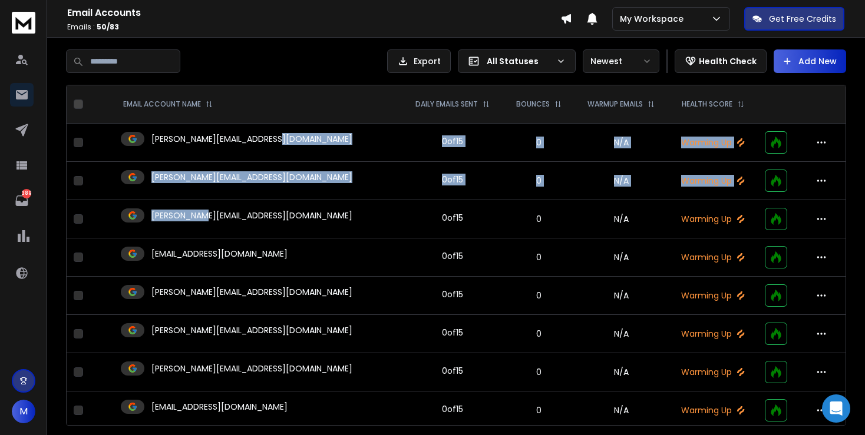
drag, startPoint x: 303, startPoint y: 140, endPoint x: 206, endPoint y: 202, distance: 115.5
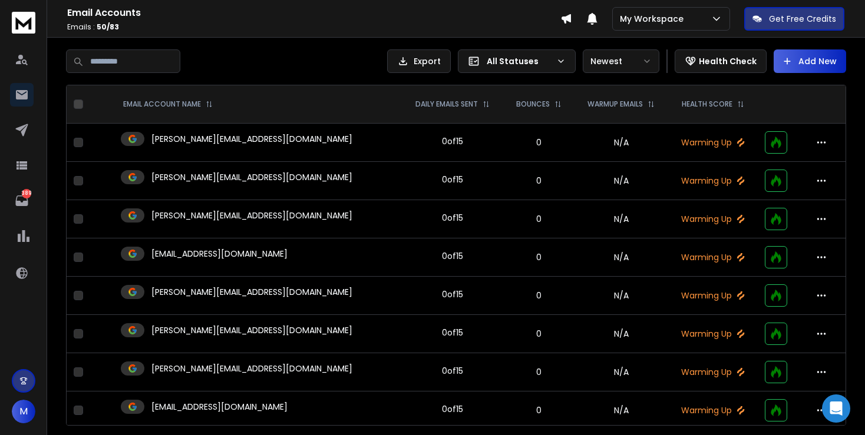
click at [108, 65] on input at bounding box center [123, 61] width 114 height 24
type input "***"
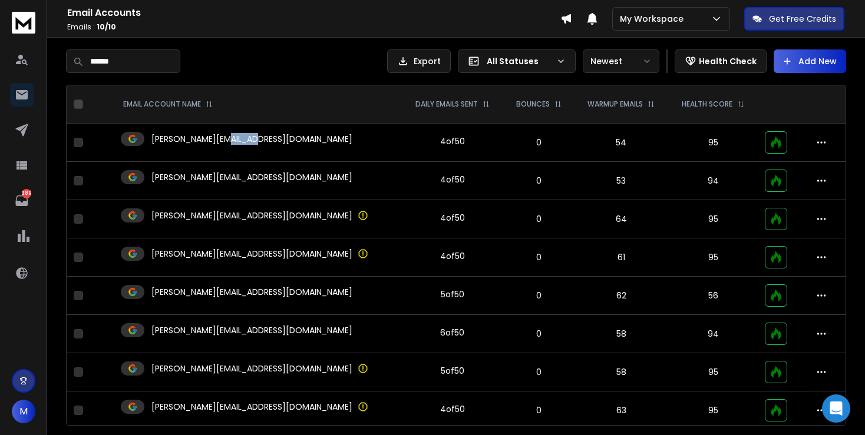
drag, startPoint x: 300, startPoint y: 139, endPoint x: 230, endPoint y: 151, distance: 70.5
click at [230, 151] on td "thomas@activtradez.com" at bounding box center [258, 143] width 288 height 38
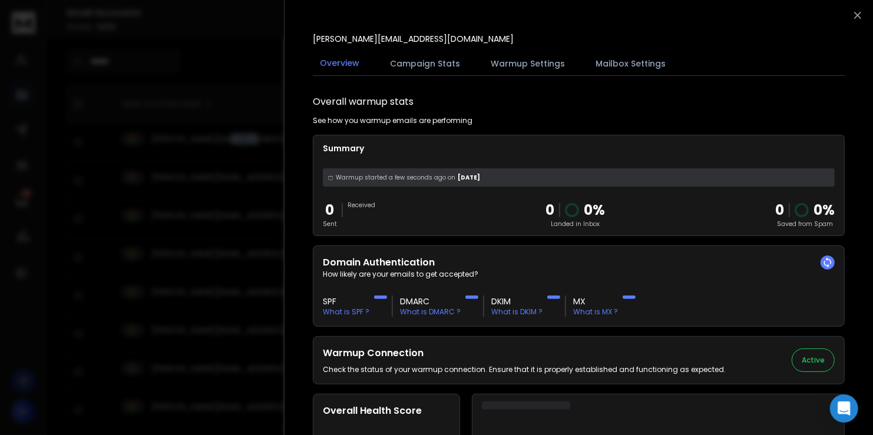
click at [223, 42] on div at bounding box center [436, 217] width 873 height 435
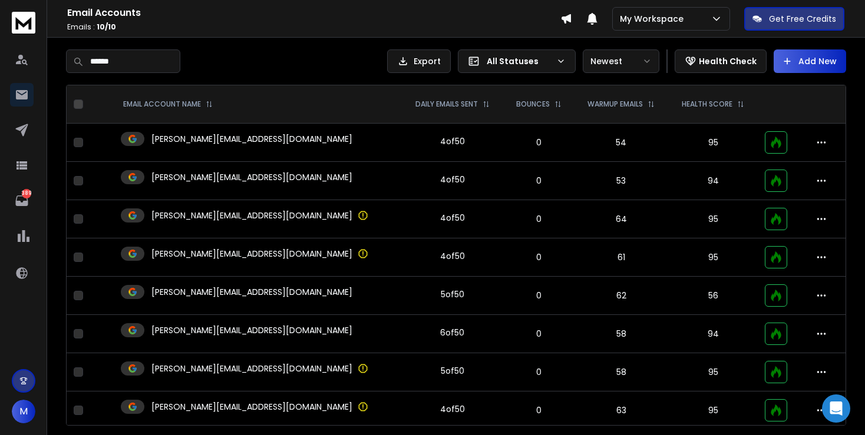
click at [250, 183] on div "thomas@aktivertrade.com" at bounding box center [237, 177] width 232 height 14
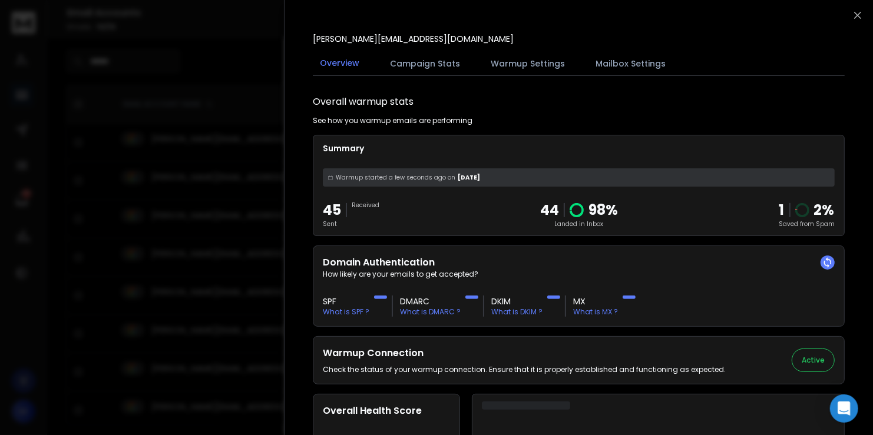
click at [405, 35] on p "thomas@aktivertrade.com" at bounding box center [413, 39] width 201 height 12
copy p "thomas@aktivertrade.com"
click at [103, 3] on div at bounding box center [436, 217] width 873 height 435
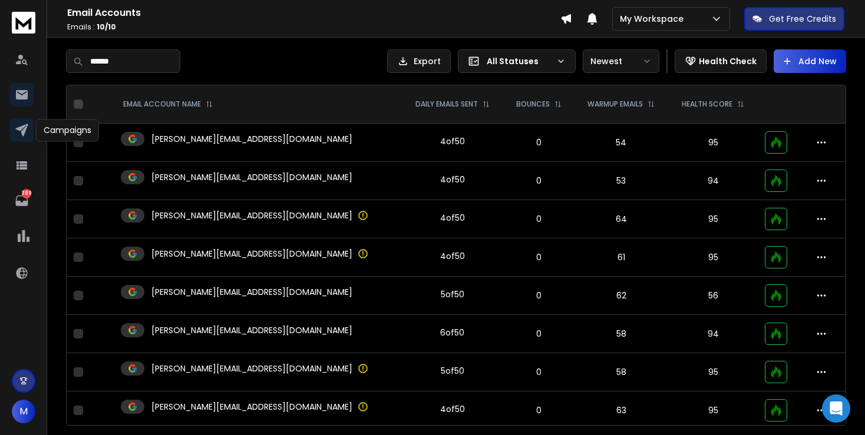
click at [28, 125] on link at bounding box center [22, 130] width 24 height 24
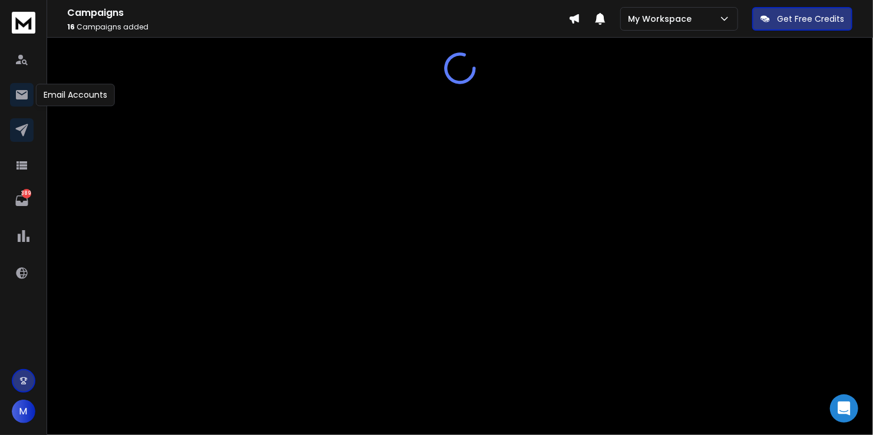
click at [22, 84] on link at bounding box center [22, 95] width 24 height 24
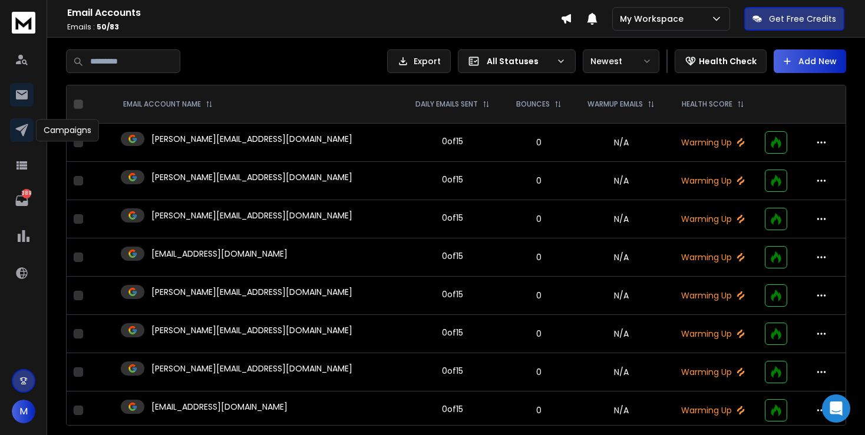
click at [24, 138] on link at bounding box center [22, 130] width 24 height 24
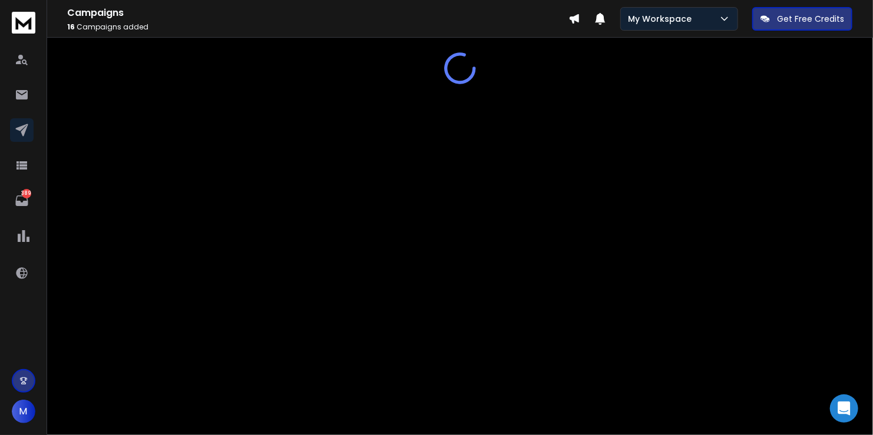
click at [645, 26] on button "My Workspace" at bounding box center [679, 19] width 118 height 24
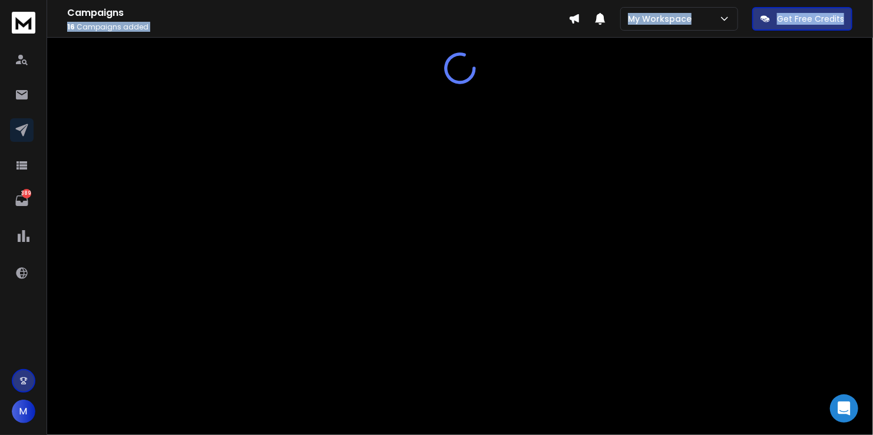
drag, startPoint x: 490, startPoint y: 19, endPoint x: 607, endPoint y: -49, distance: 136.2
click at [607, 0] on html "Your warmest leads are on your site – Turn visits into conversations Reach Out …" at bounding box center [436, 217] width 873 height 435
click at [322, 25] on p "16 Campaigns added" at bounding box center [317, 26] width 501 height 9
drag, startPoint x: 322, startPoint y: 25, endPoint x: 873, endPoint y: -49, distance: 556.4
click at [873, 0] on html "Your warmest leads are on your site – Turn visits into conversations Reach Out …" at bounding box center [436, 217] width 873 height 435
